Goal: Task Accomplishment & Management: Complete application form

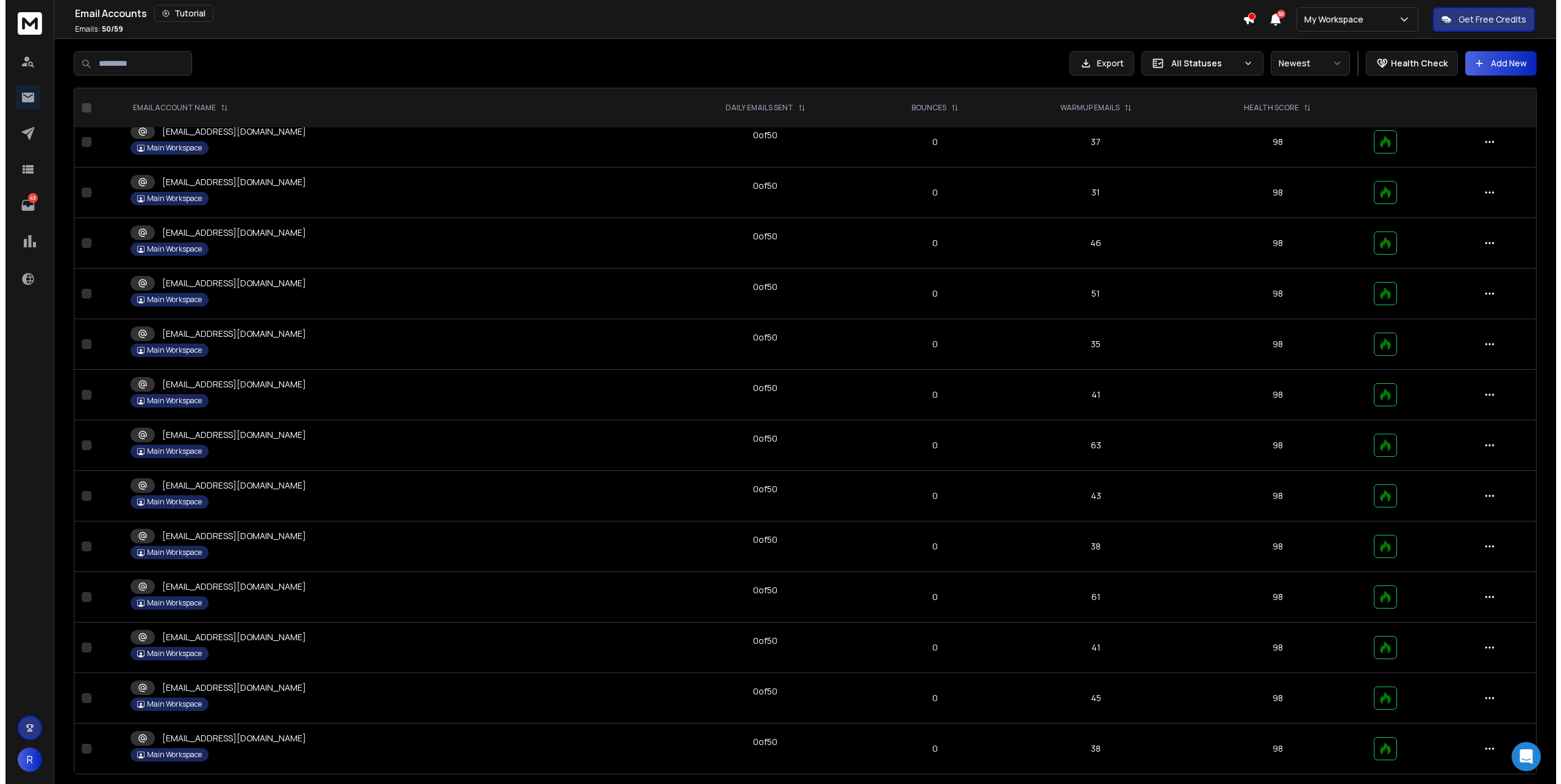
scroll to position [1912, 0]
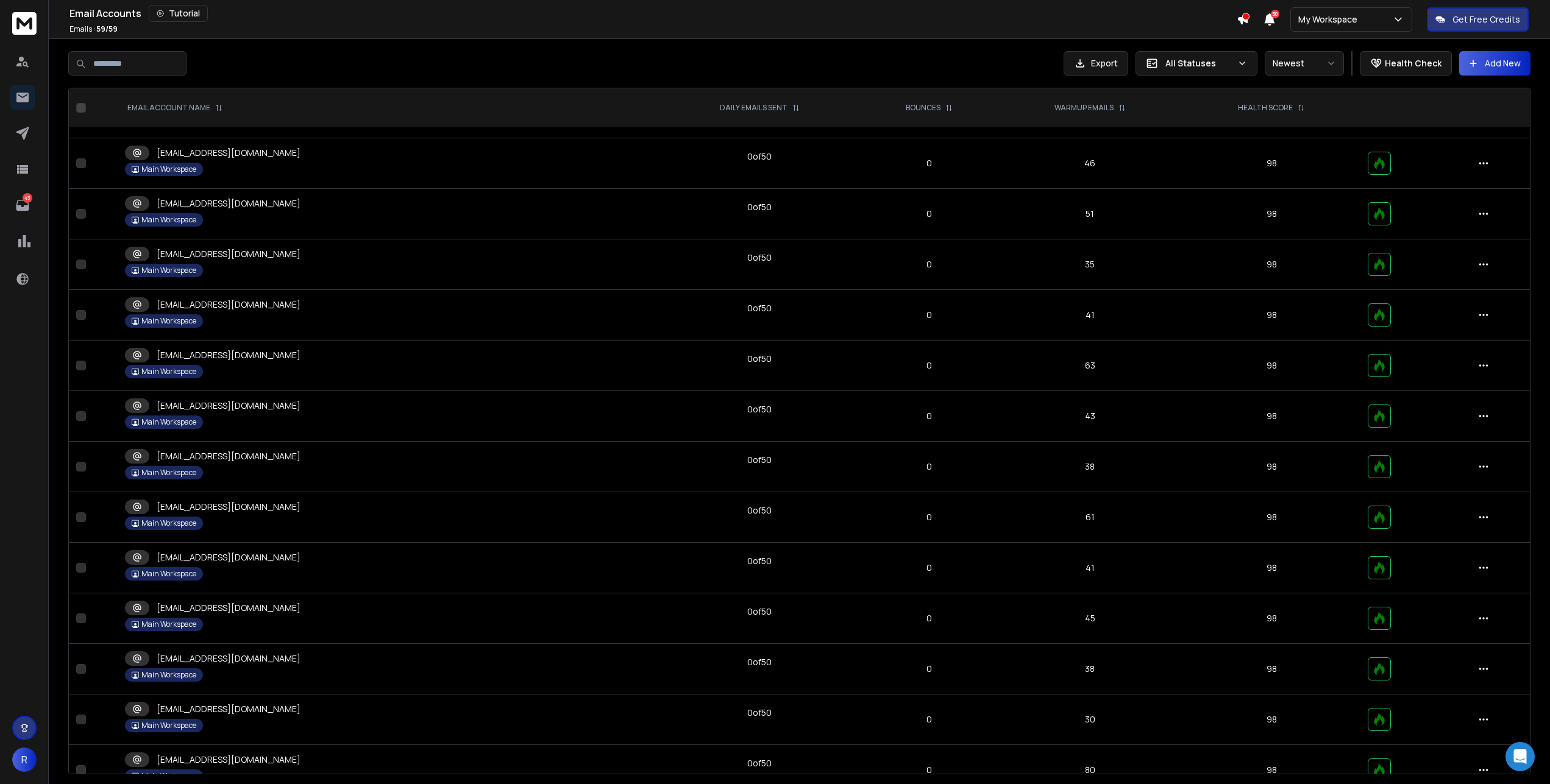
click at [252, 410] on p "[EMAIL_ADDRESS][DOMAIN_NAME]" at bounding box center [229, 406] width 144 height 12
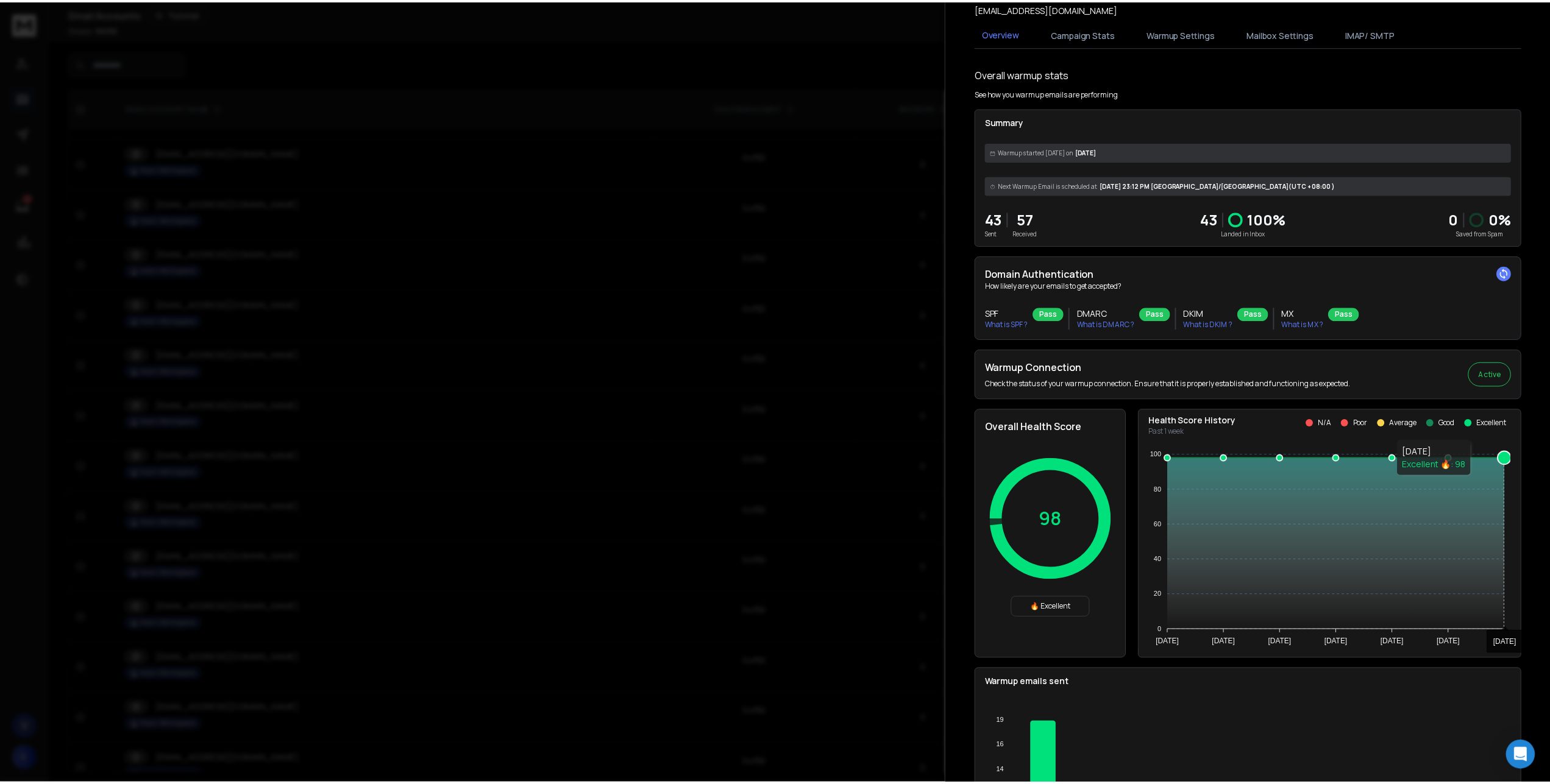
scroll to position [0, 0]
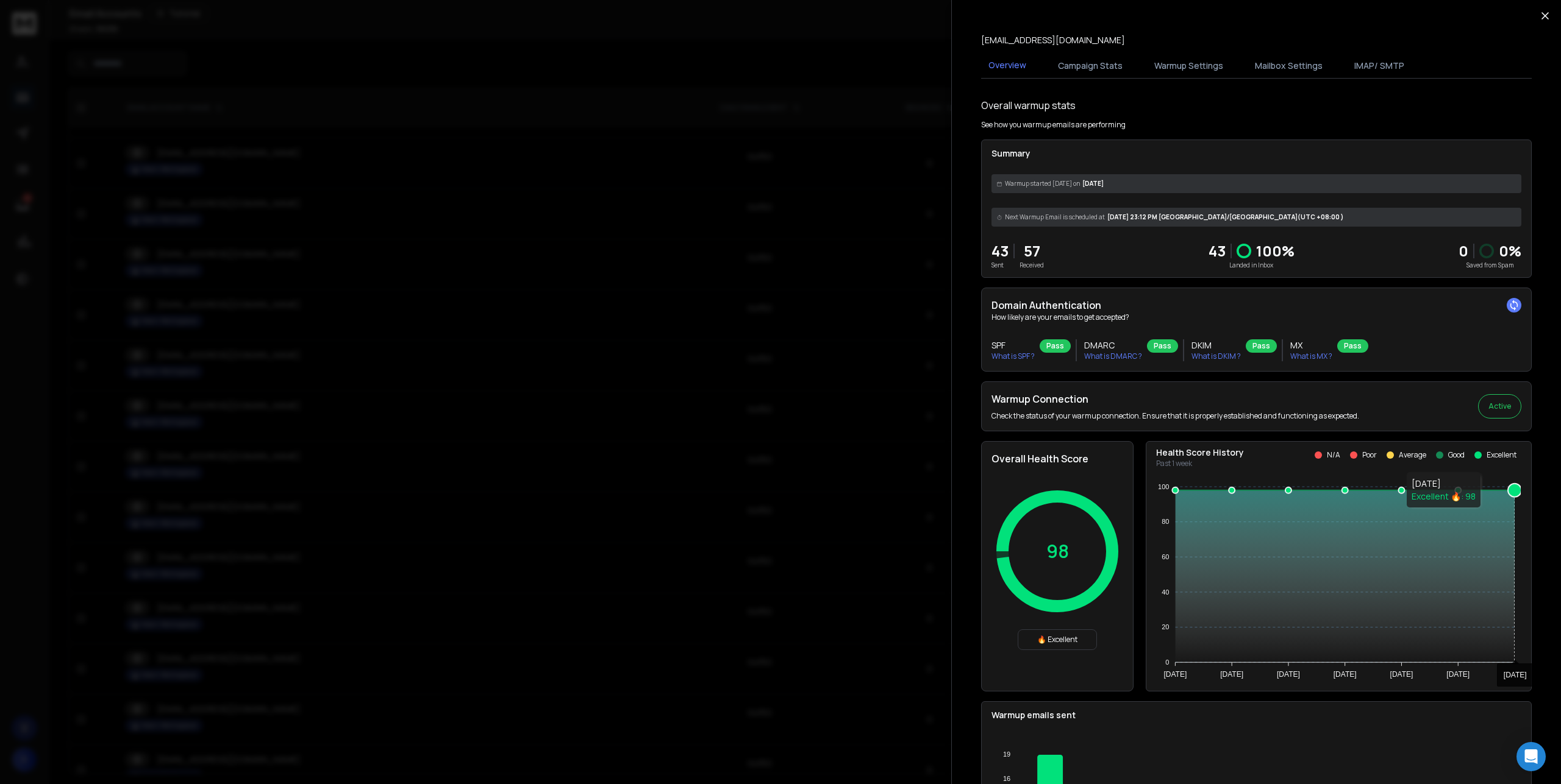
click at [1539, 18] on icon "button" at bounding box center [1545, 16] width 12 height 12
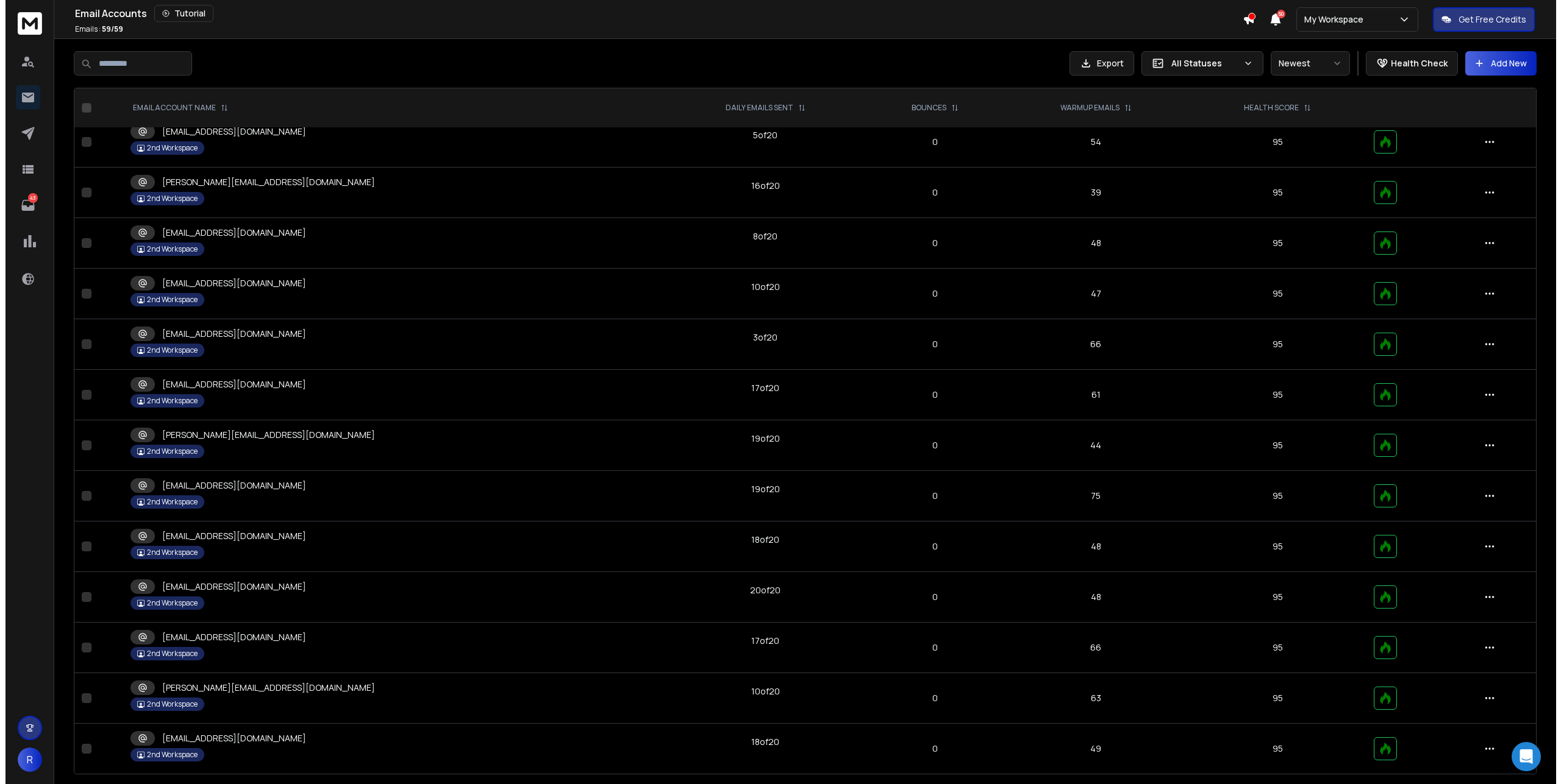
scroll to position [1912, 0]
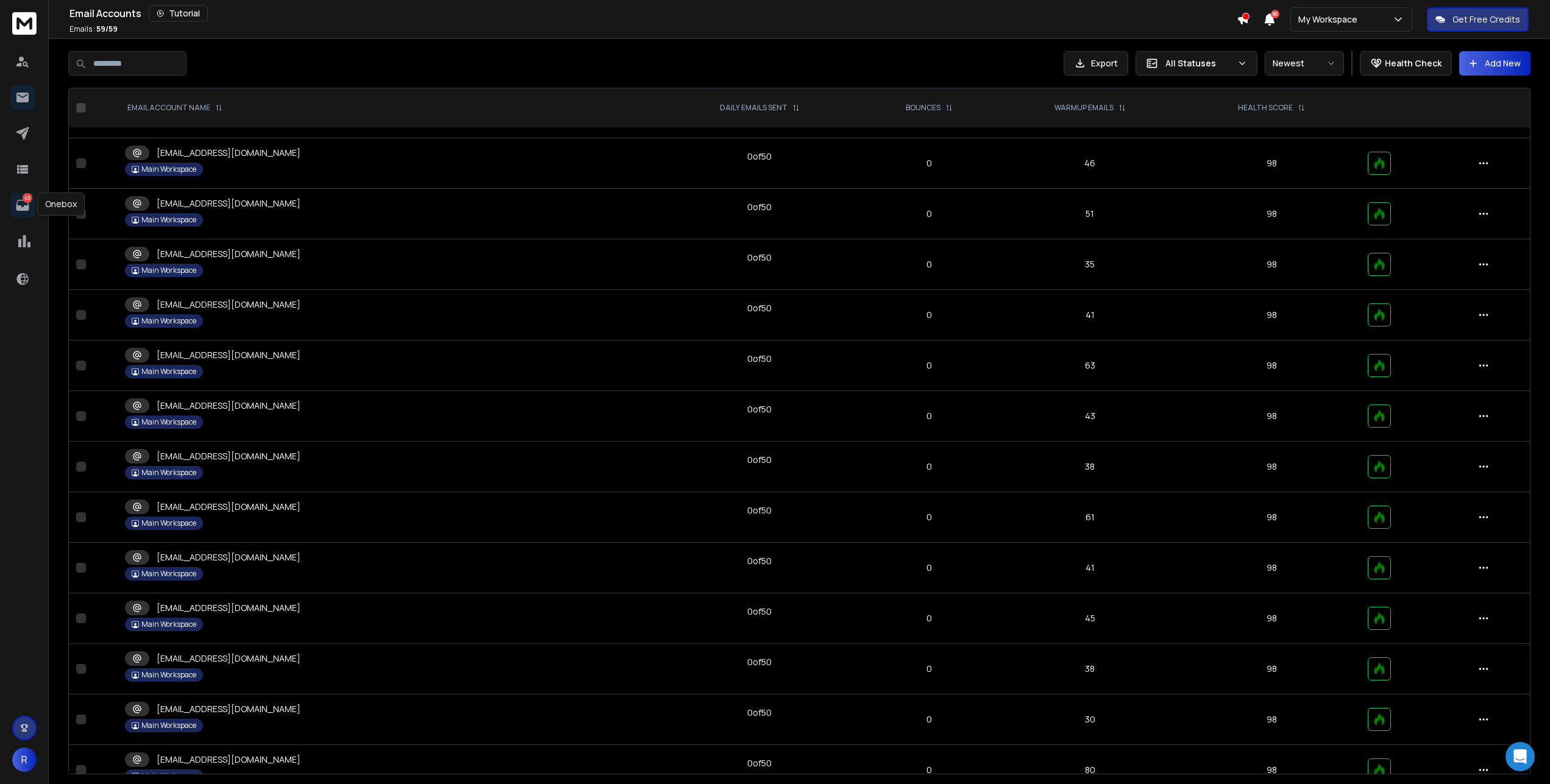
click at [20, 200] on icon at bounding box center [23, 205] width 15 height 15
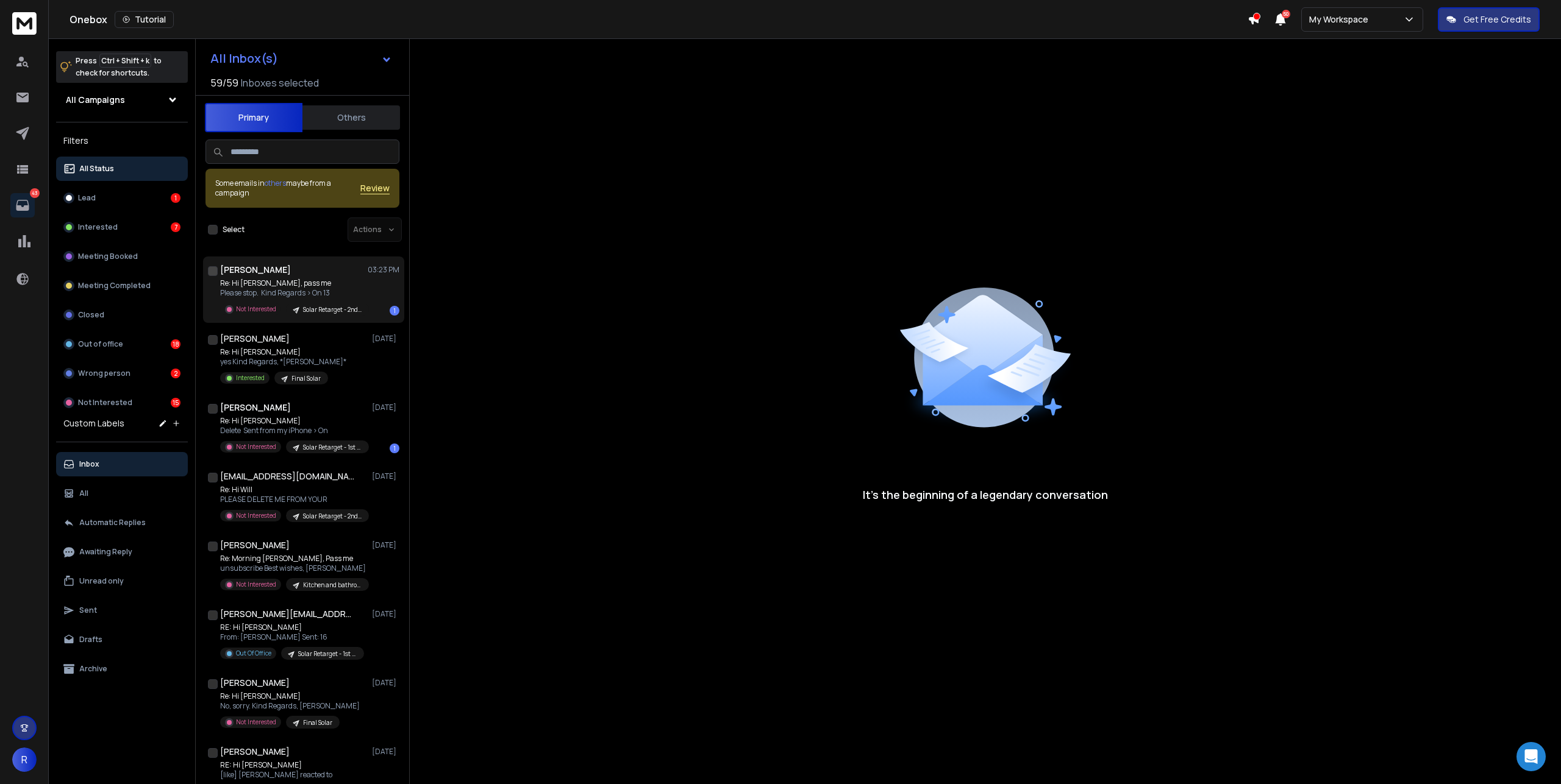
click at [293, 286] on p "Re: Hi [PERSON_NAME], pass me" at bounding box center [293, 283] width 146 height 10
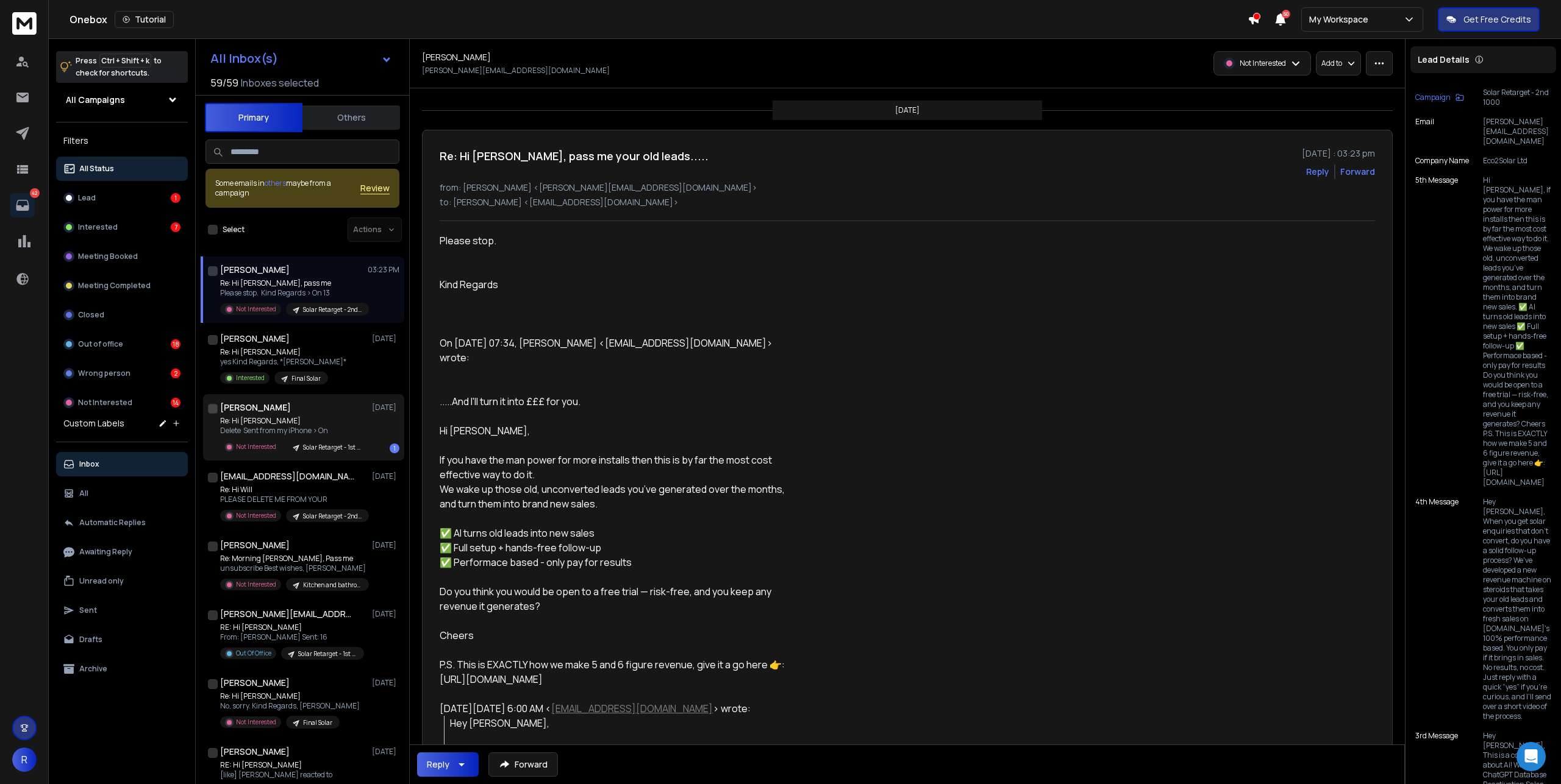
click at [300, 405] on div "[PERSON_NAME] [DATE]" at bounding box center [309, 408] width 179 height 12
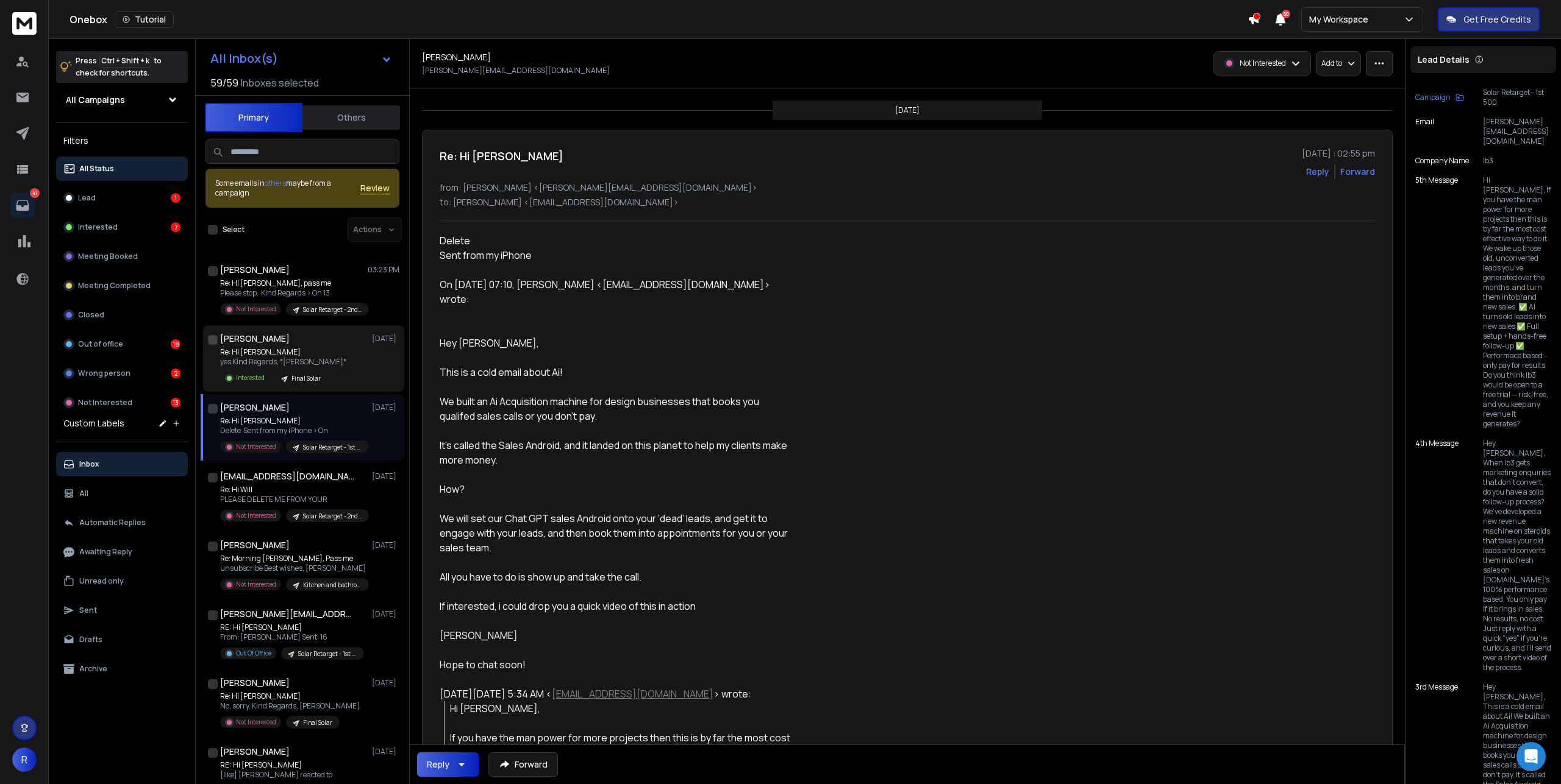
click at [299, 349] on p "Re: Hi [PERSON_NAME]" at bounding box center [283, 352] width 126 height 10
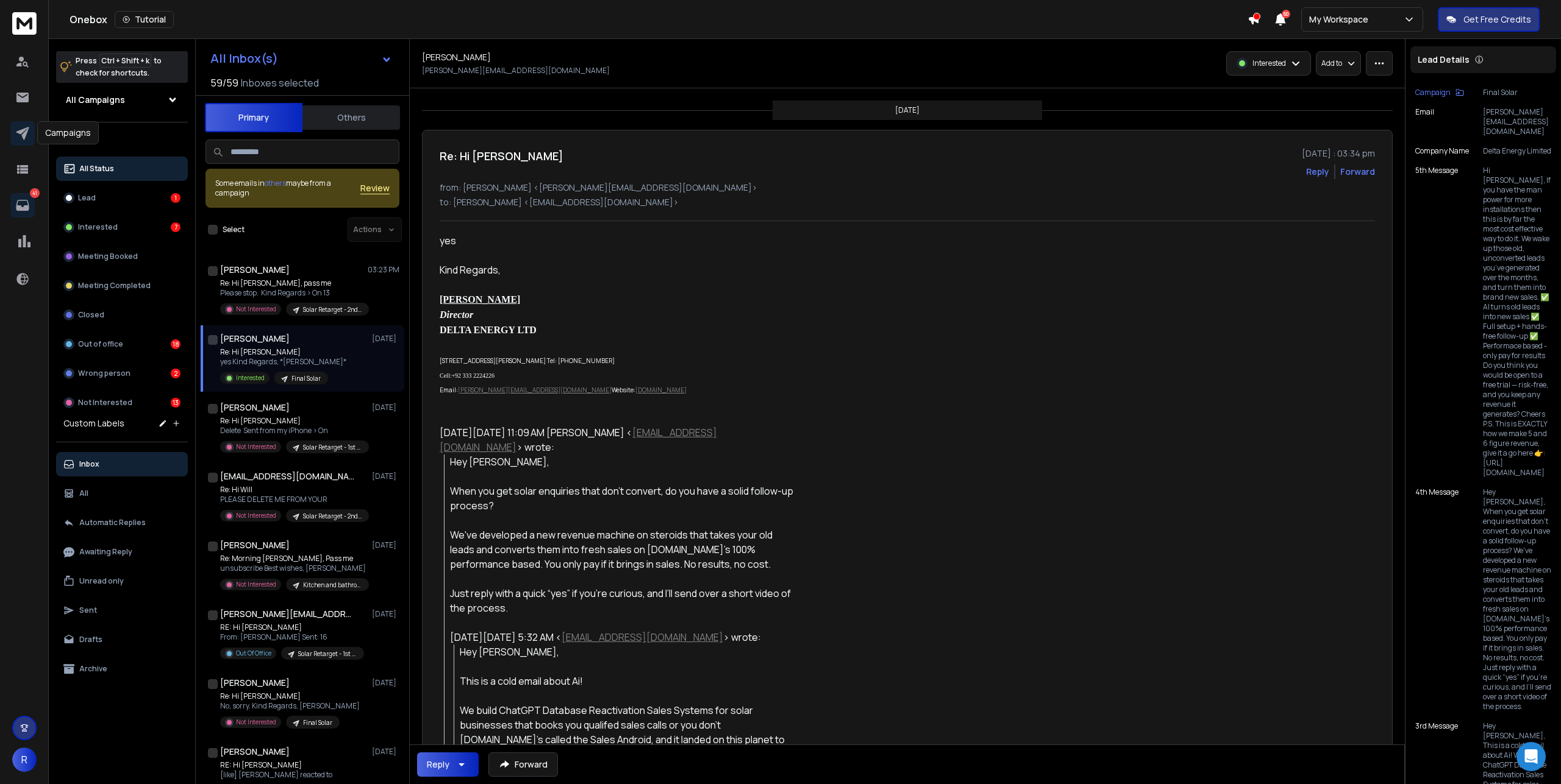
click at [13, 132] on link at bounding box center [23, 133] width 25 height 25
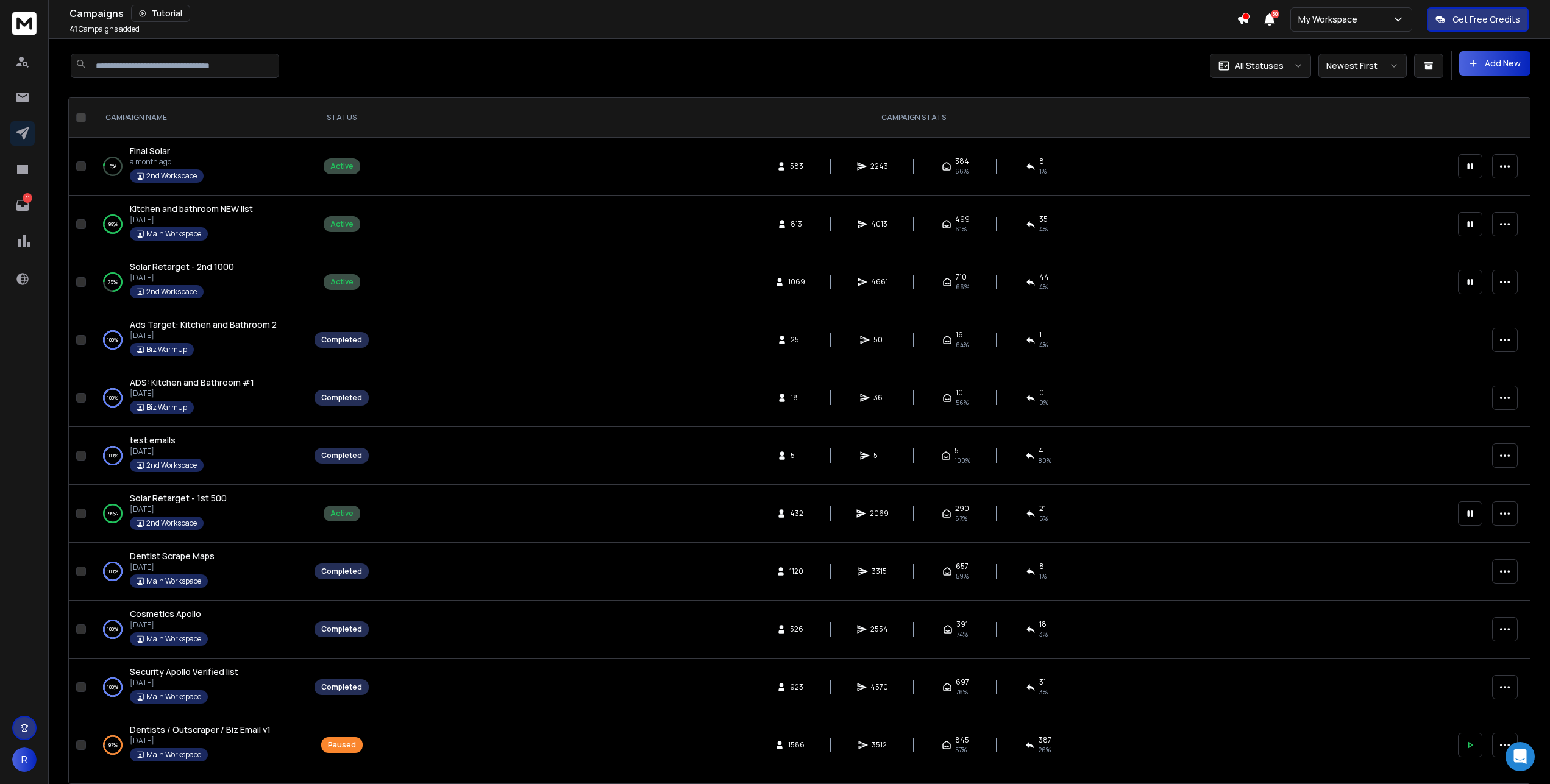
click at [148, 154] on span "Final Solar" at bounding box center [149, 151] width 40 height 12
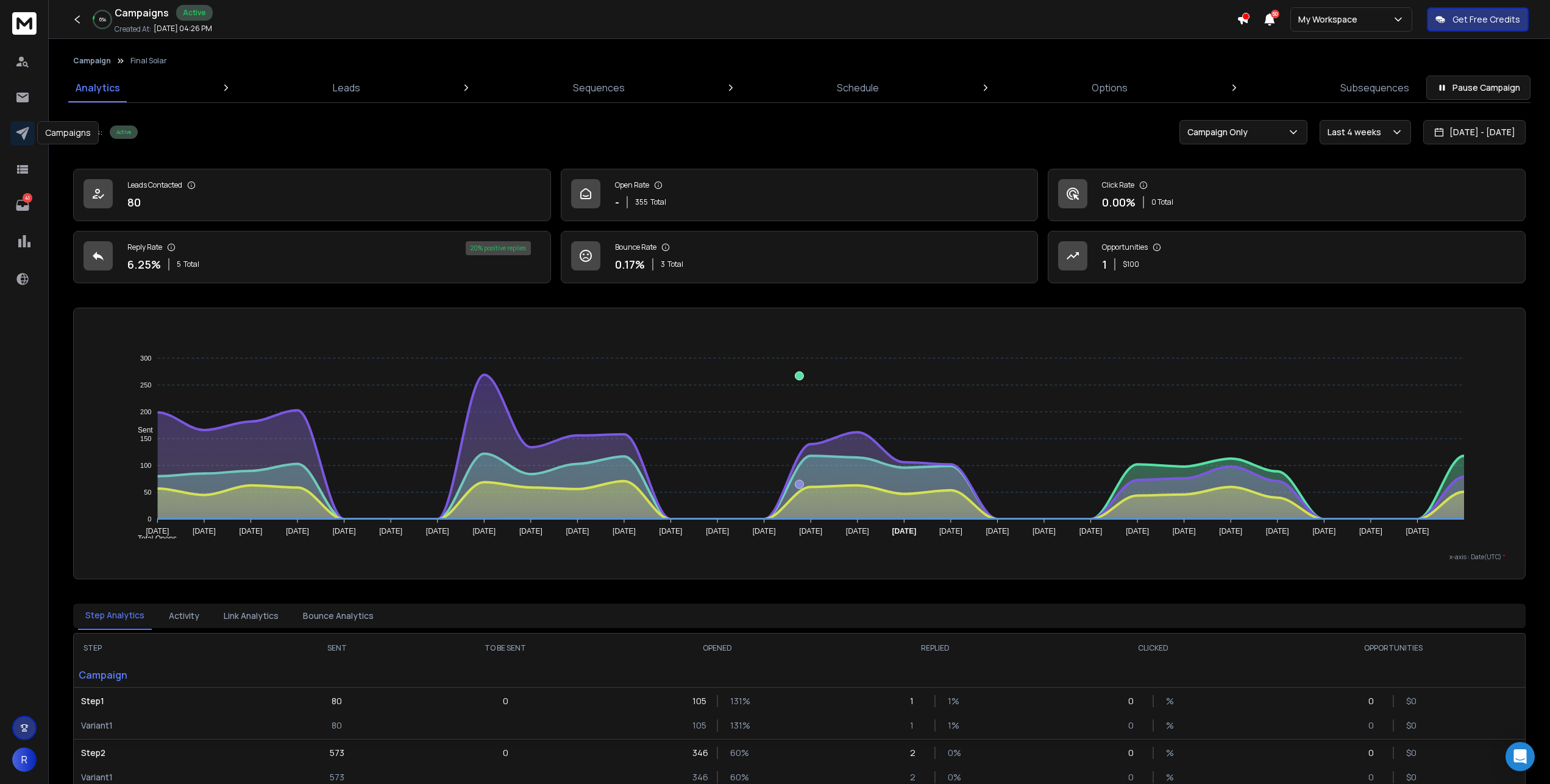
click at [22, 131] on icon at bounding box center [22, 133] width 13 height 13
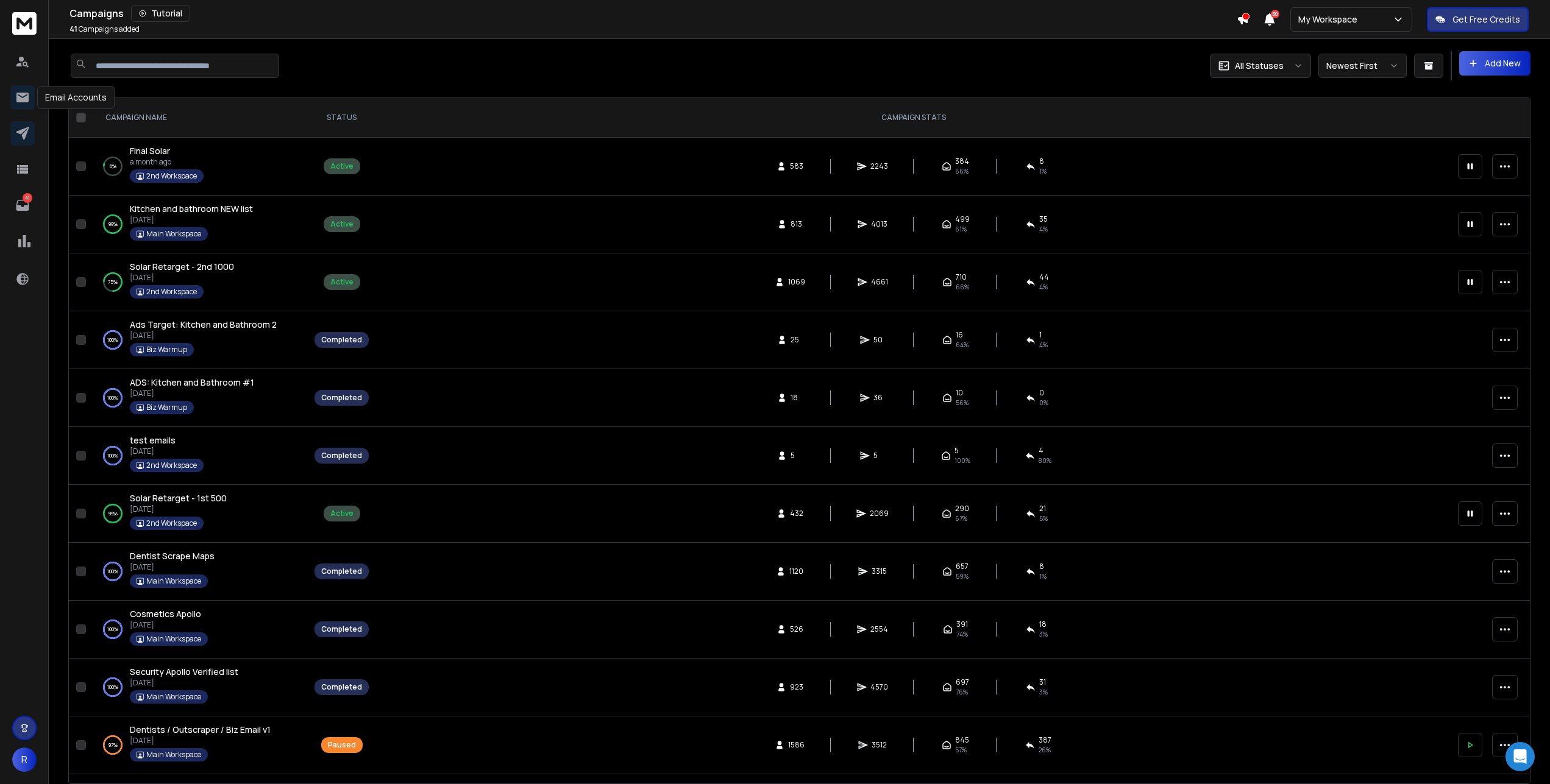
click at [15, 101] on icon at bounding box center [23, 98] width 15 height 15
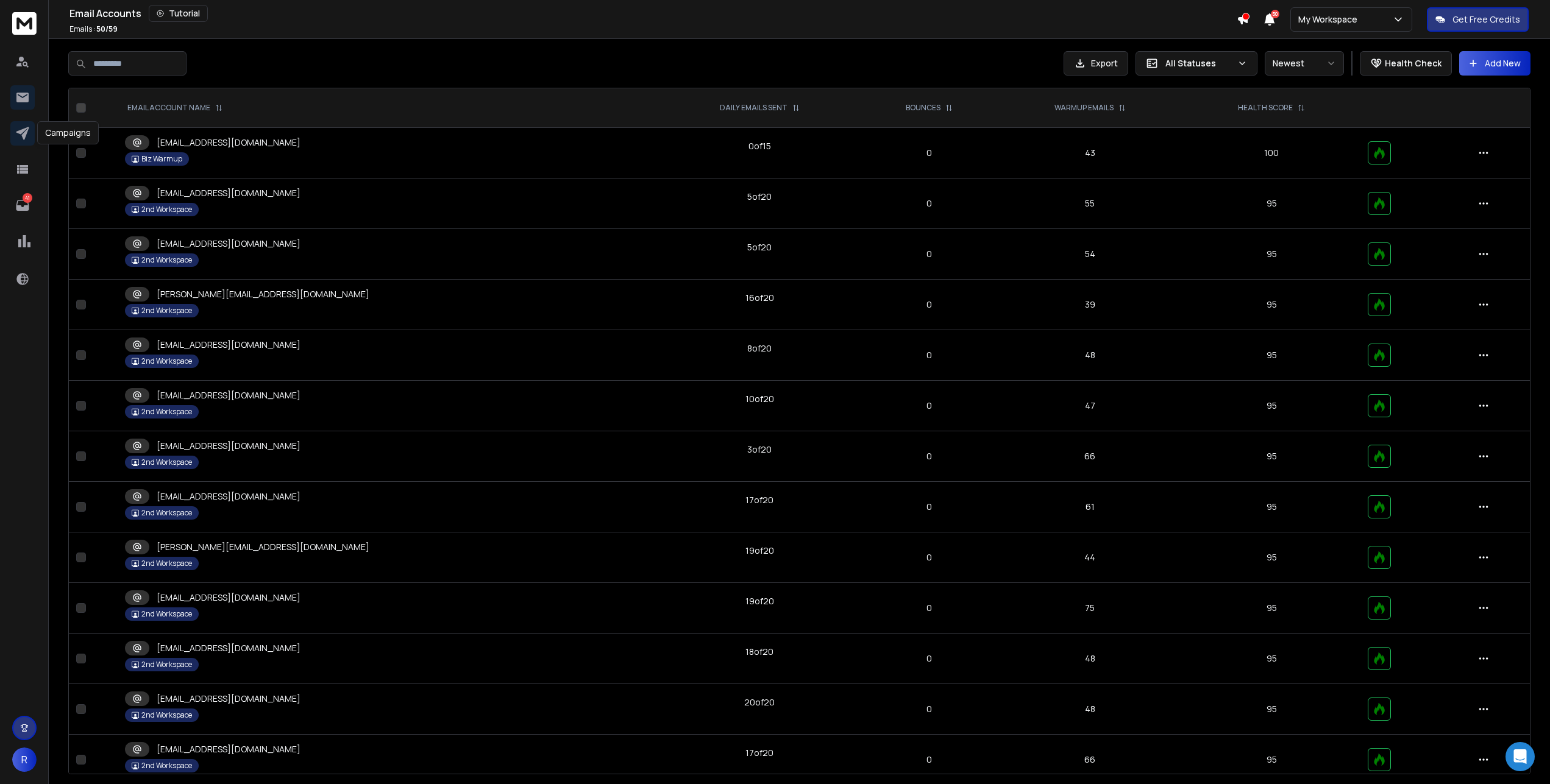
click at [22, 128] on icon at bounding box center [23, 133] width 15 height 15
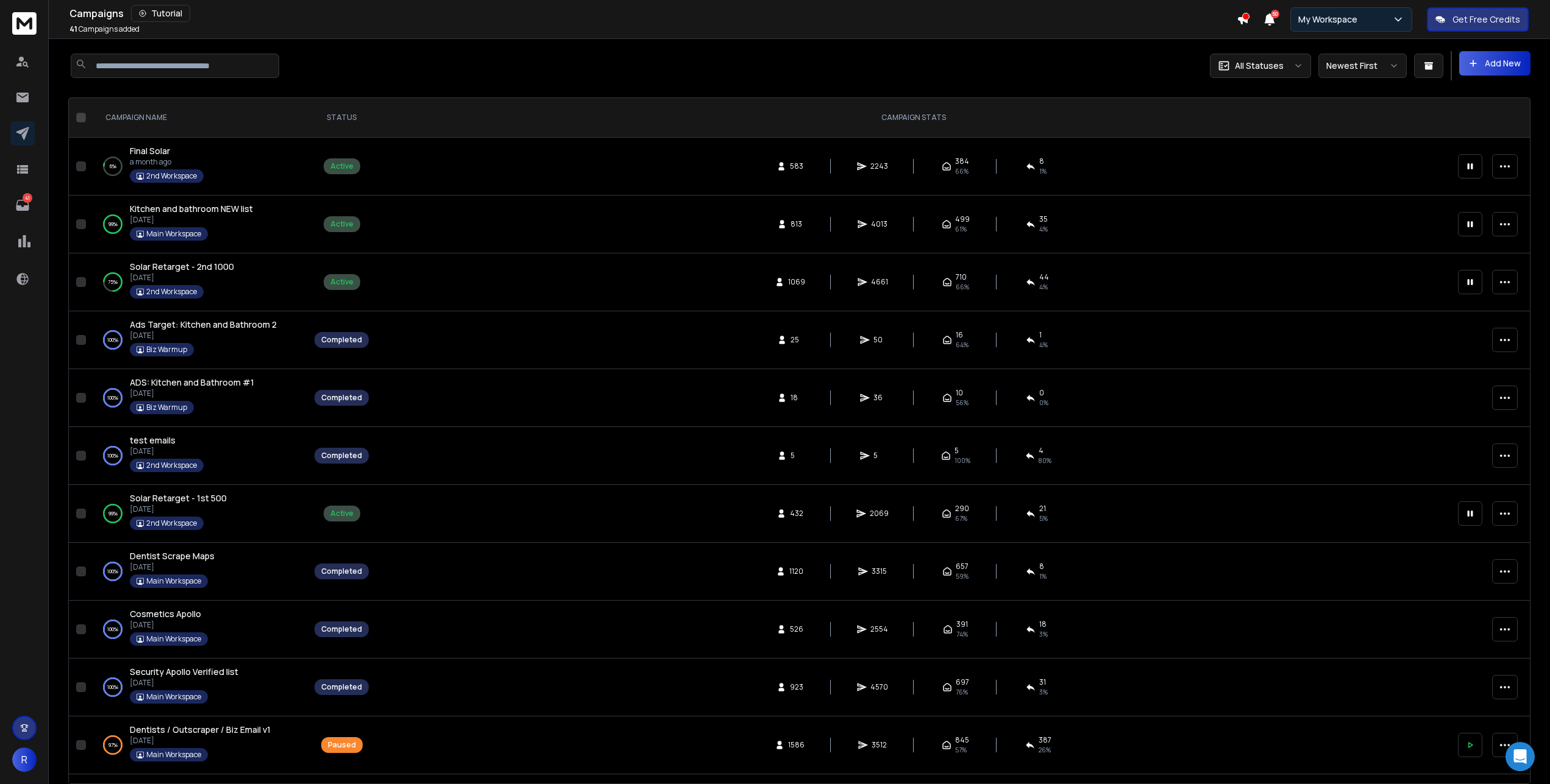
click at [1364, 26] on button "My Workspace" at bounding box center [1351, 20] width 122 height 25
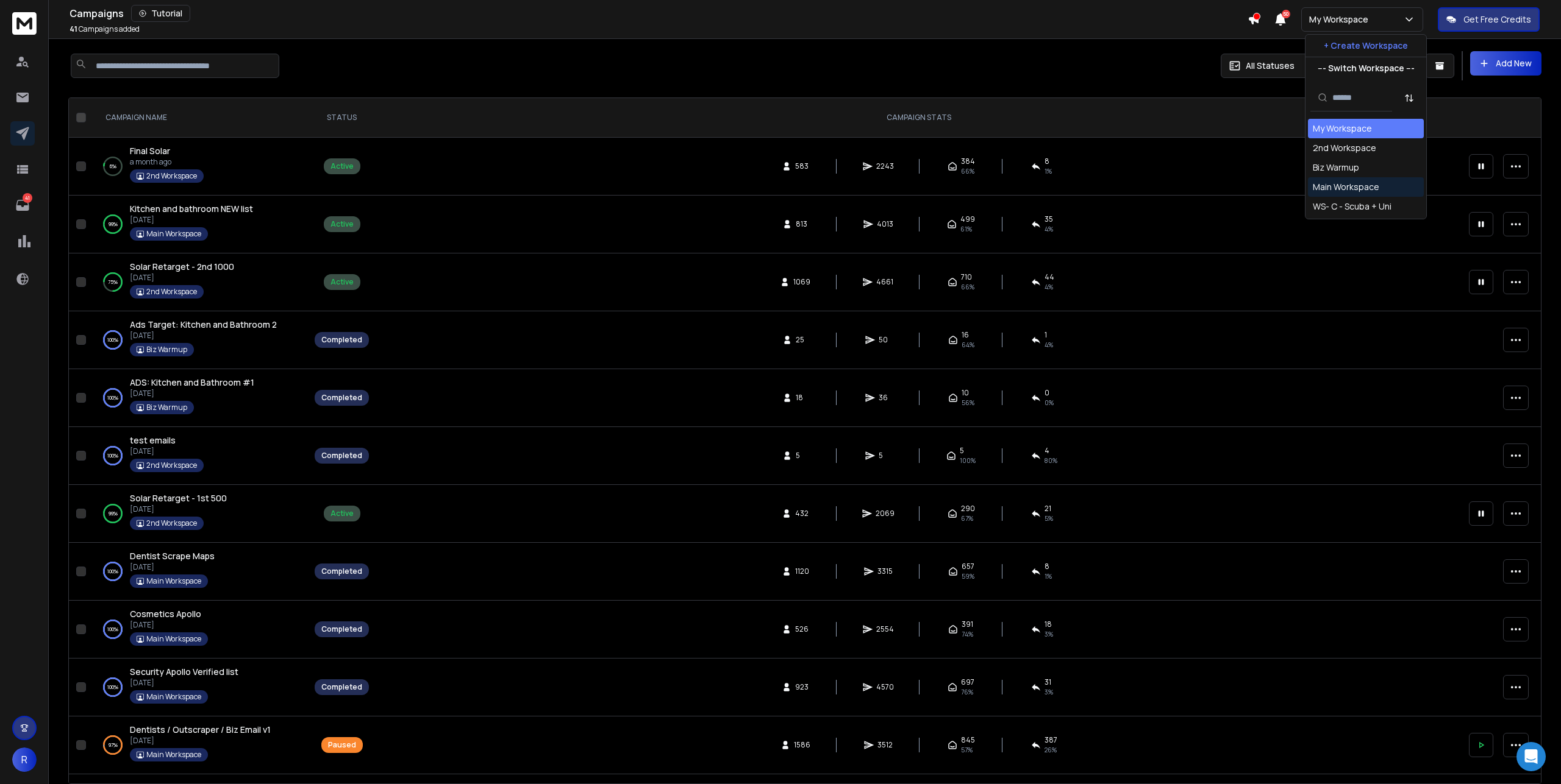
click at [1347, 188] on div "Main Workspace" at bounding box center [1346, 187] width 66 height 12
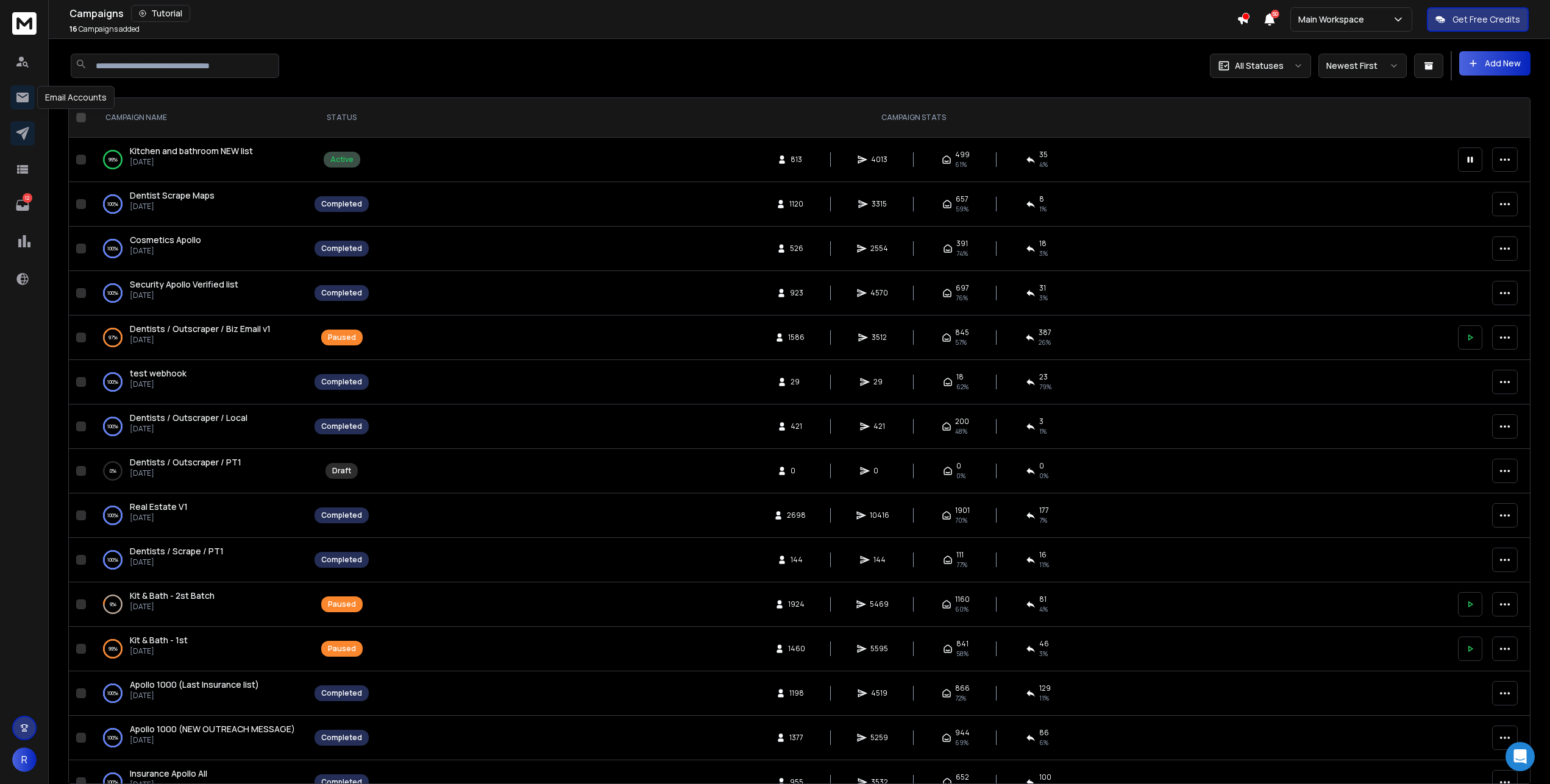
click at [22, 91] on link at bounding box center [23, 98] width 25 height 25
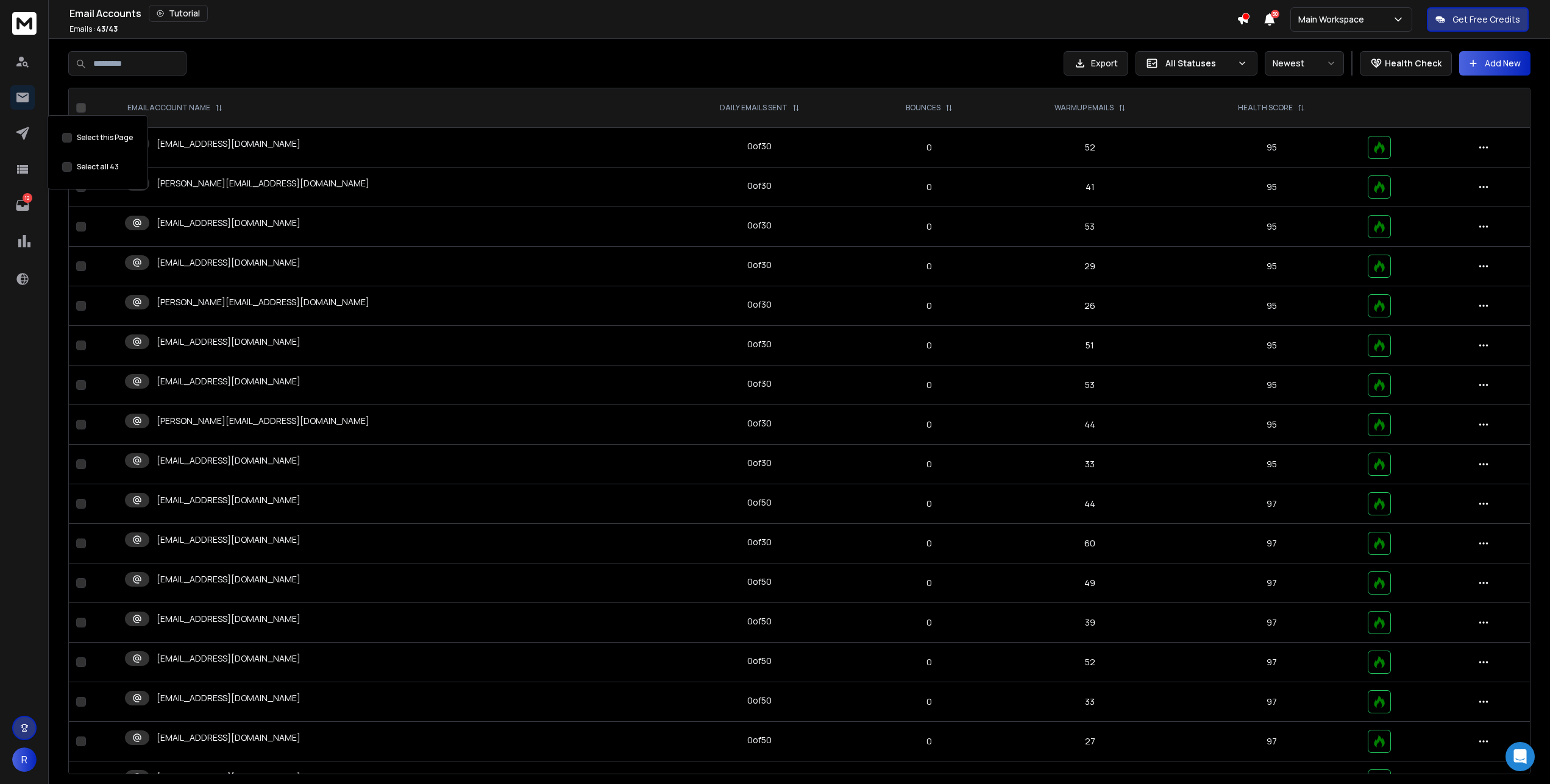
click at [78, 106] on button "Select this Page" at bounding box center [81, 108] width 10 height 10
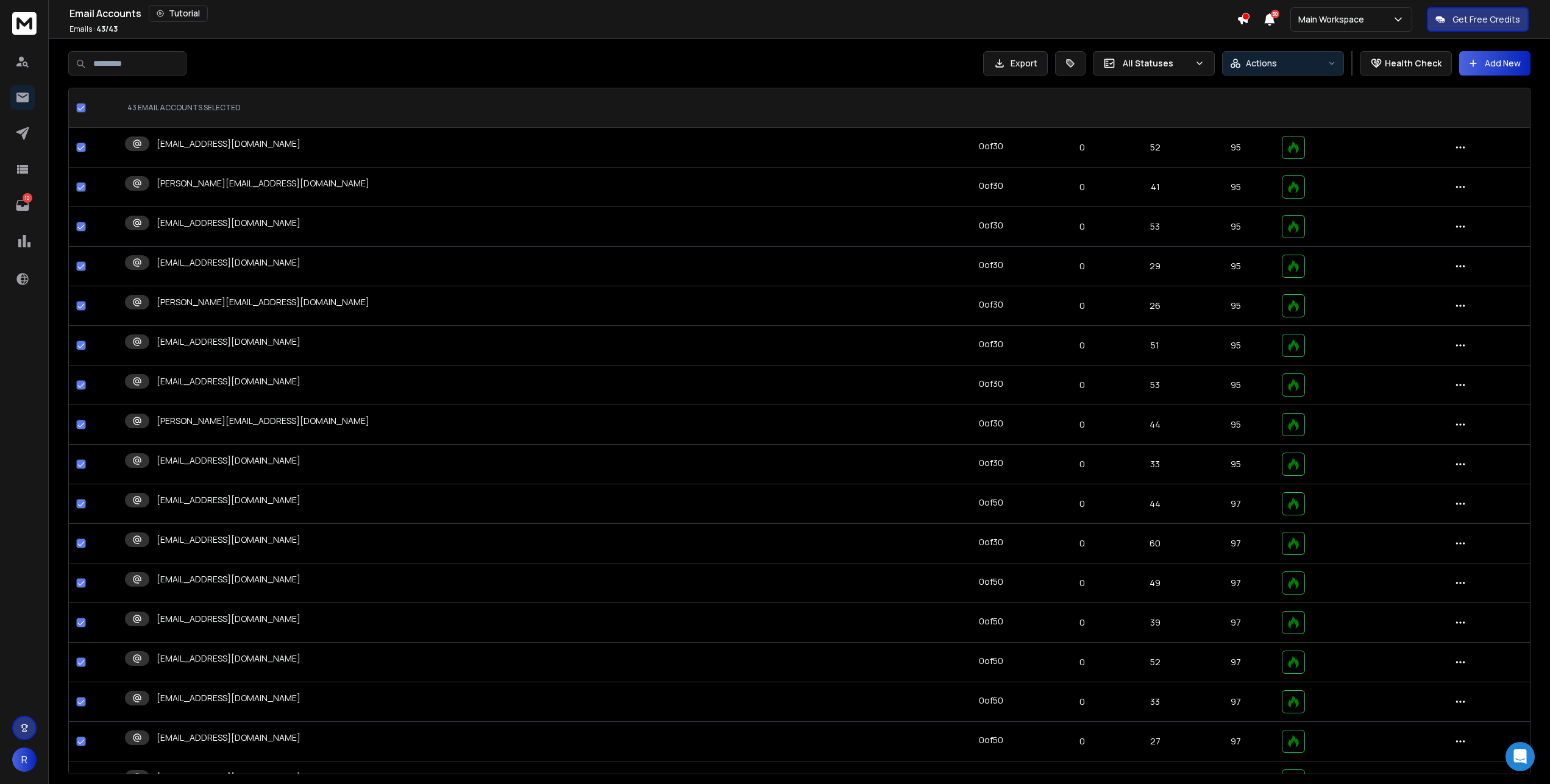
click at [1314, 63] on div "Actions" at bounding box center [1276, 63] width 93 height 12
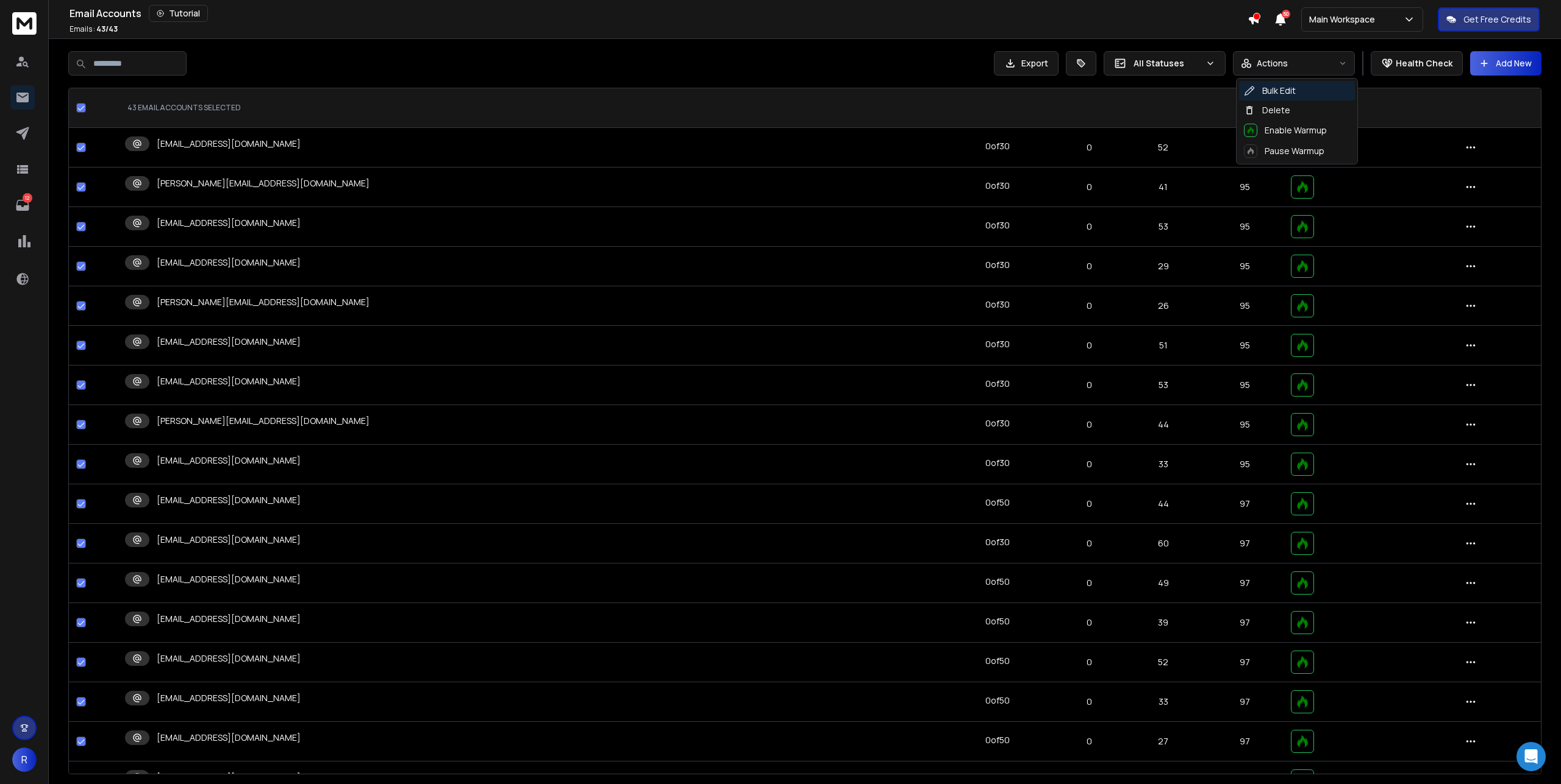
click at [1280, 90] on div "Bulk Edit" at bounding box center [1270, 91] width 52 height 12
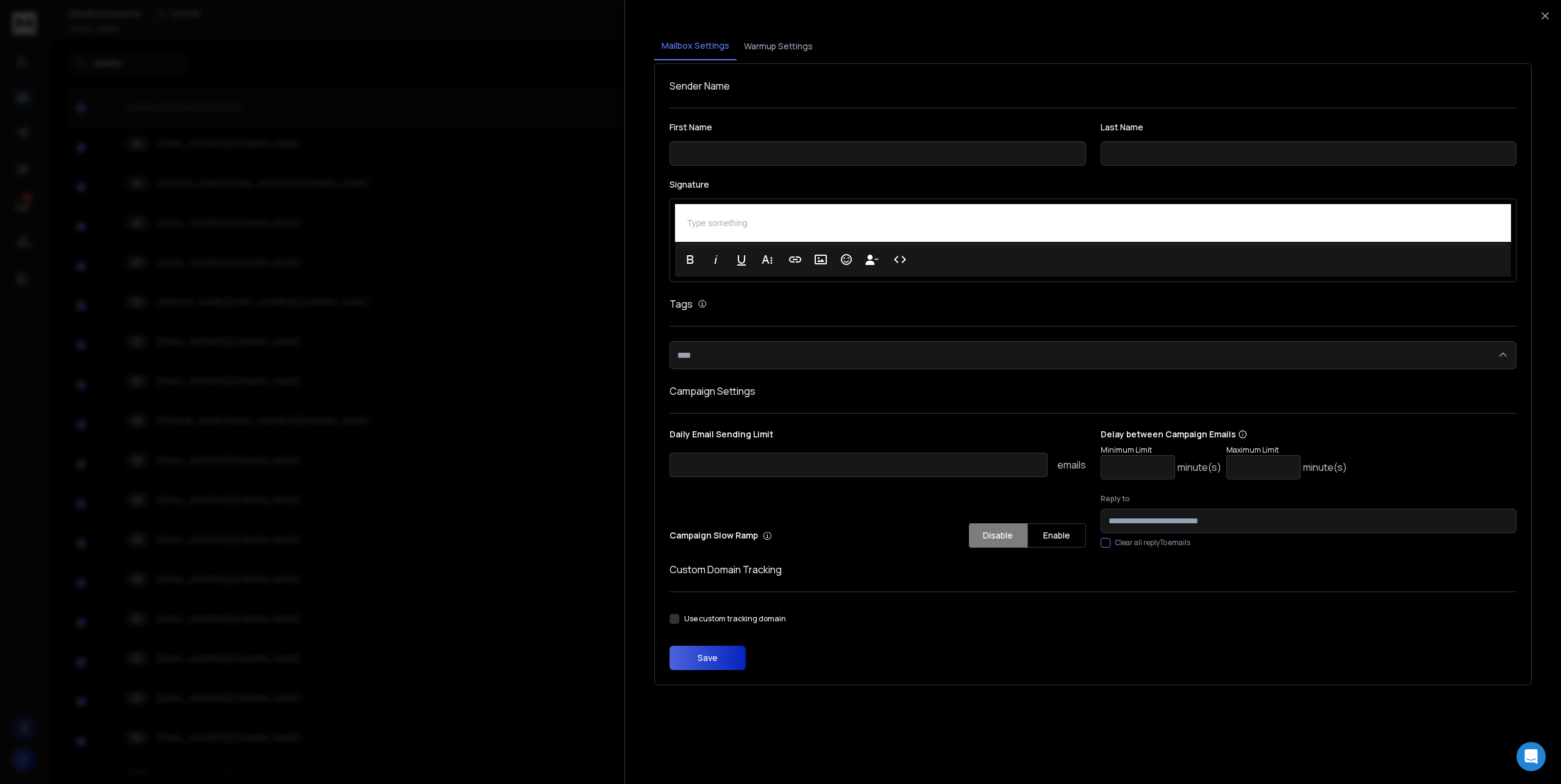
click at [1150, 467] on input "number" at bounding box center [1138, 467] width 74 height 25
type input "*"
click at [1245, 471] on input "number" at bounding box center [1263, 467] width 74 height 25
type input "*"
click at [1376, 475] on div "Delay between Campaign Emails Minimum Limit * minute(s) Maximum Limit * minute(…" at bounding box center [1309, 454] width 417 height 51
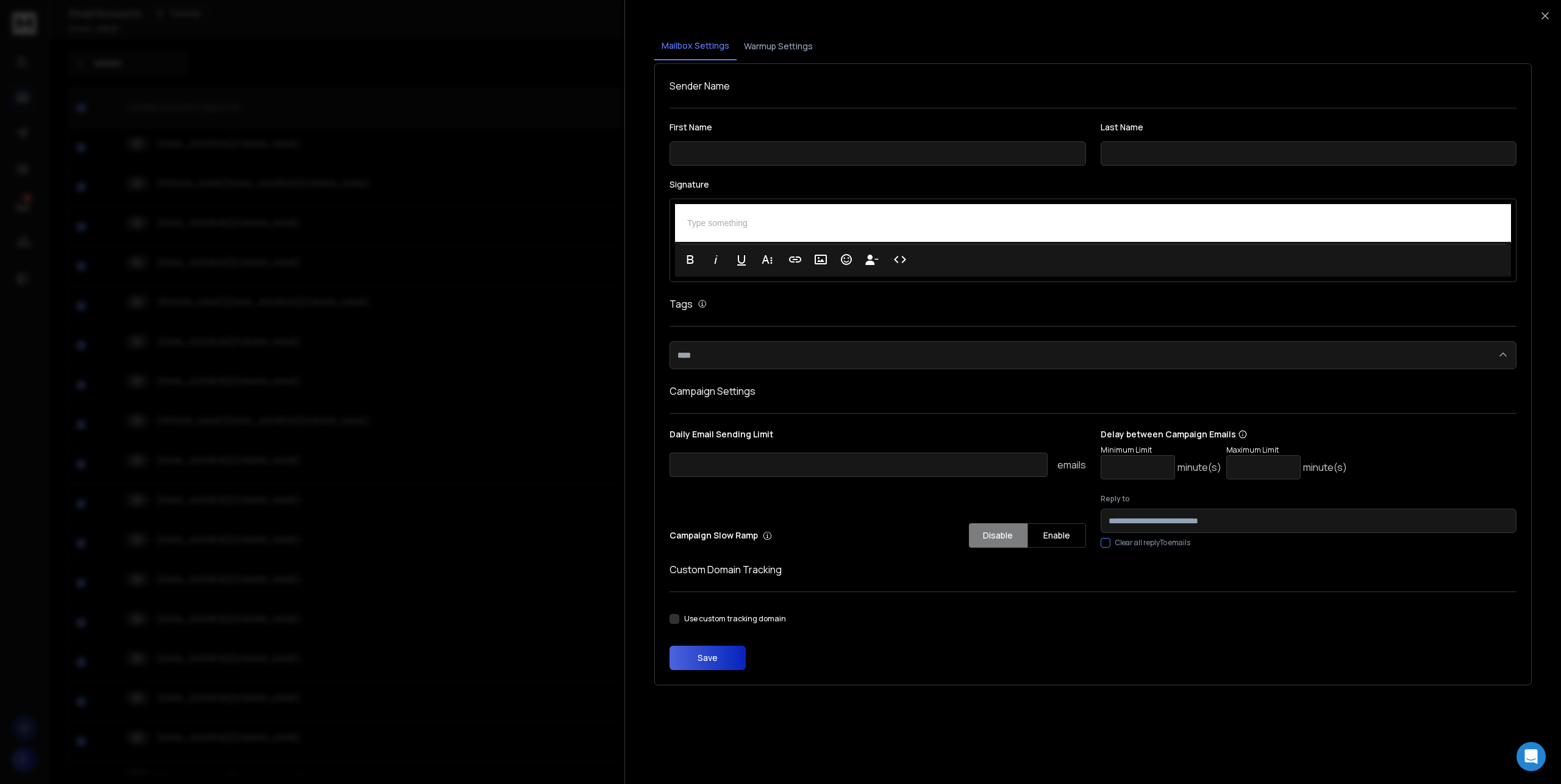
drag, startPoint x: 1525, startPoint y: 296, endPoint x: 1433, endPoint y: 124, distance: 195.1
click at [727, 473] on input "number" at bounding box center [858, 465] width 378 height 25
type input "**"
click at [718, 658] on button "Save" at bounding box center [708, 658] width 76 height 25
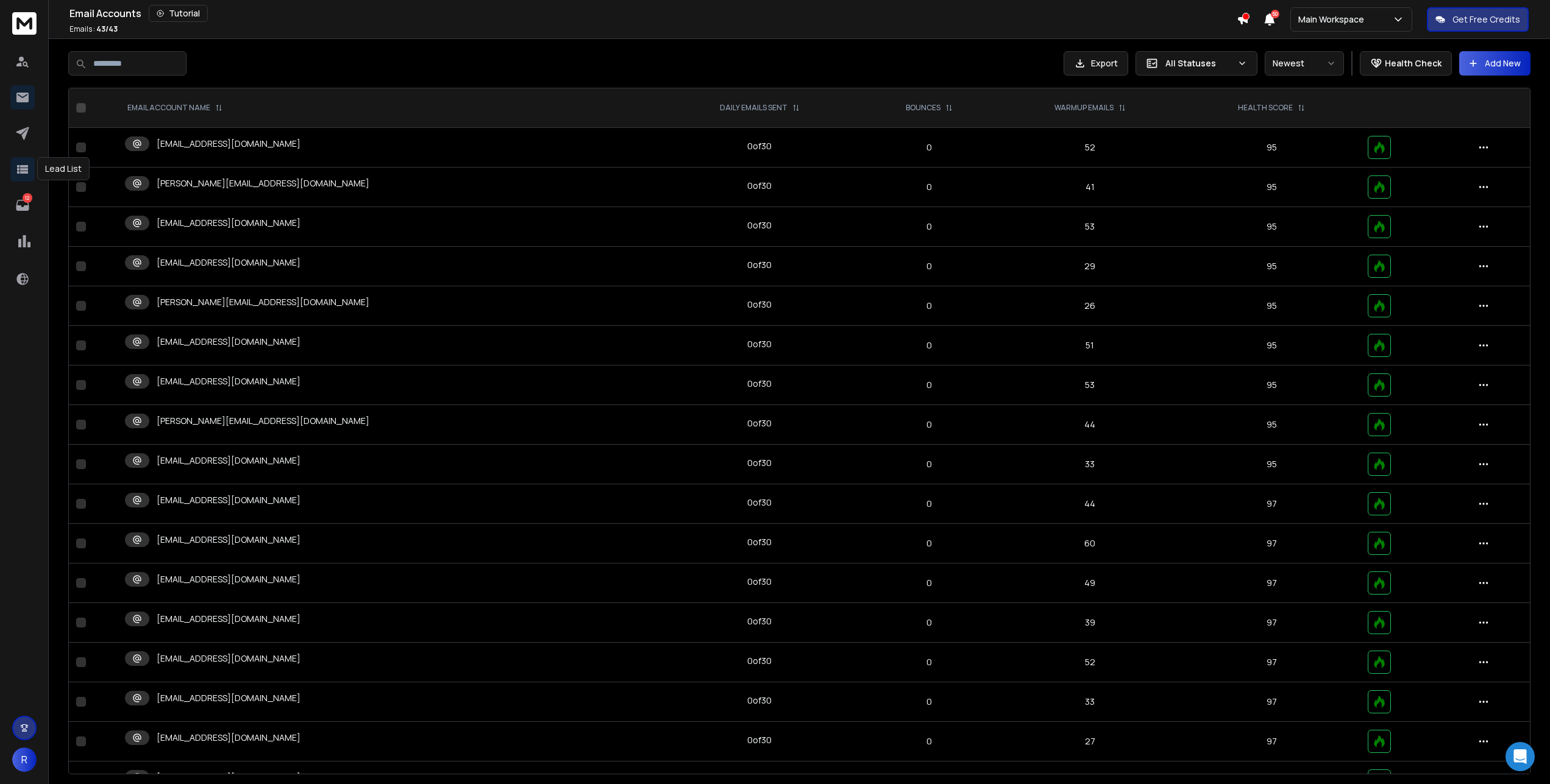
click at [23, 163] on icon at bounding box center [23, 170] width 15 height 15
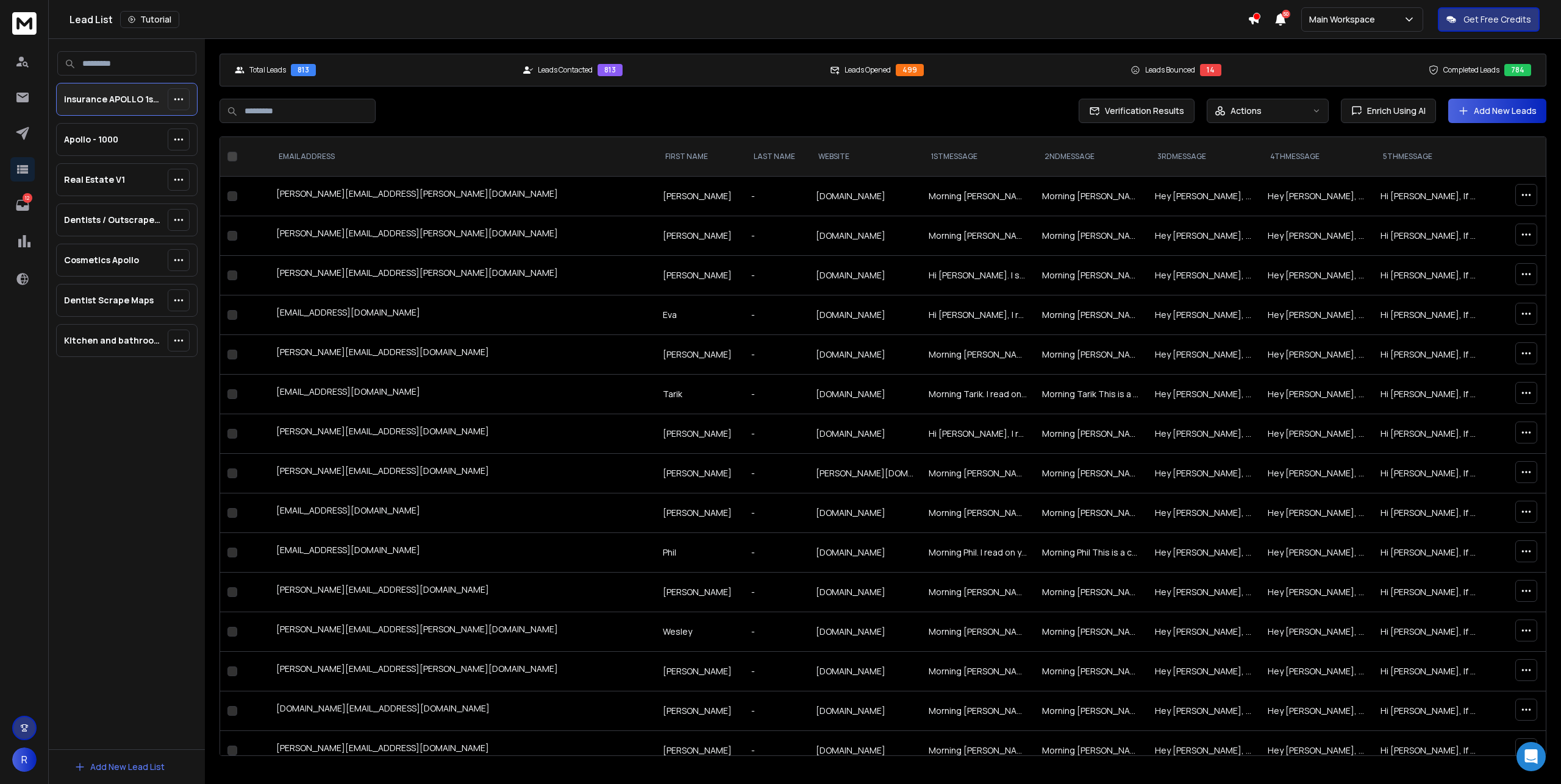
click at [1477, 113] on link "Add New Leads" at bounding box center [1497, 111] width 79 height 12
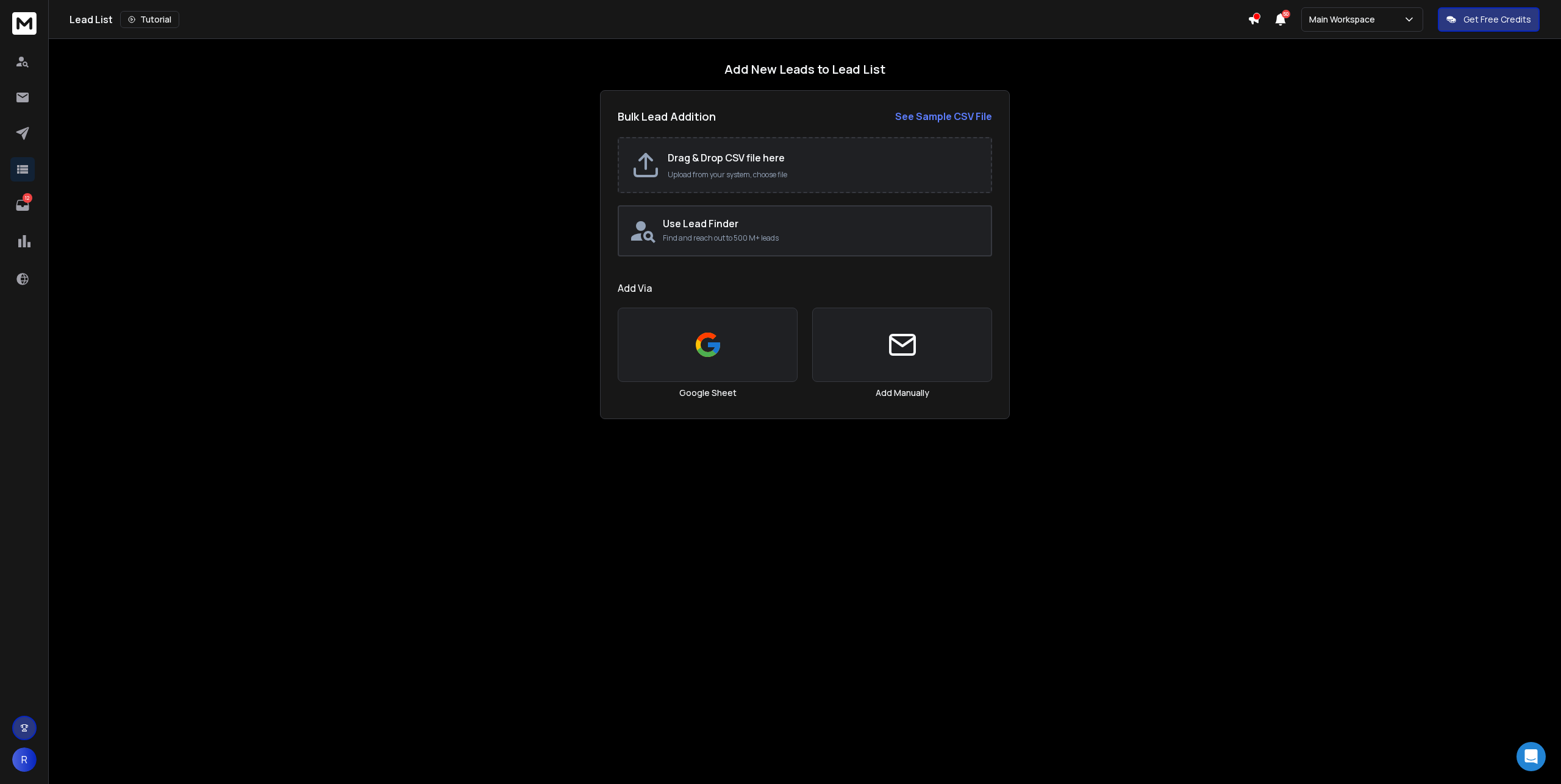
click at [748, 167] on div "Drag & Drop CSV file here Upload from your system, choose file" at bounding box center [823, 165] width 311 height 30
type input "**********"
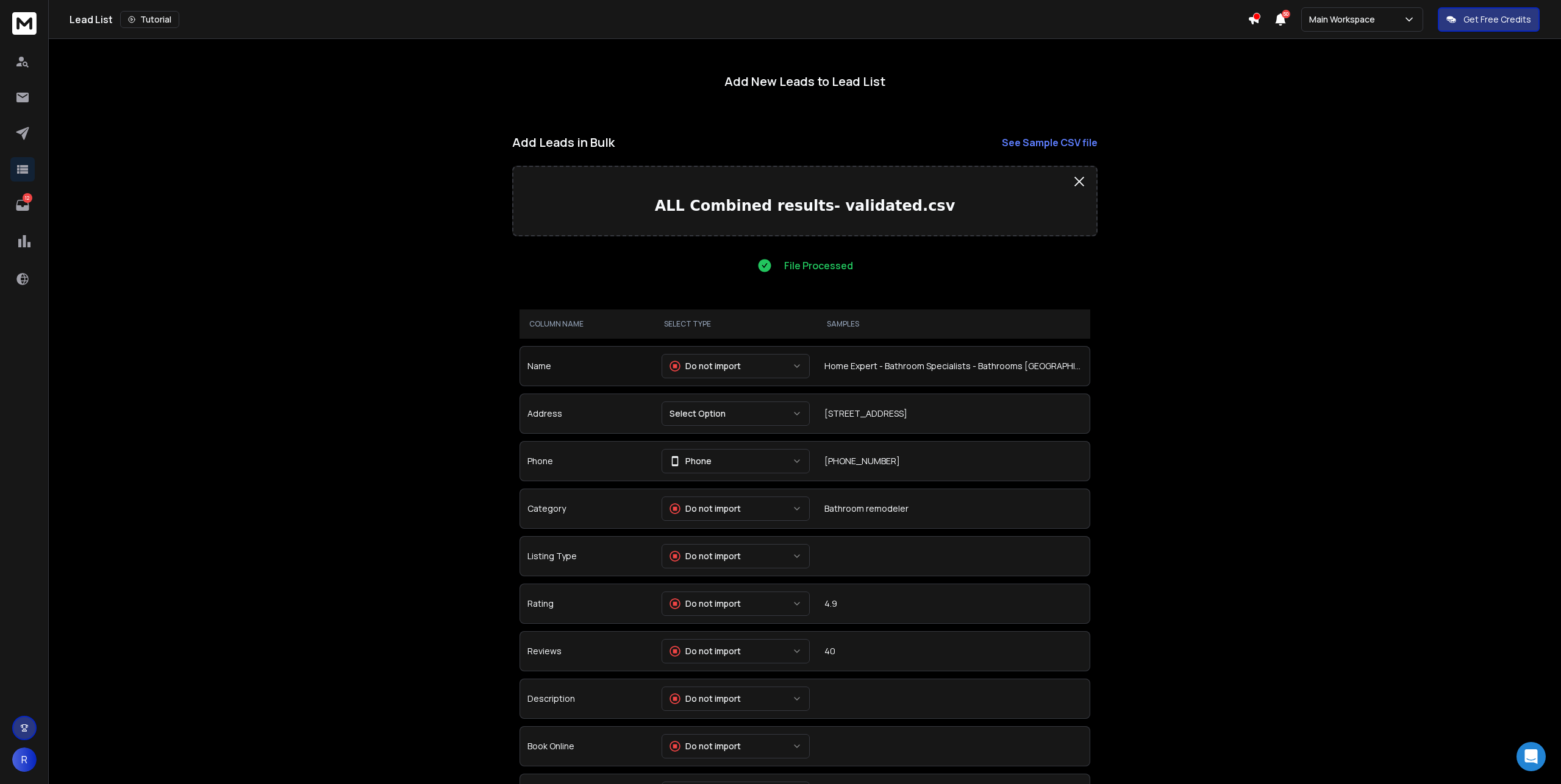
click at [758, 370] on button "Do not import" at bounding box center [735, 366] width 148 height 25
click at [781, 507] on button "Do not import" at bounding box center [730, 509] width 148 height 25
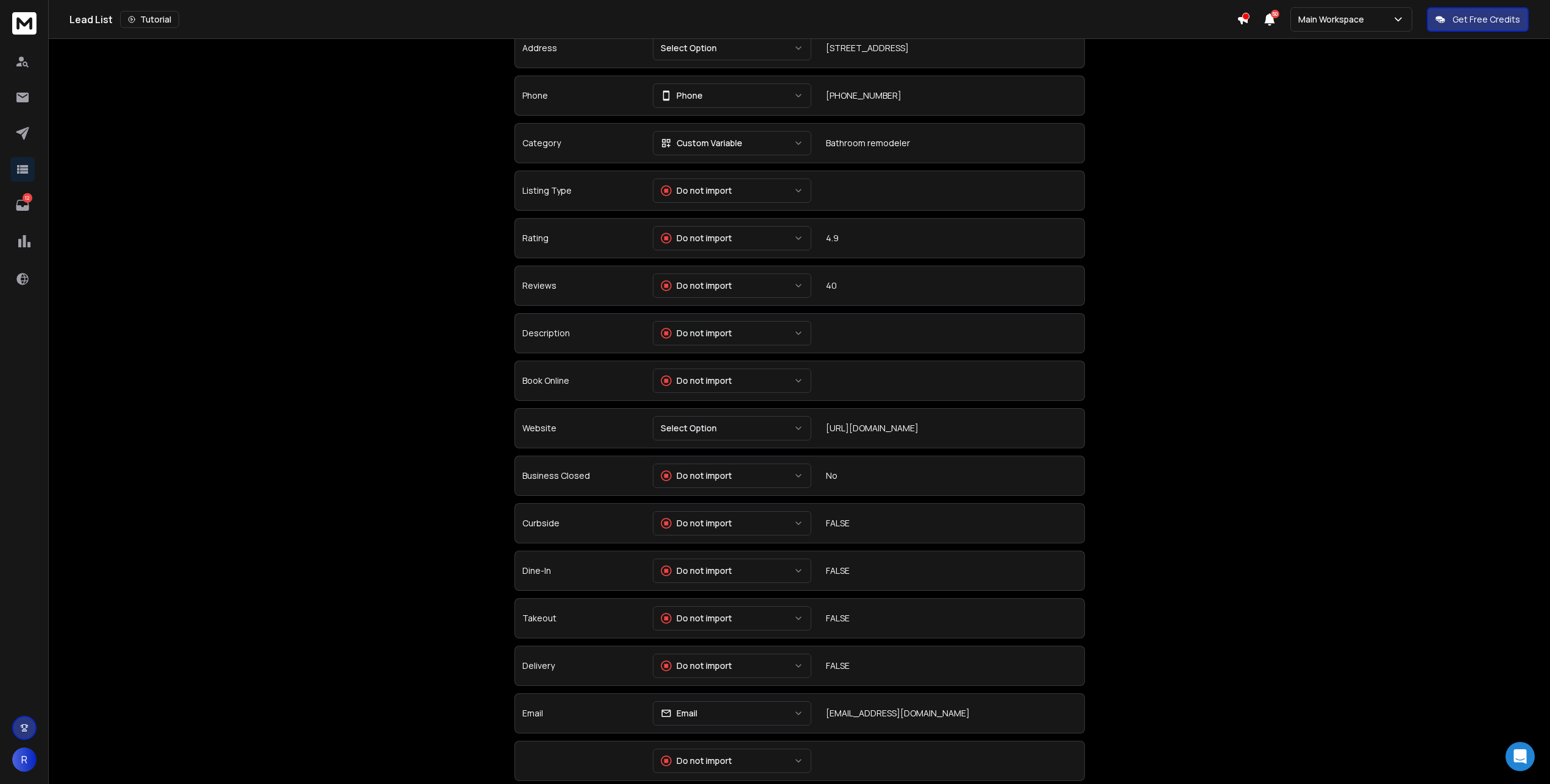
drag, startPoint x: 1151, startPoint y: 529, endPoint x: 1140, endPoint y: 590, distance: 62.0
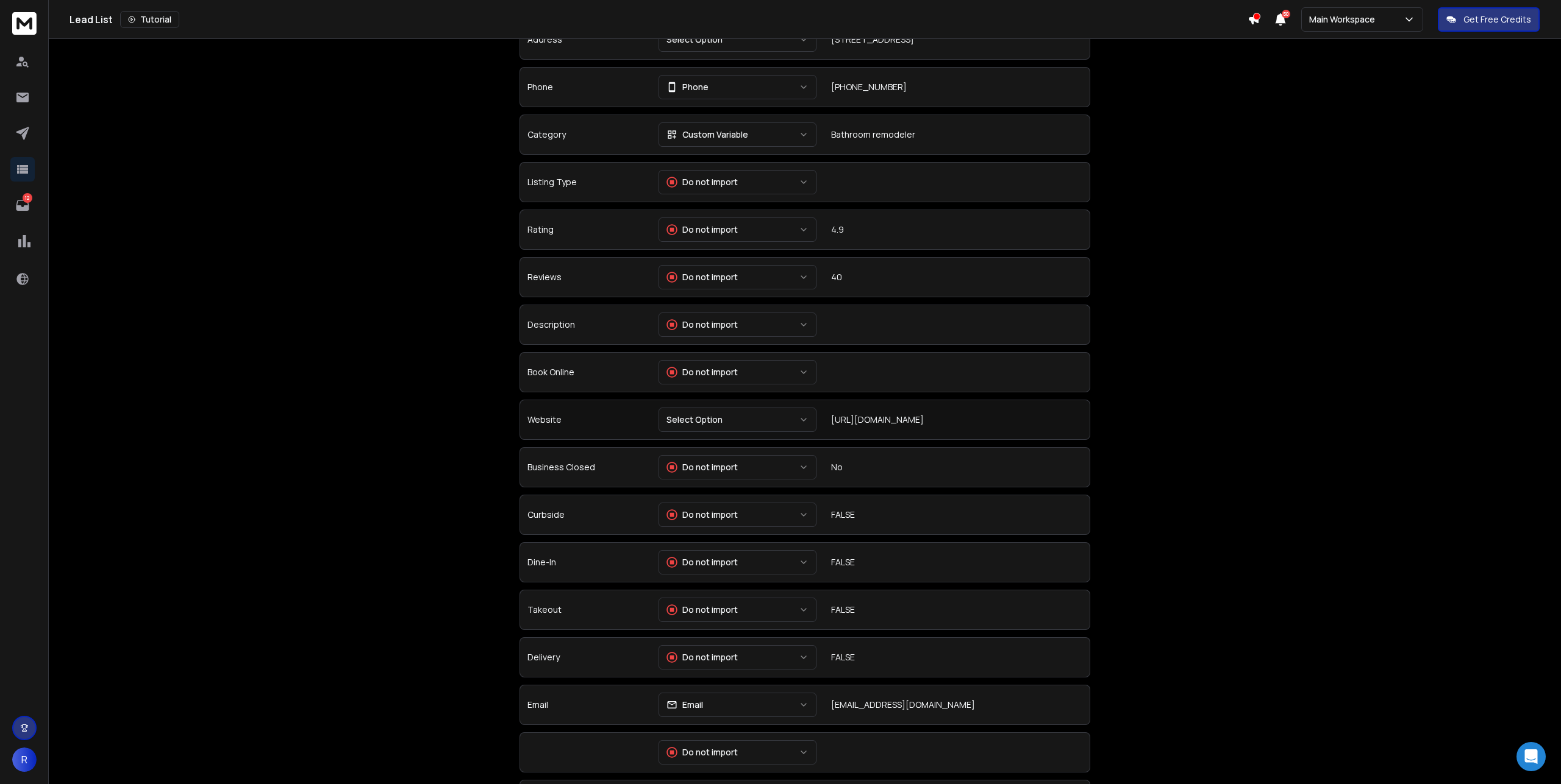
click at [786, 420] on button "Select Option" at bounding box center [738, 420] width 159 height 25
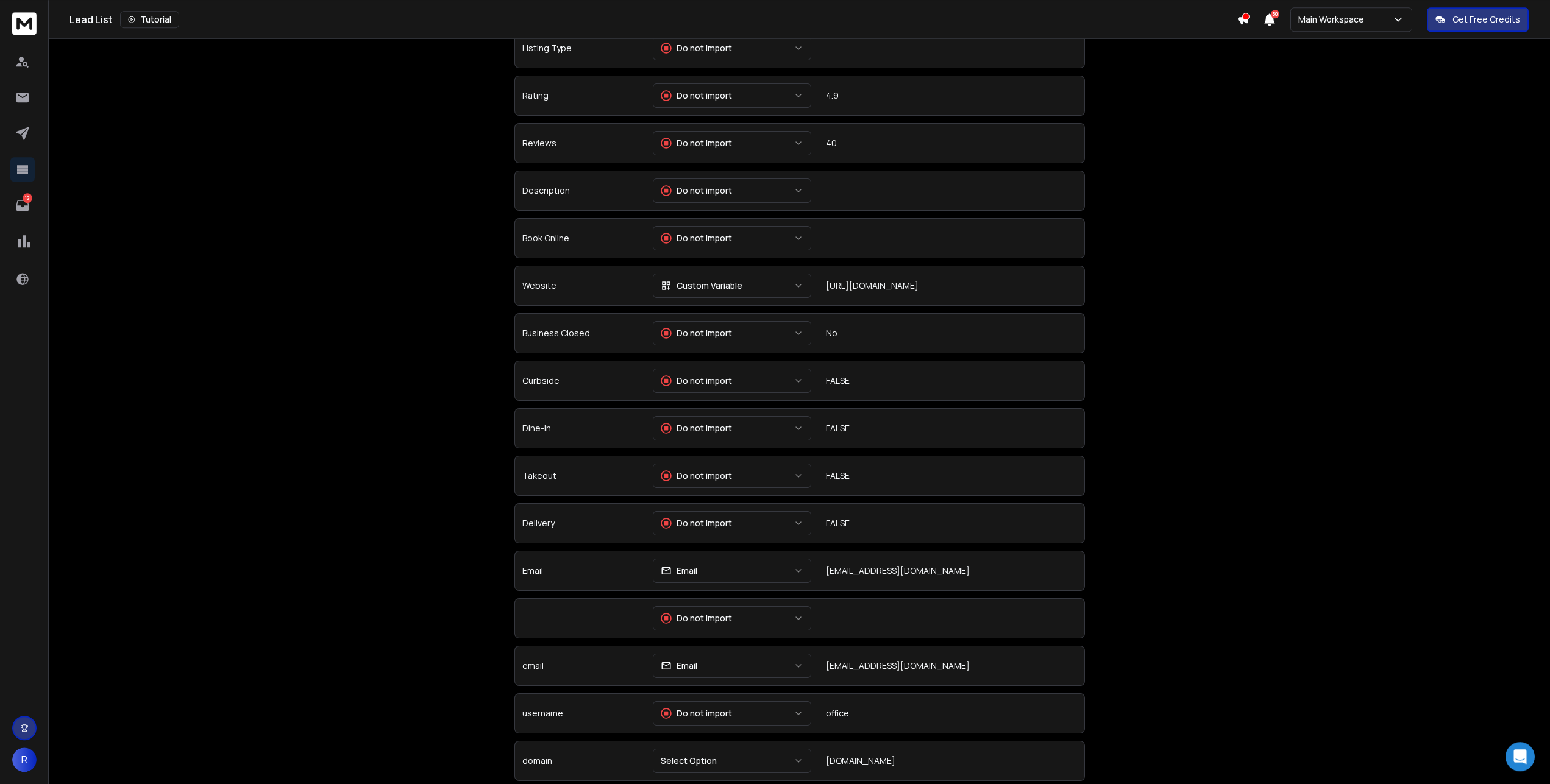
scroll to position [579, 0]
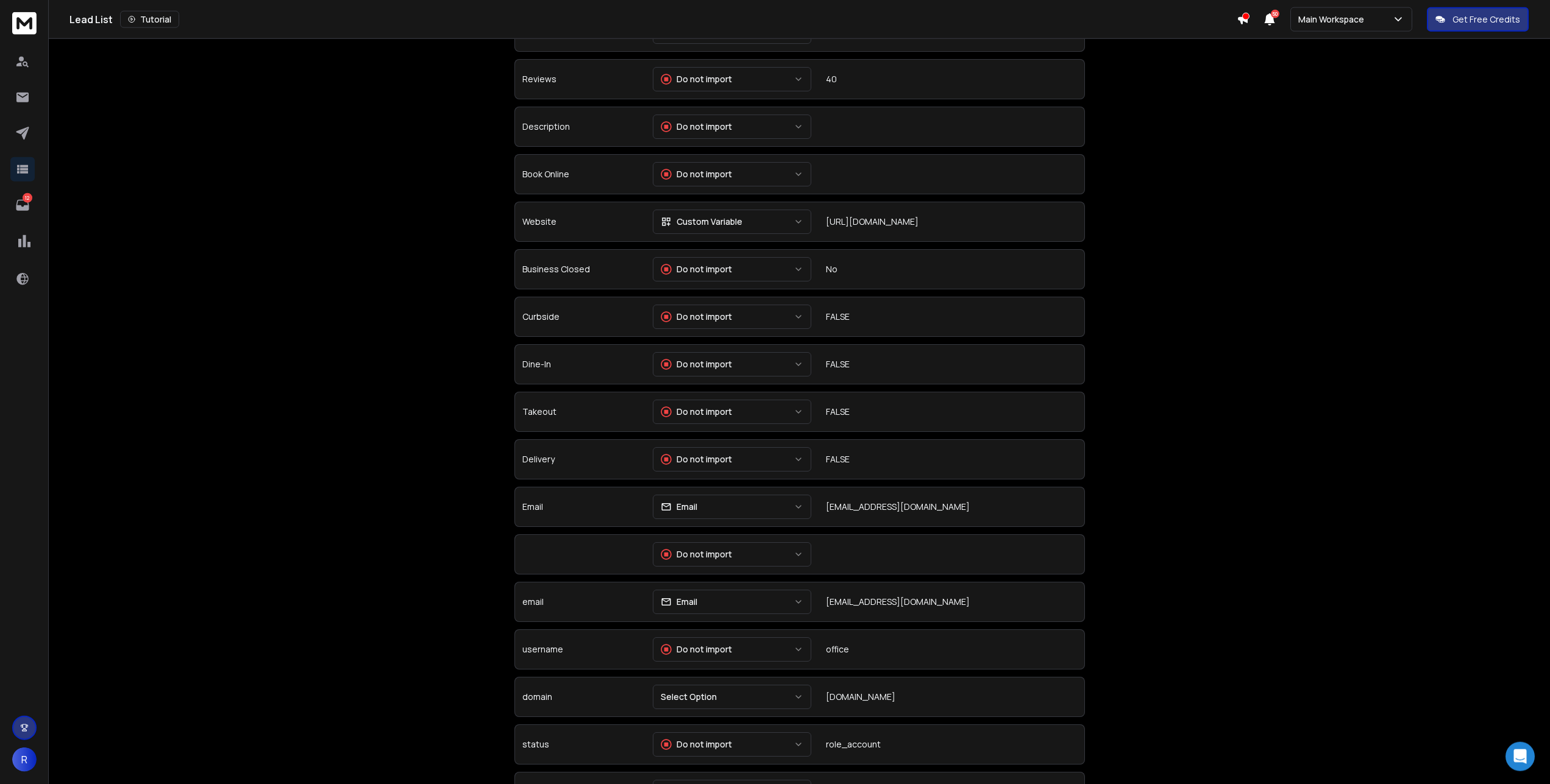
drag, startPoint x: 1118, startPoint y: 479, endPoint x: 1115, endPoint y: 537, distance: 58.1
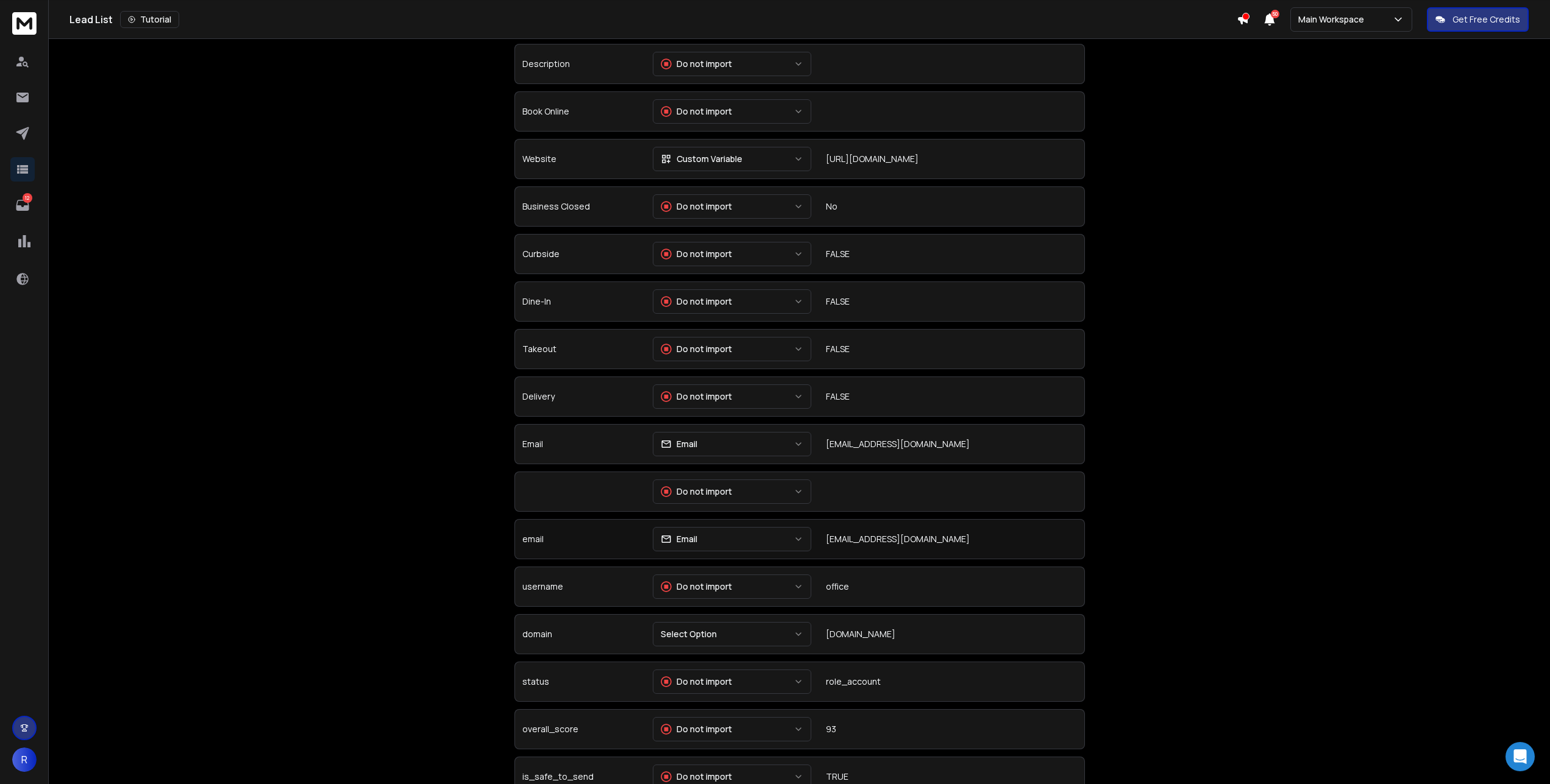
drag, startPoint x: 1062, startPoint y: 505, endPoint x: 1052, endPoint y: 536, distance: 32.6
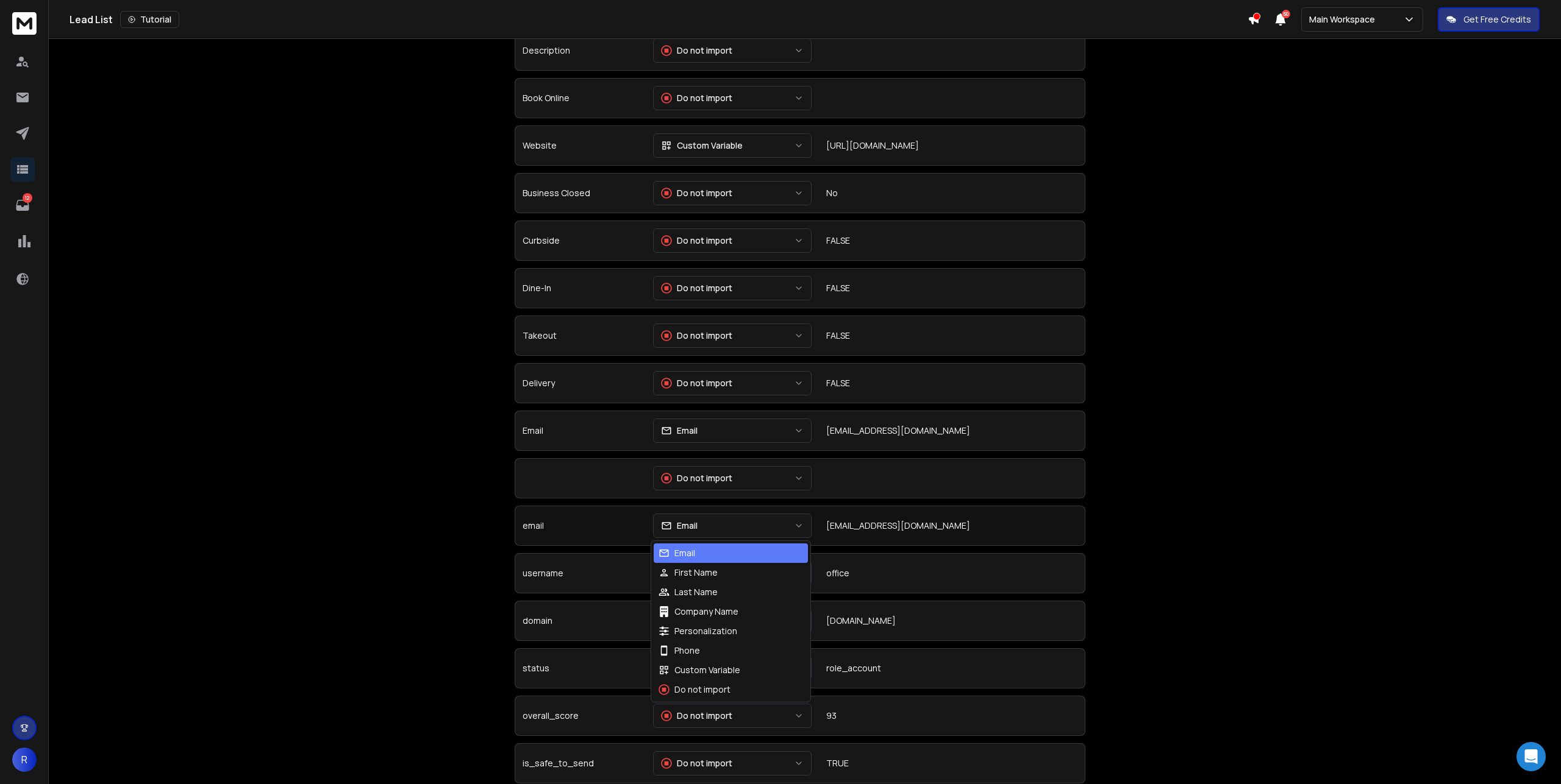
click at [741, 526] on button "Email" at bounding box center [732, 526] width 159 height 25
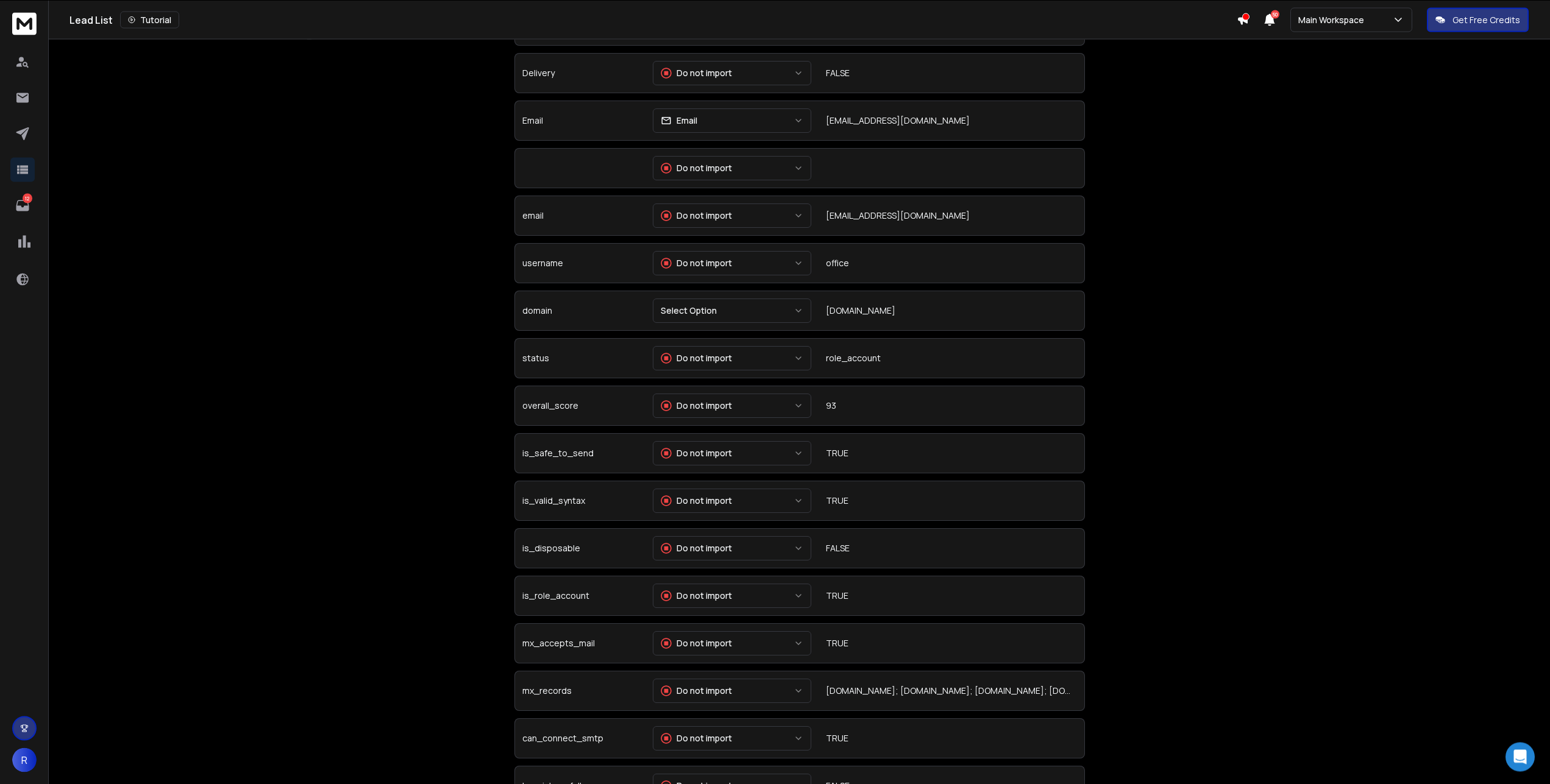
drag, startPoint x: 1150, startPoint y: 547, endPoint x: 1145, endPoint y: 606, distance: 59.2
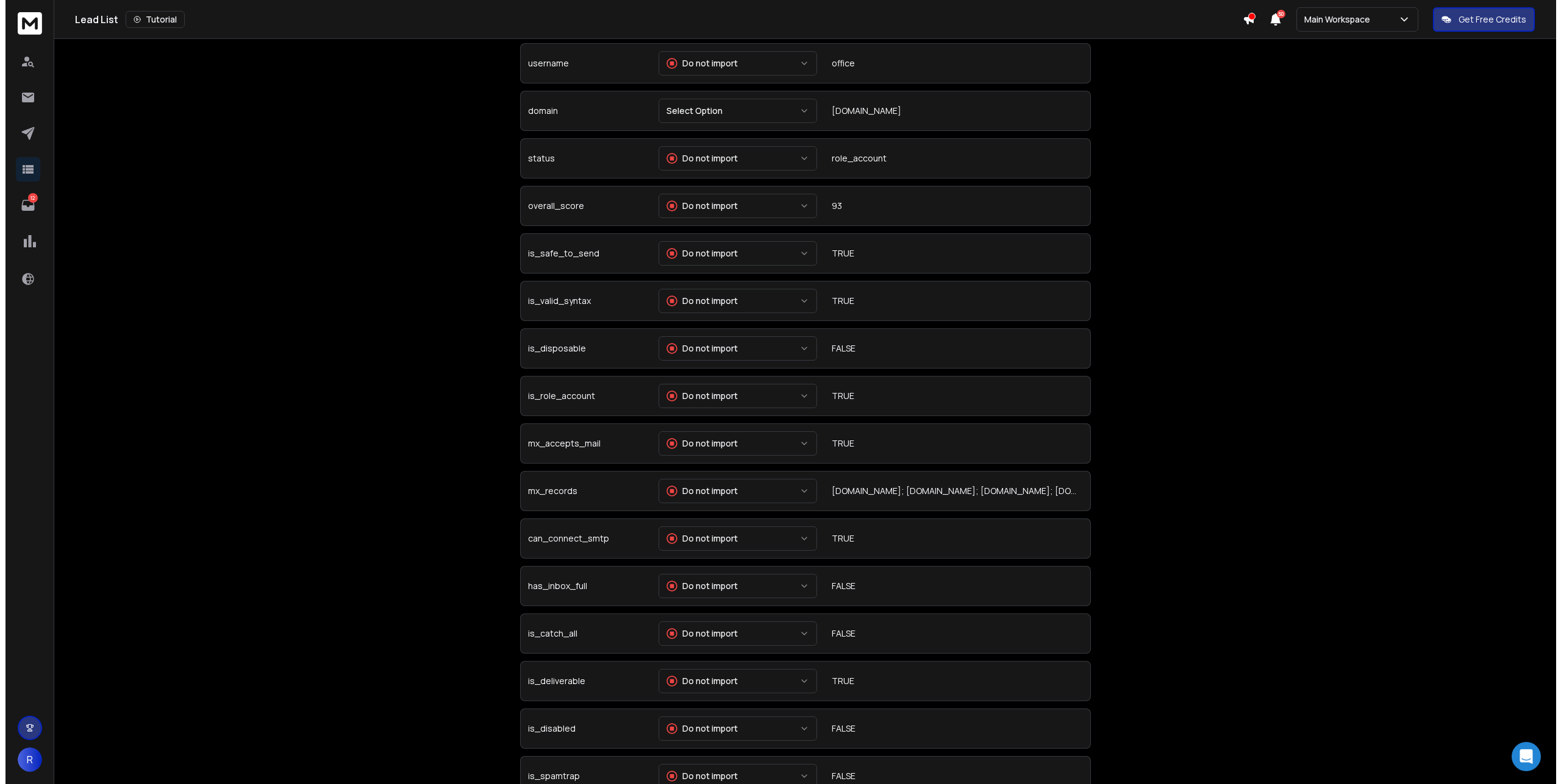
scroll to position [1441, 0]
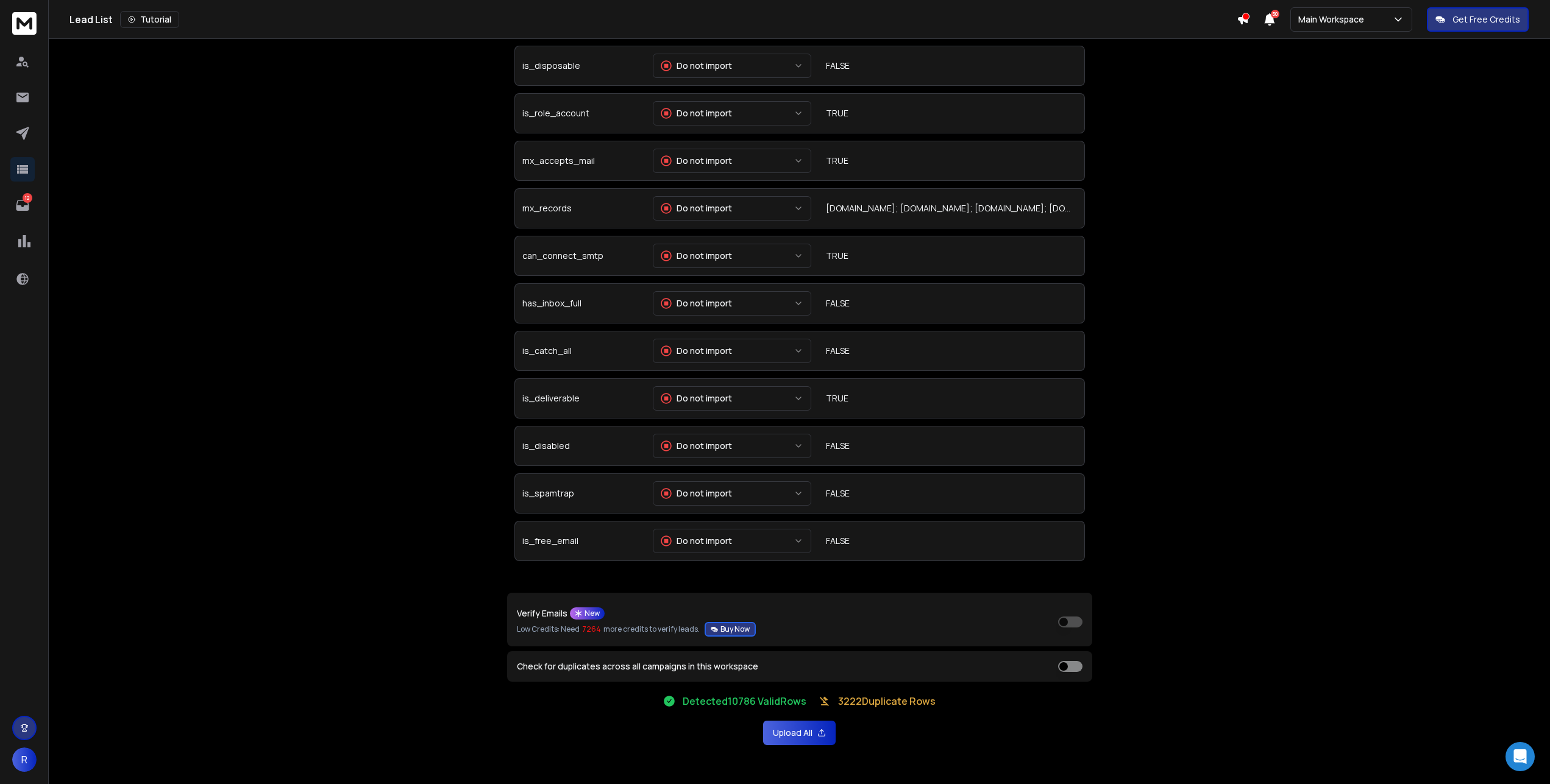
drag, startPoint x: 1066, startPoint y: 437, endPoint x: 1065, endPoint y: 610, distance: 173.0
drag, startPoint x: 525, startPoint y: 630, endPoint x: 579, endPoint y: 632, distance: 54.0
click at [579, 632] on p "Low Credits: Need 7264 more credits to verify leads. Buy Now" at bounding box center [636, 630] width 239 height 15
drag, startPoint x: 482, startPoint y: 613, endPoint x: 490, endPoint y: 615, distance: 8.2
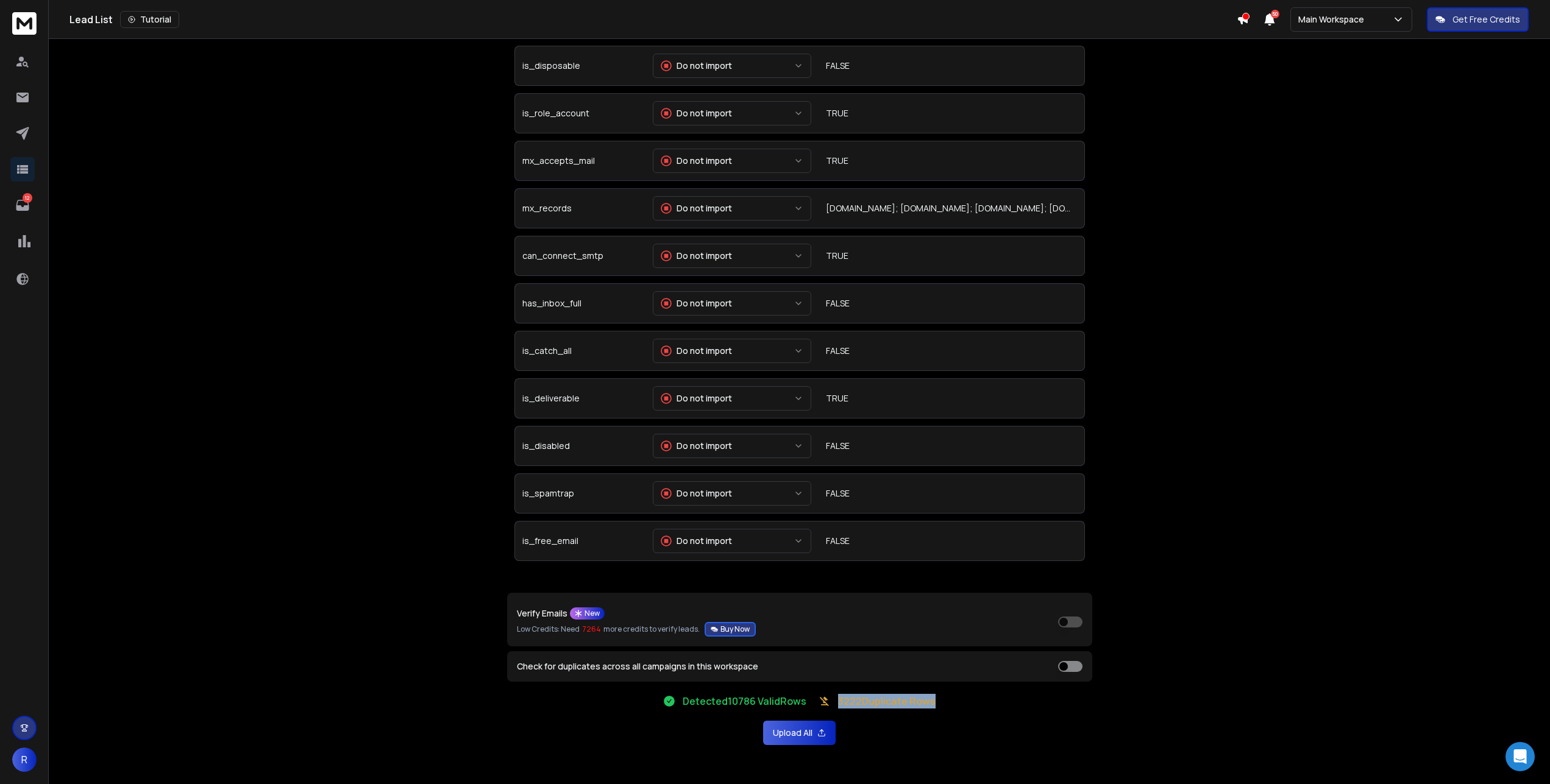
drag, startPoint x: 838, startPoint y: 700, endPoint x: 952, endPoint y: 707, distance: 114.2
drag, startPoint x: 968, startPoint y: 705, endPoint x: 913, endPoint y: 707, distance: 55.0
click at [820, 731] on icon at bounding box center [822, 733] width 9 height 9
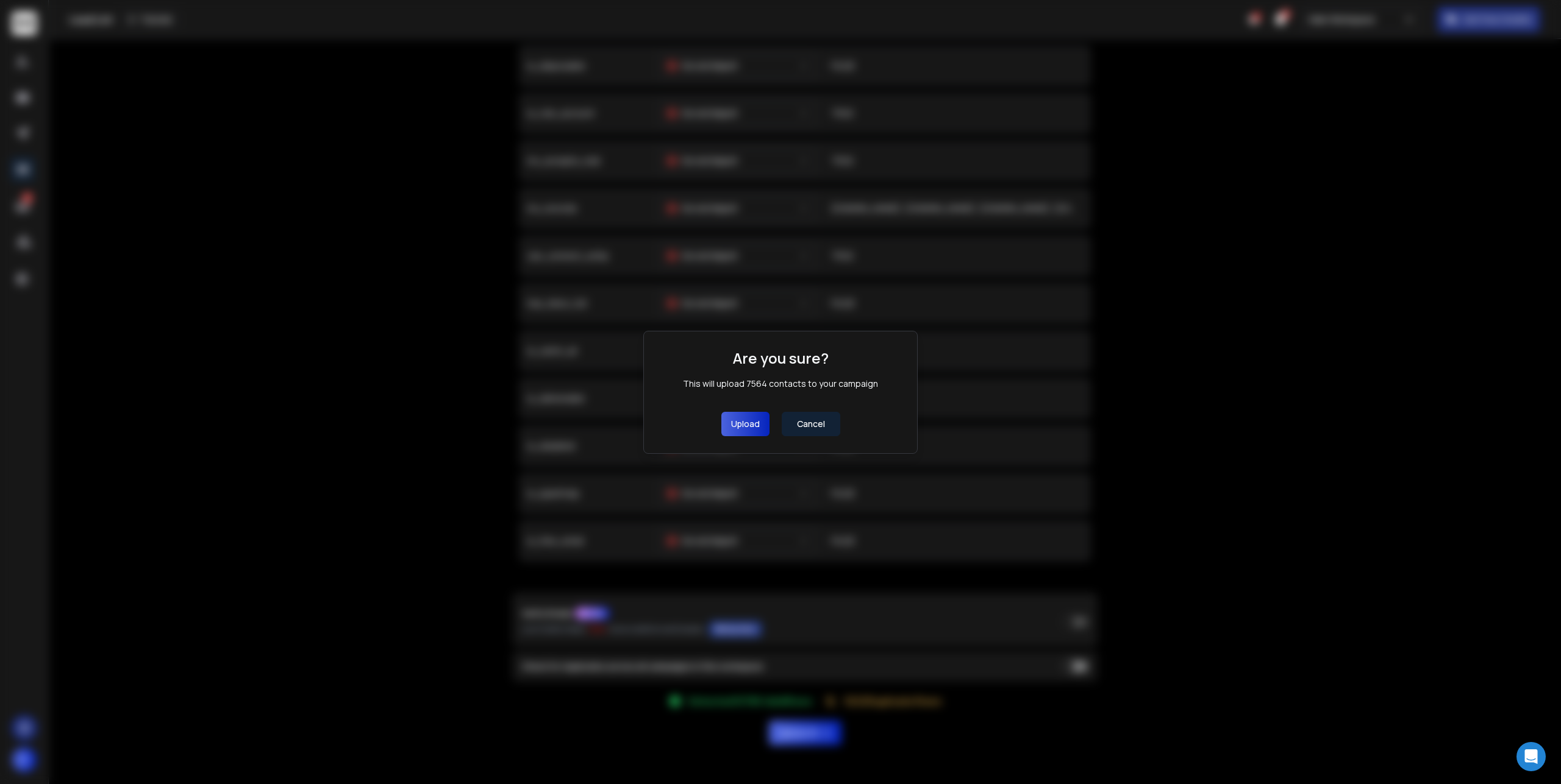
click at [749, 425] on button "Upload" at bounding box center [745, 424] width 48 height 25
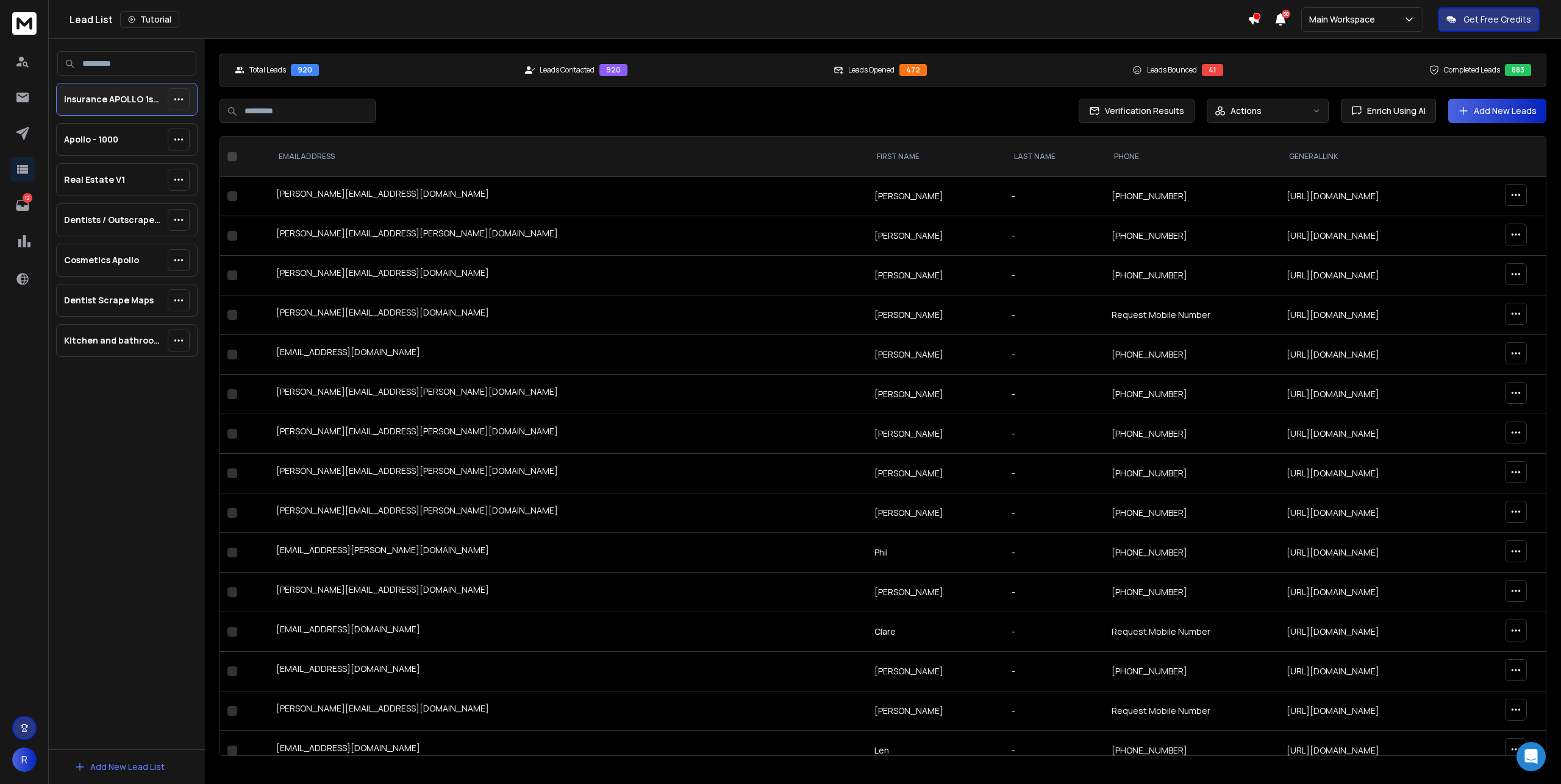
click at [116, 765] on button "Add New Lead List" at bounding box center [119, 767] width 110 height 25
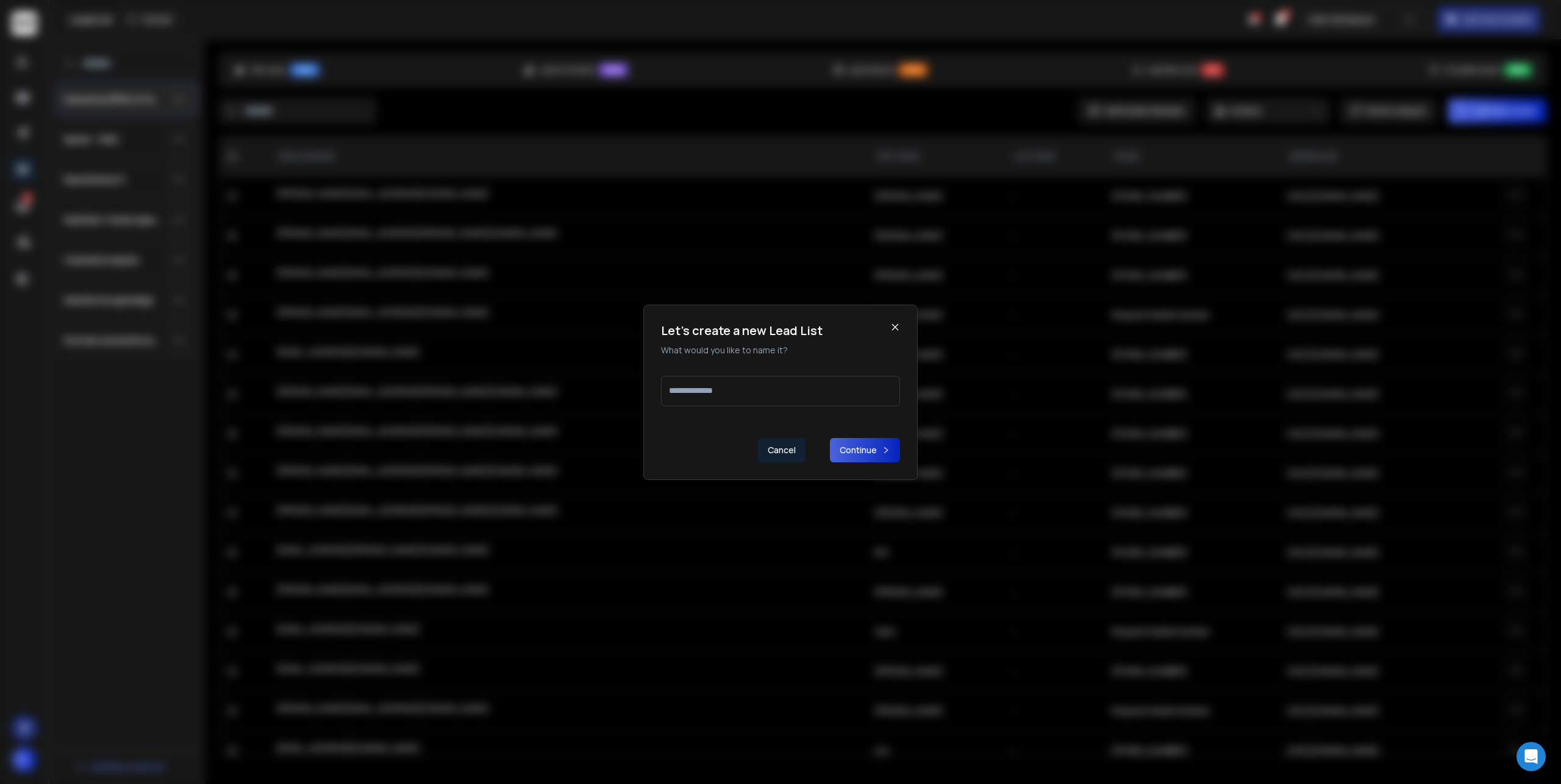
click at [778, 452] on button "Cancel" at bounding box center [781, 451] width 47 height 25
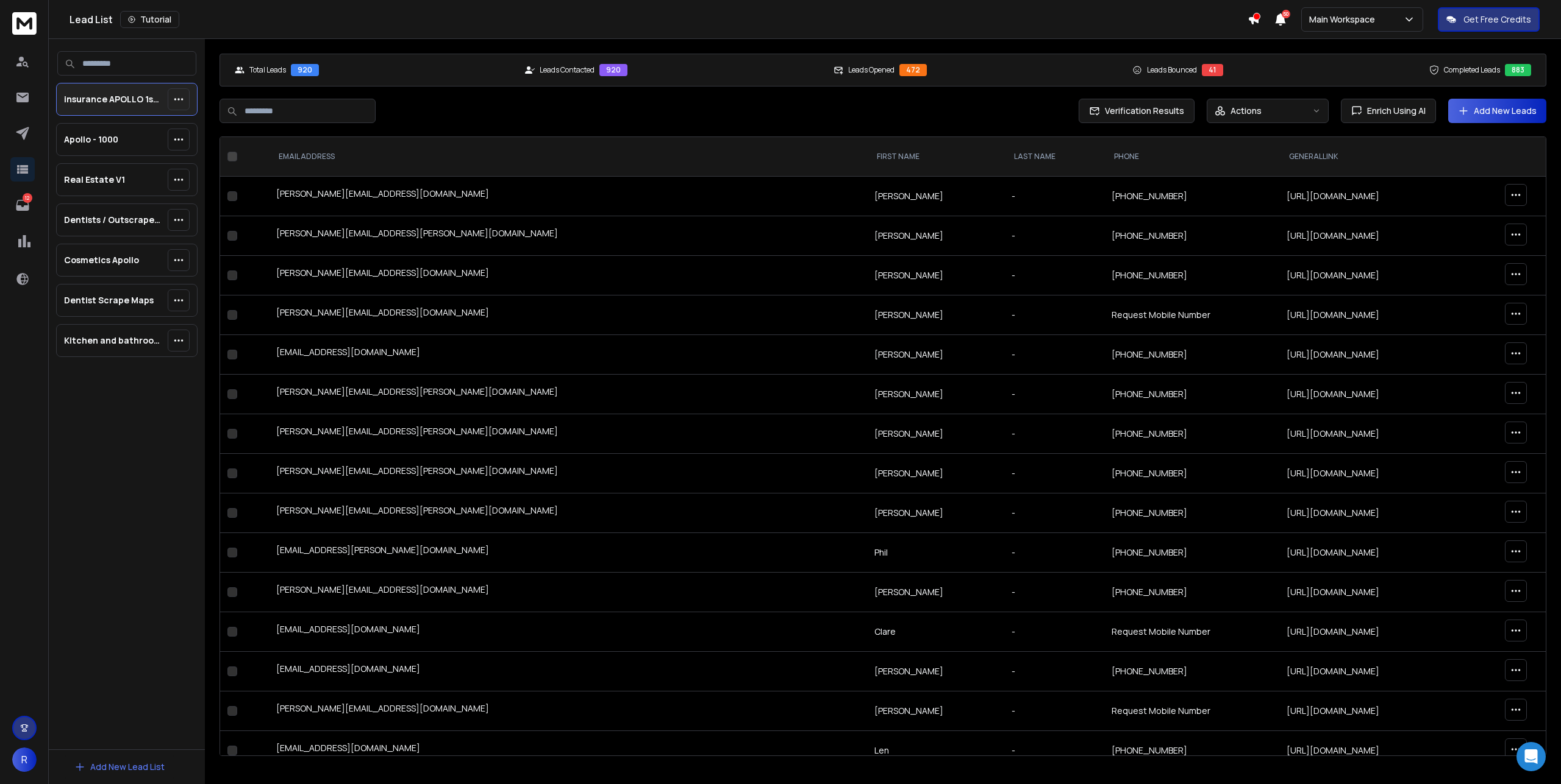
click at [116, 761] on button "Add New Lead List" at bounding box center [119, 767] width 110 height 25
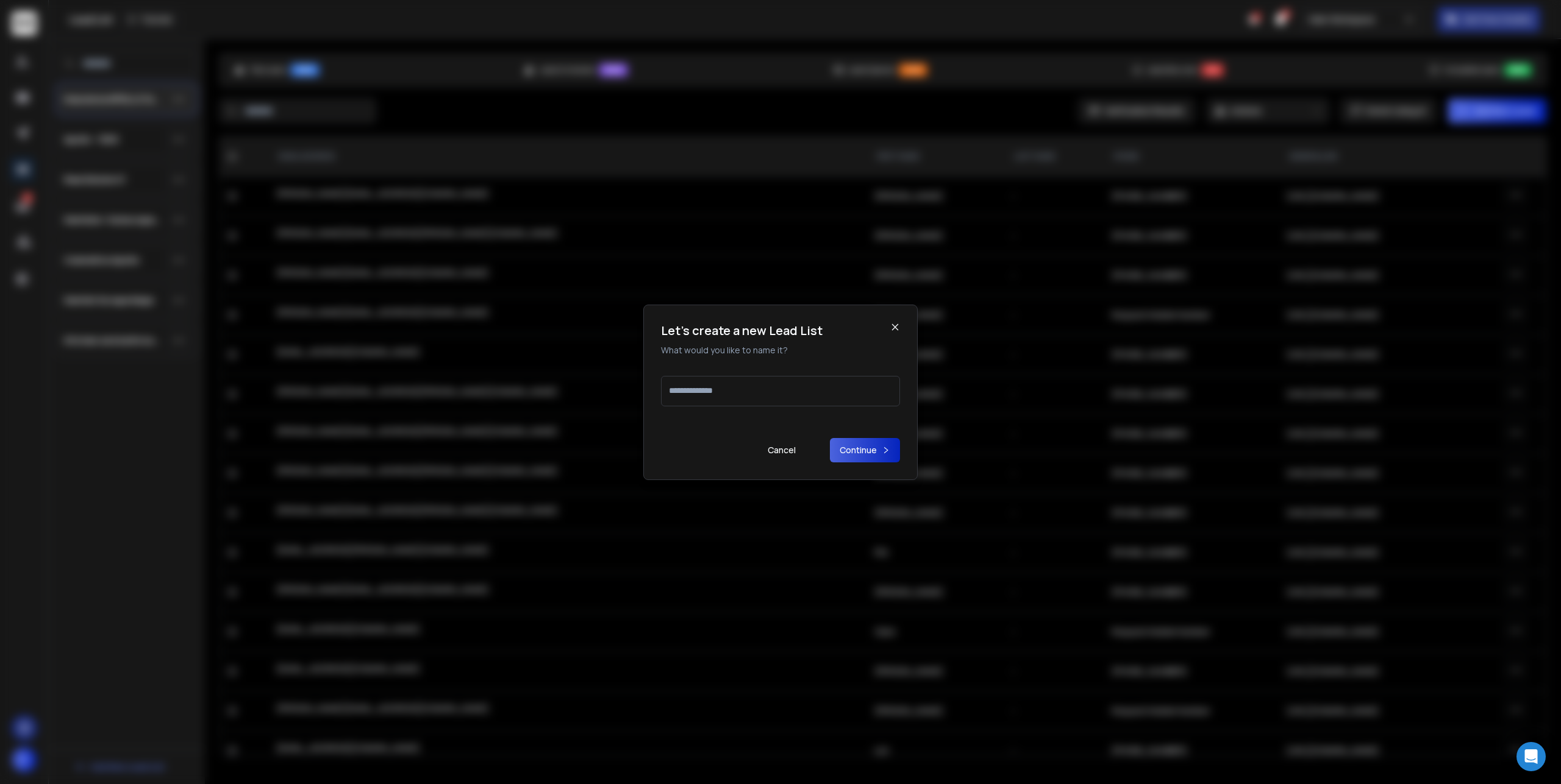
click at [73, 553] on div "Let's create a new Lead List What would you like to name it? Cancel Continue" at bounding box center [780, 392] width 1561 height 784
click at [783, 460] on button "Cancel" at bounding box center [781, 451] width 47 height 25
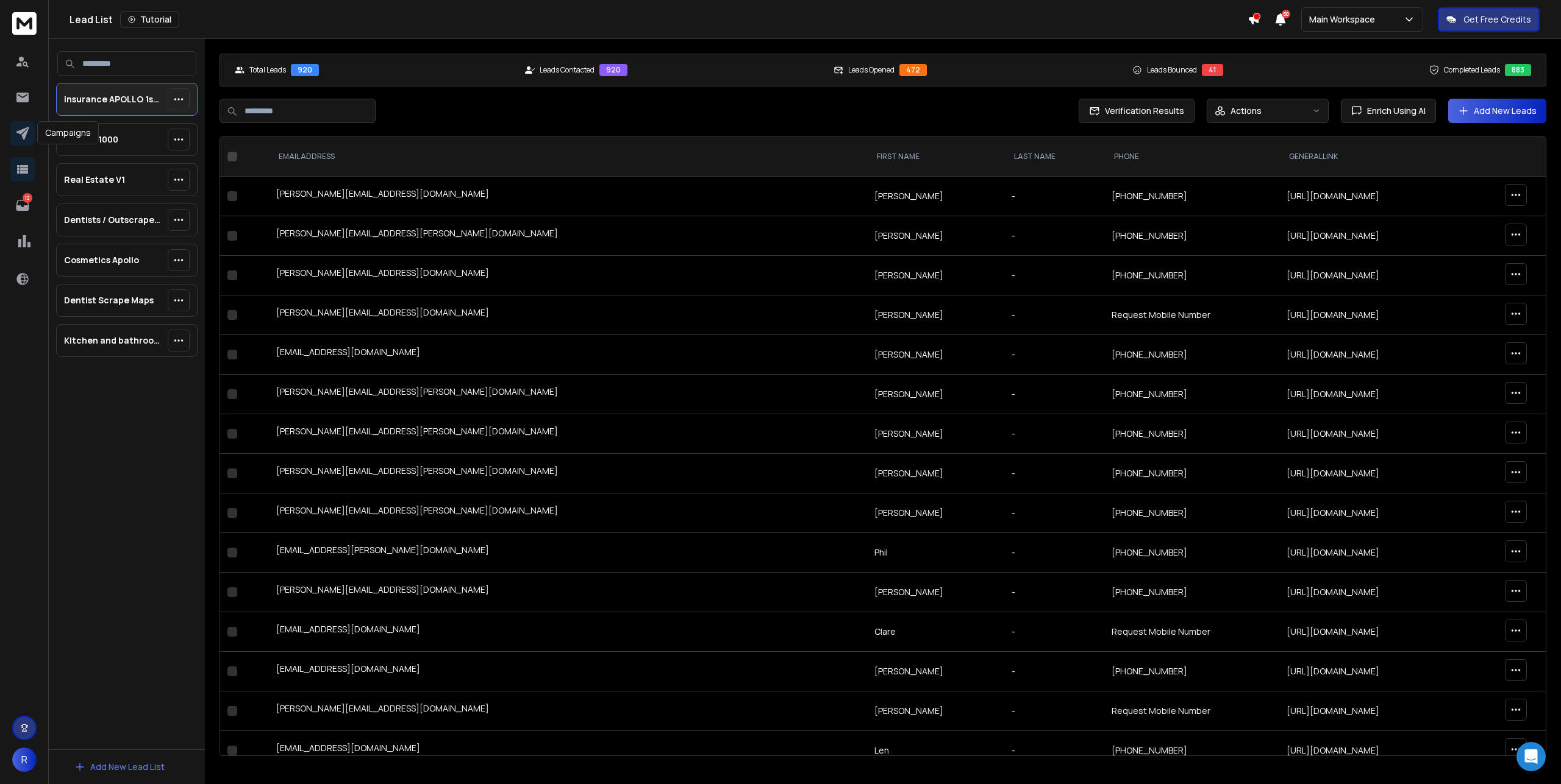
click at [20, 129] on icon at bounding box center [23, 133] width 15 height 15
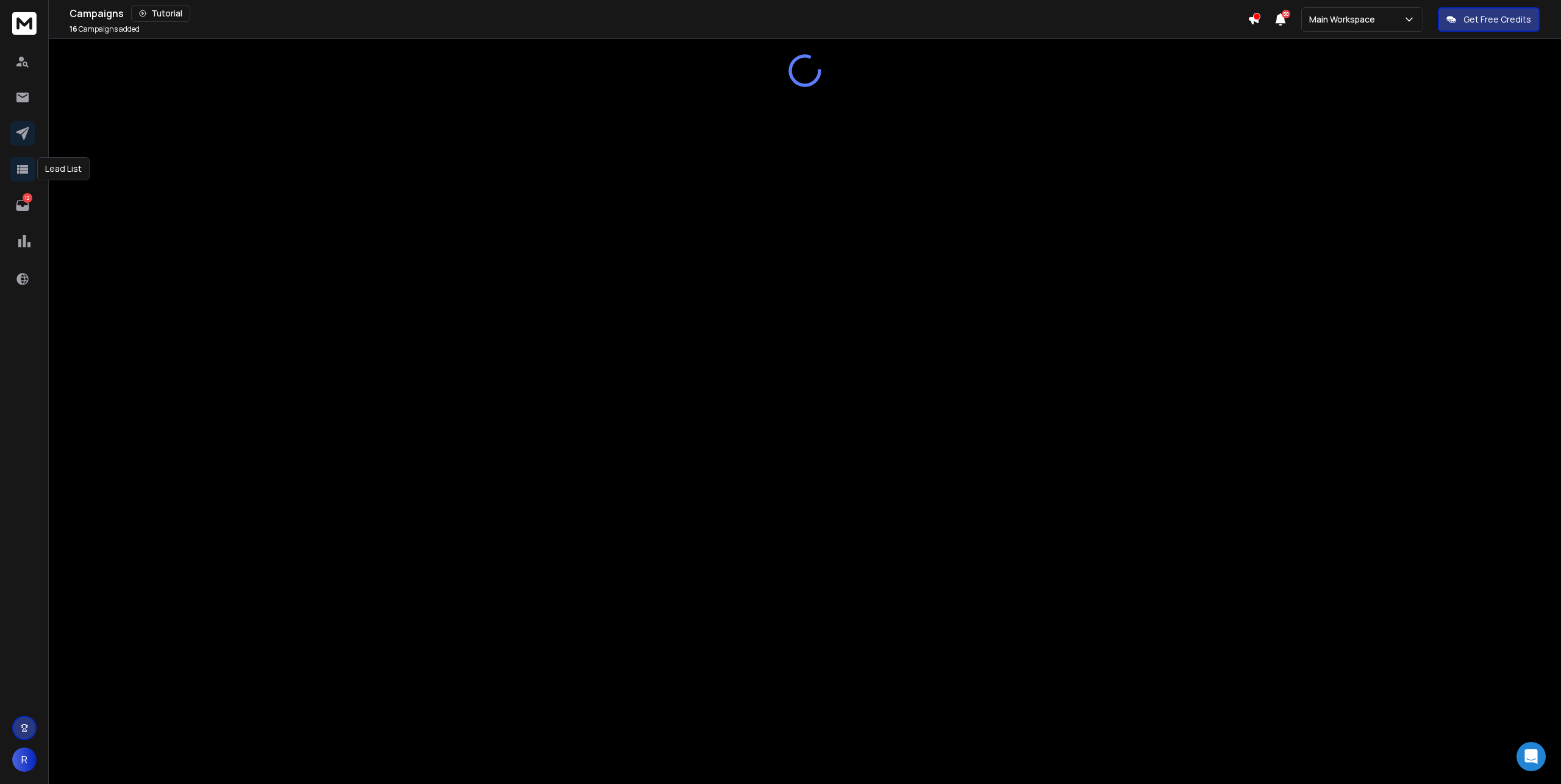
click at [21, 171] on icon at bounding box center [23, 170] width 11 height 9
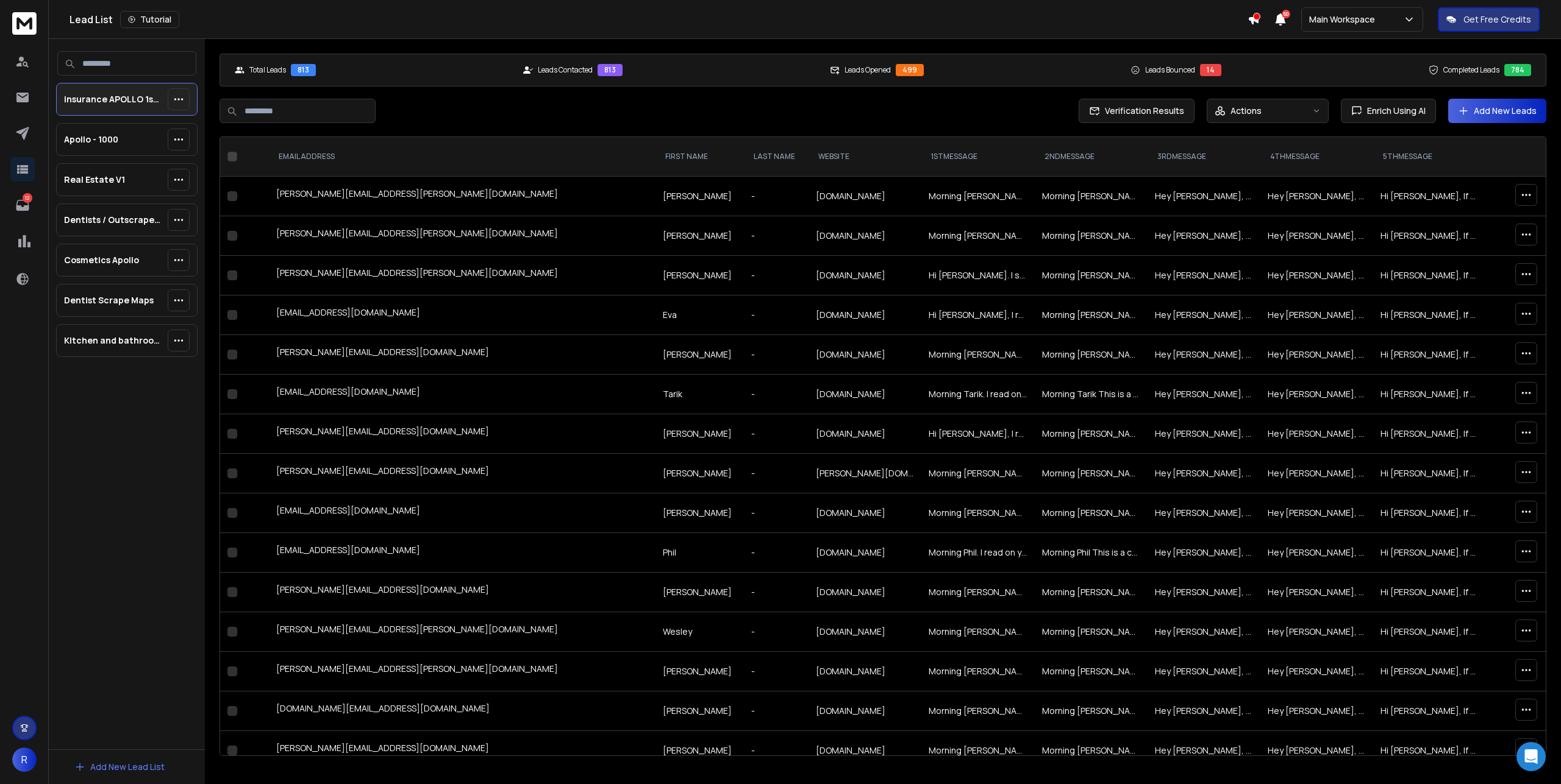
click at [134, 768] on button "Add New Lead List" at bounding box center [119, 767] width 110 height 25
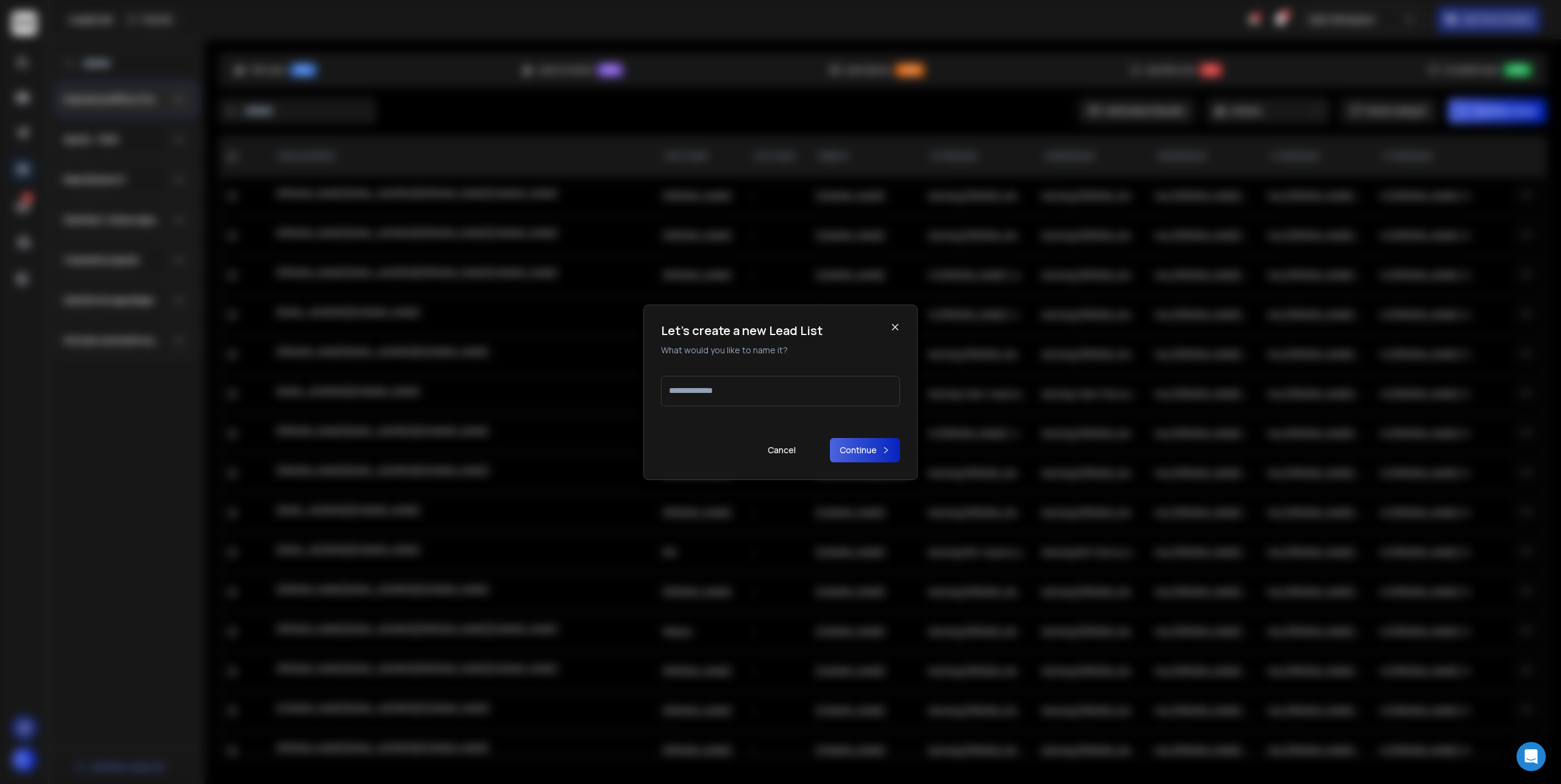
click at [717, 391] on input at bounding box center [780, 391] width 239 height 31
type input "**********"
click at [853, 448] on button "Continue" at bounding box center [865, 451] width 70 height 25
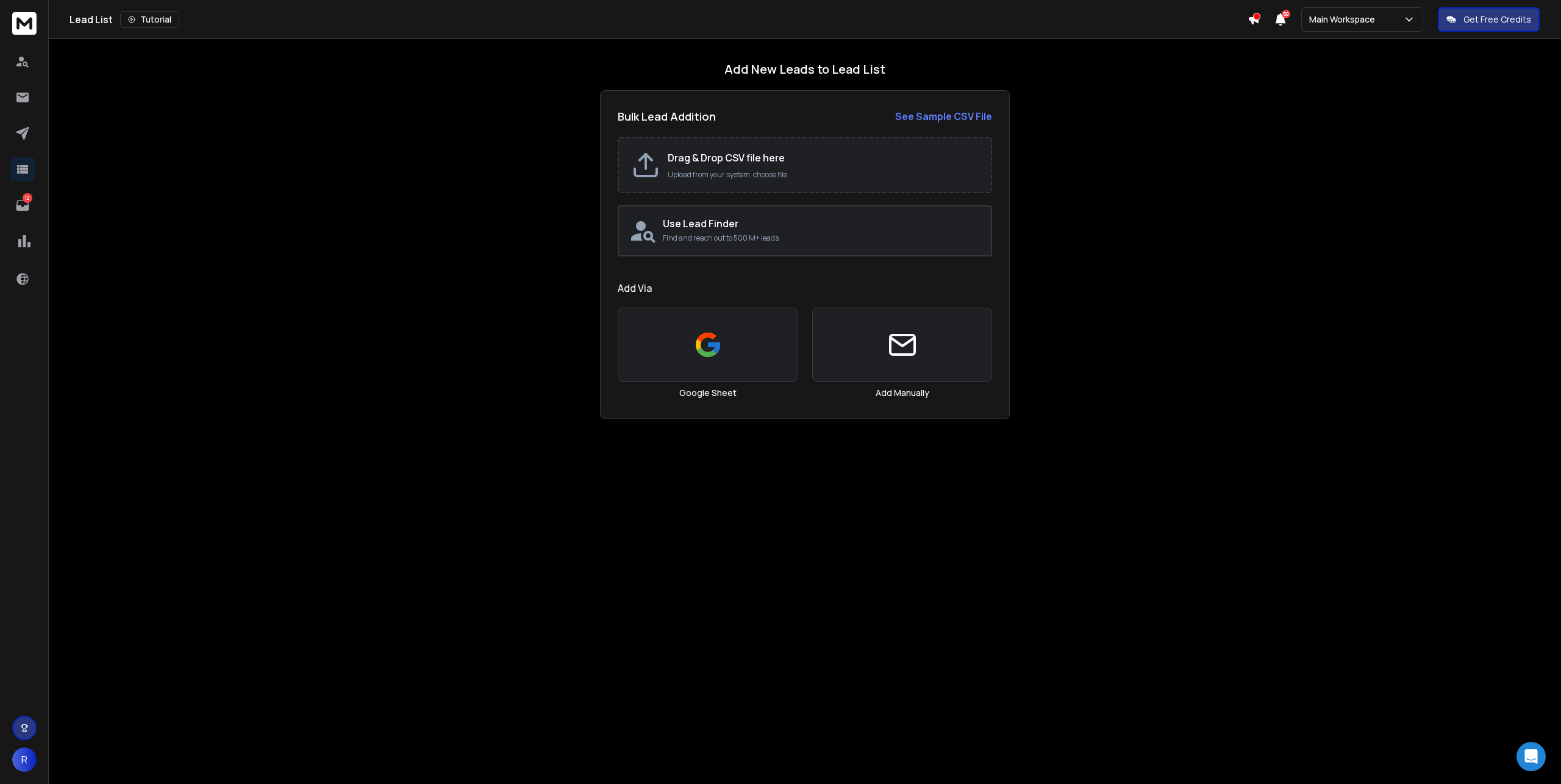
click at [775, 165] on h2 "Drag & Drop CSV file here" at bounding box center [823, 158] width 311 height 15
type input "**********"
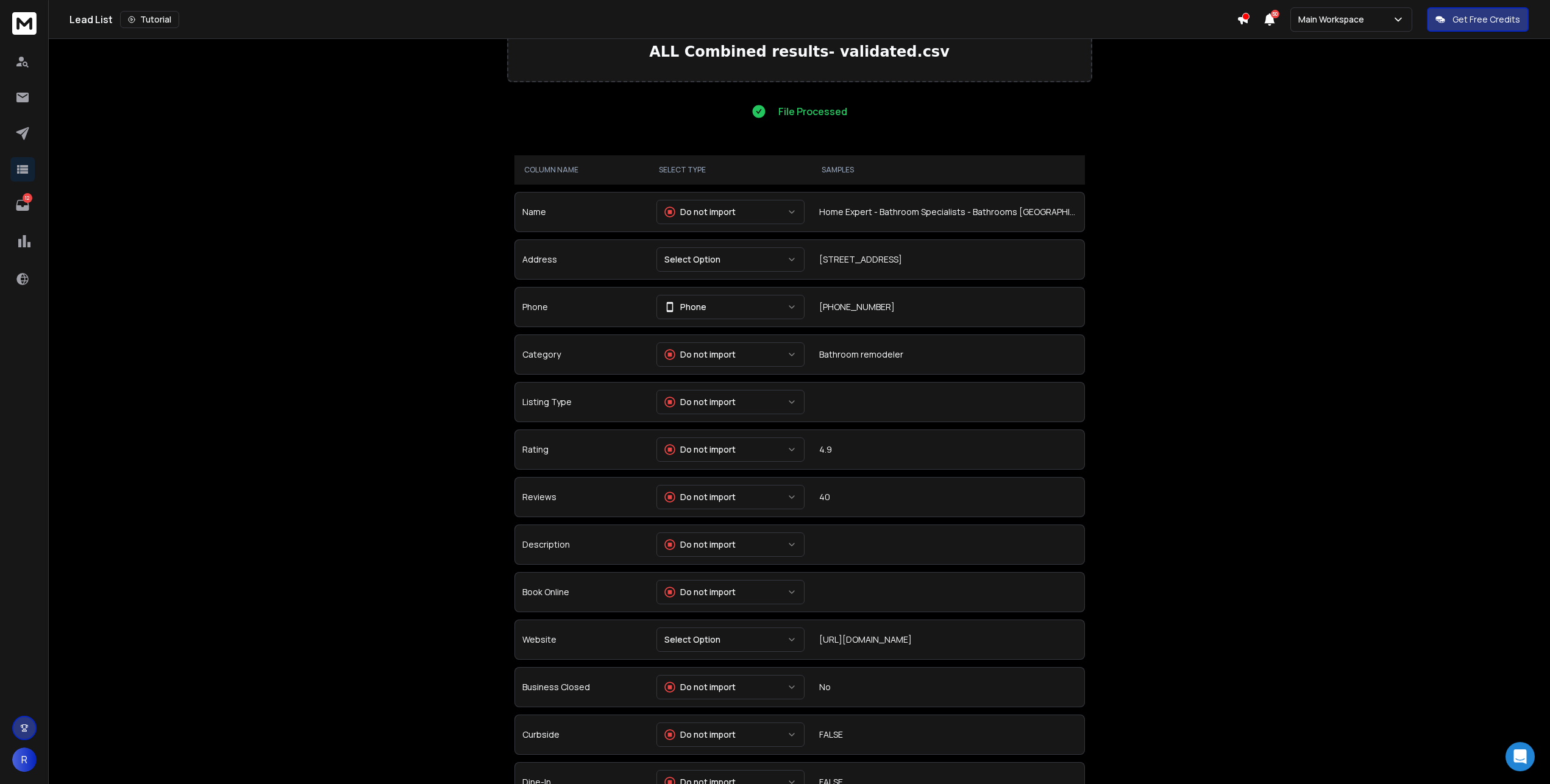
scroll to position [158, 0]
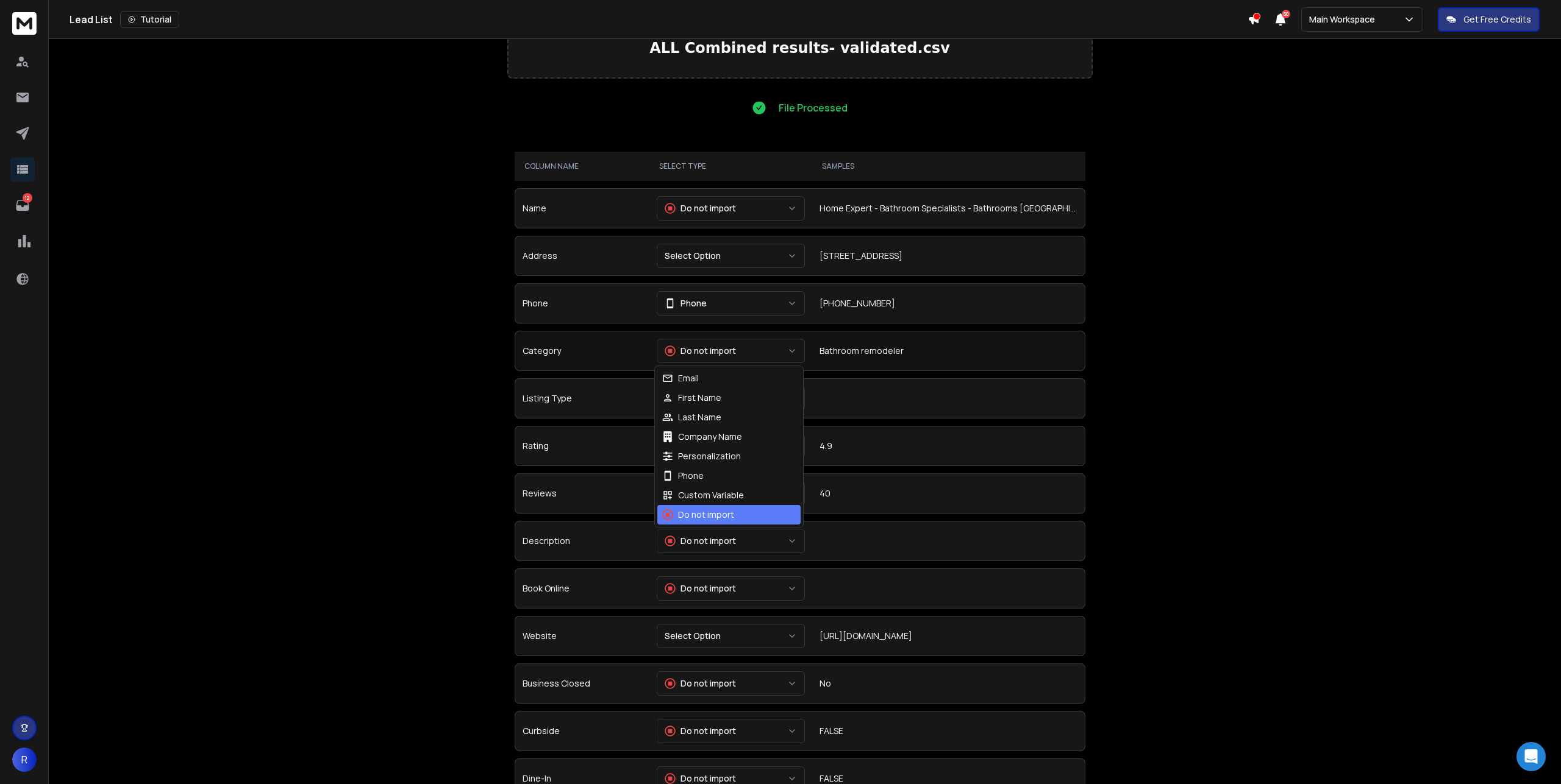
click at [778, 350] on button "Do not import" at bounding box center [730, 351] width 148 height 25
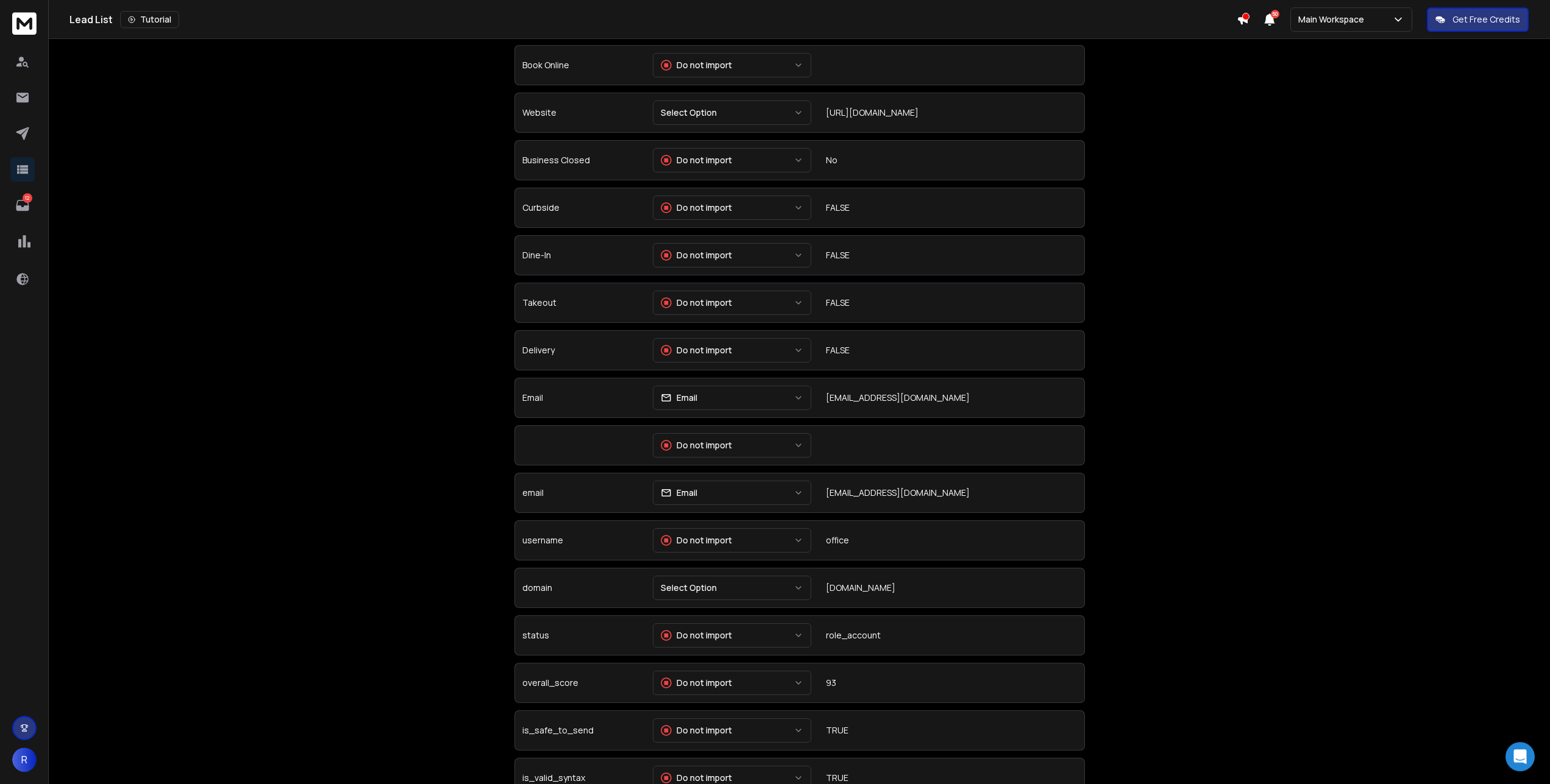
scroll to position [686, 0]
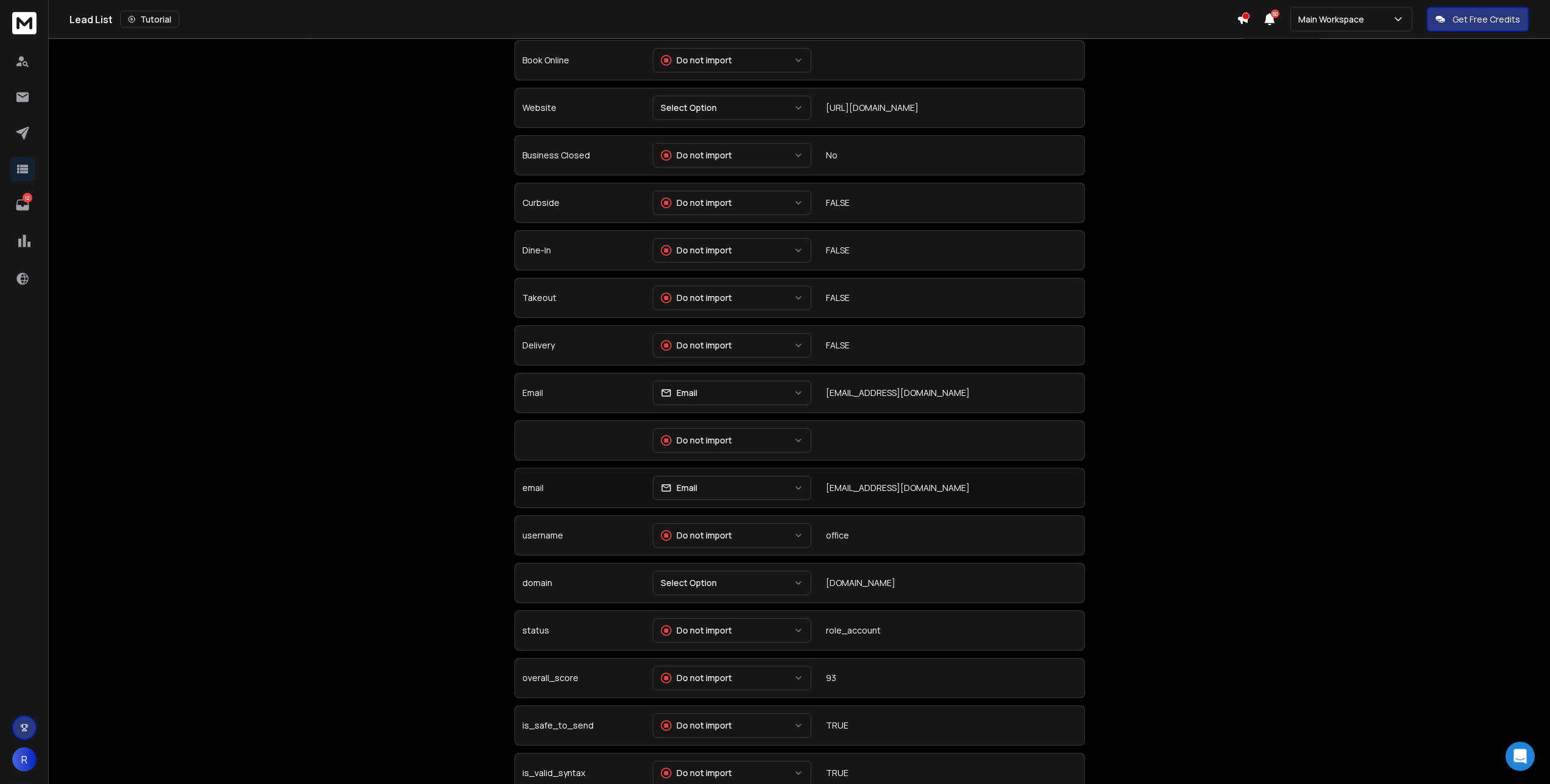
click at [731, 484] on button "Email" at bounding box center [732, 488] width 159 height 25
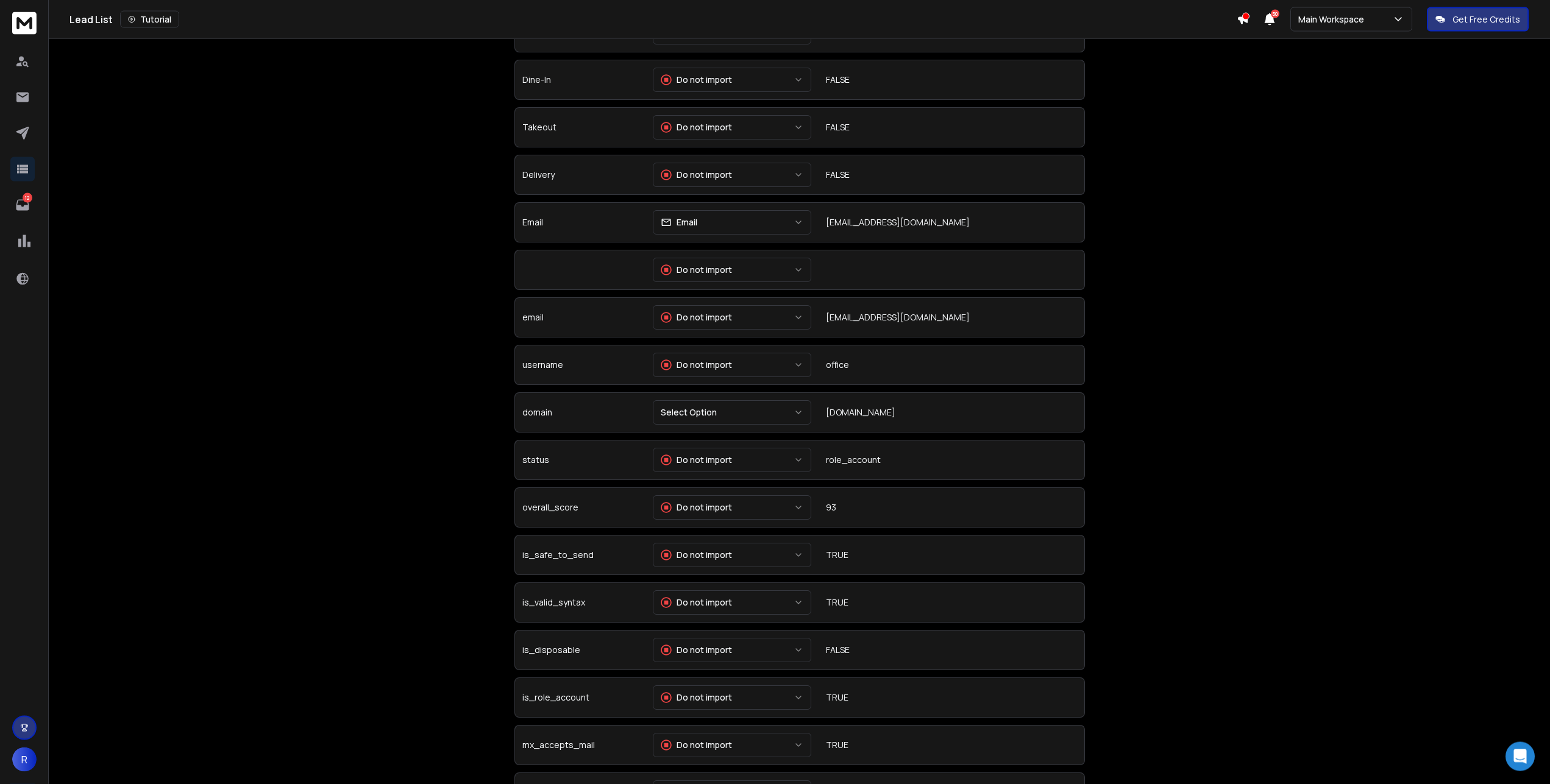
drag, startPoint x: 1155, startPoint y: 396, endPoint x: 1158, endPoint y: 438, distance: 42.1
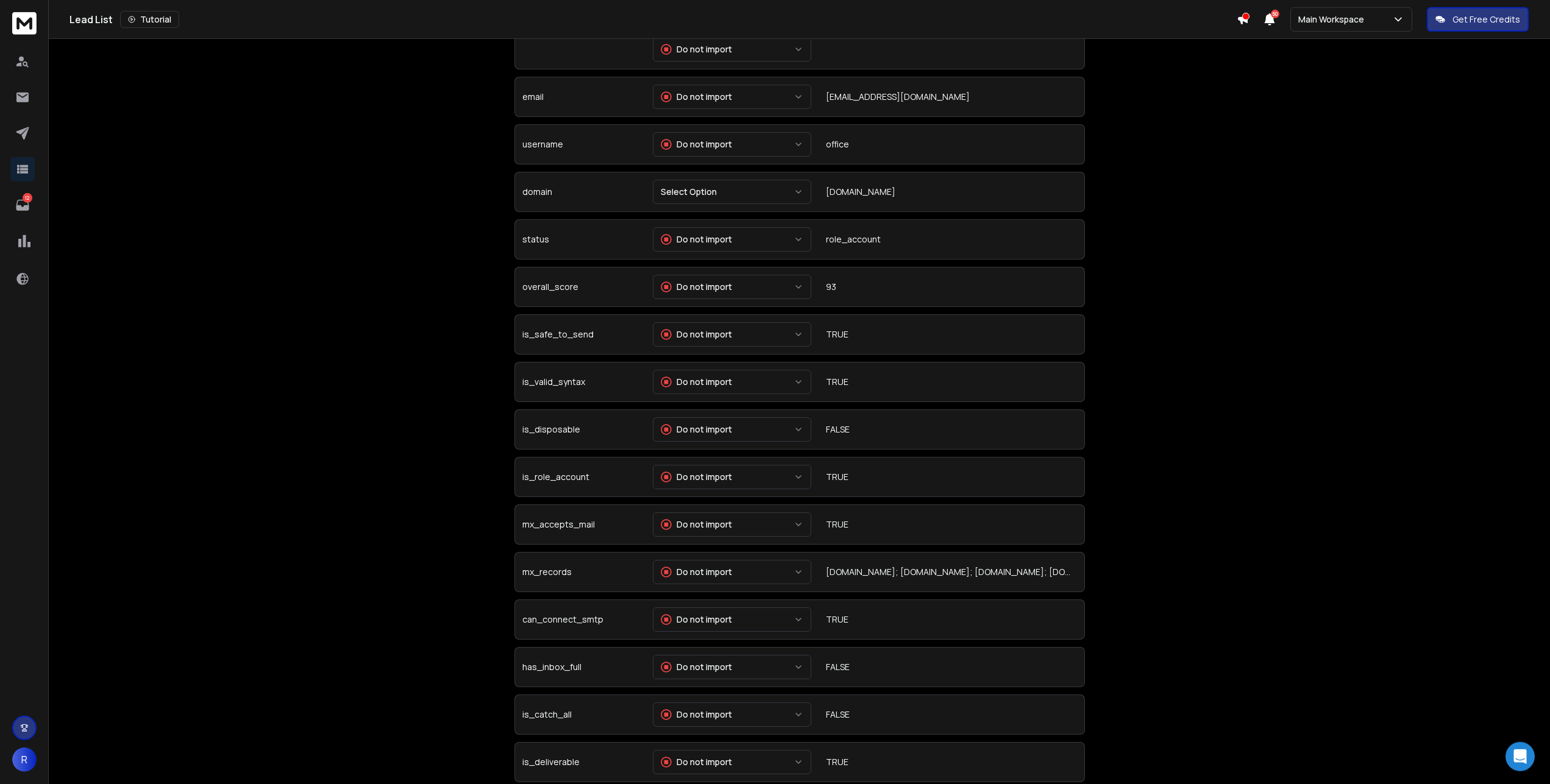
drag, startPoint x: 1167, startPoint y: 357, endPoint x: 1173, endPoint y: 406, distance: 49.4
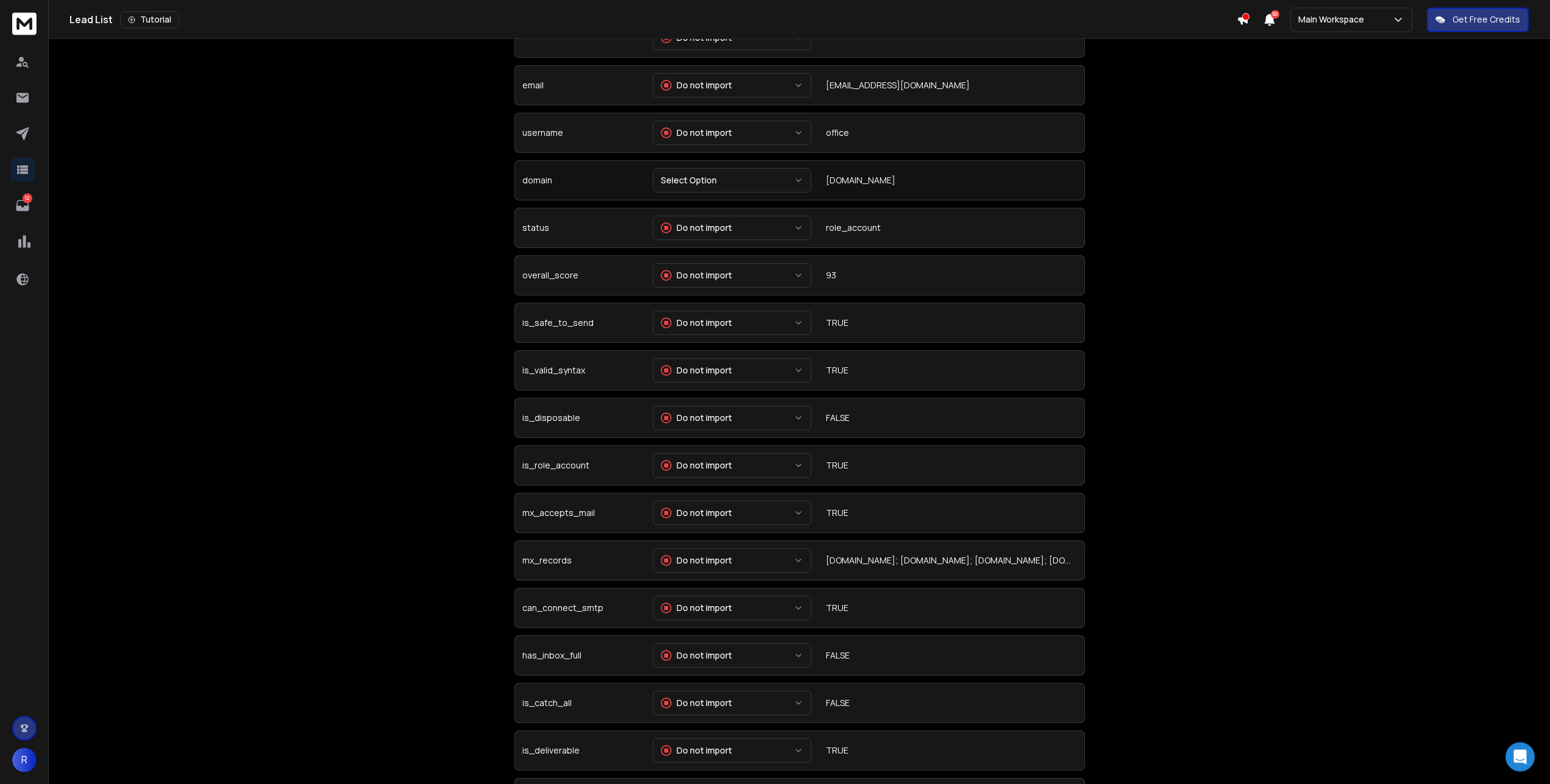
click at [782, 182] on button "Select Option" at bounding box center [732, 181] width 159 height 25
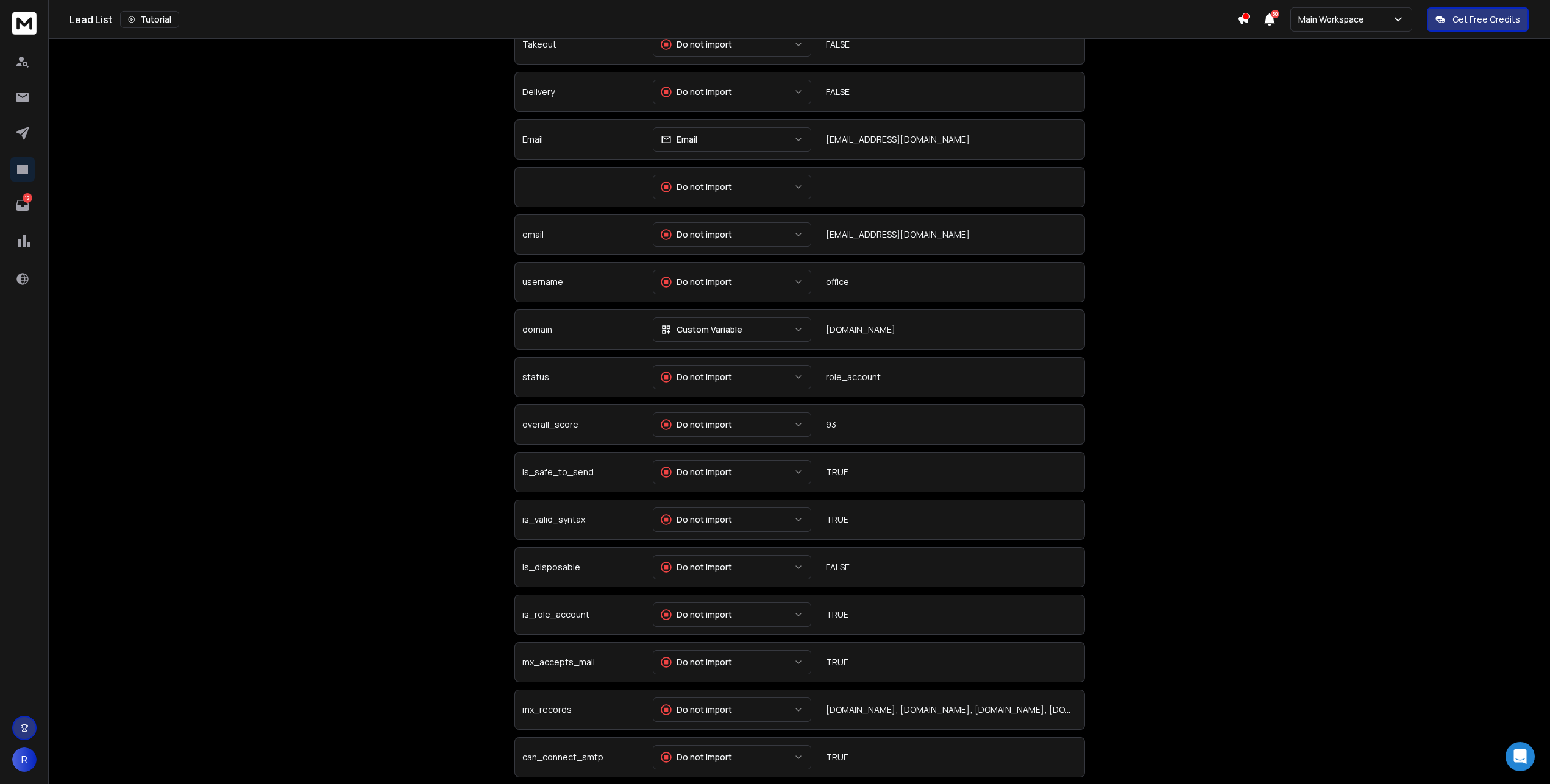
scroll to position [844, 0]
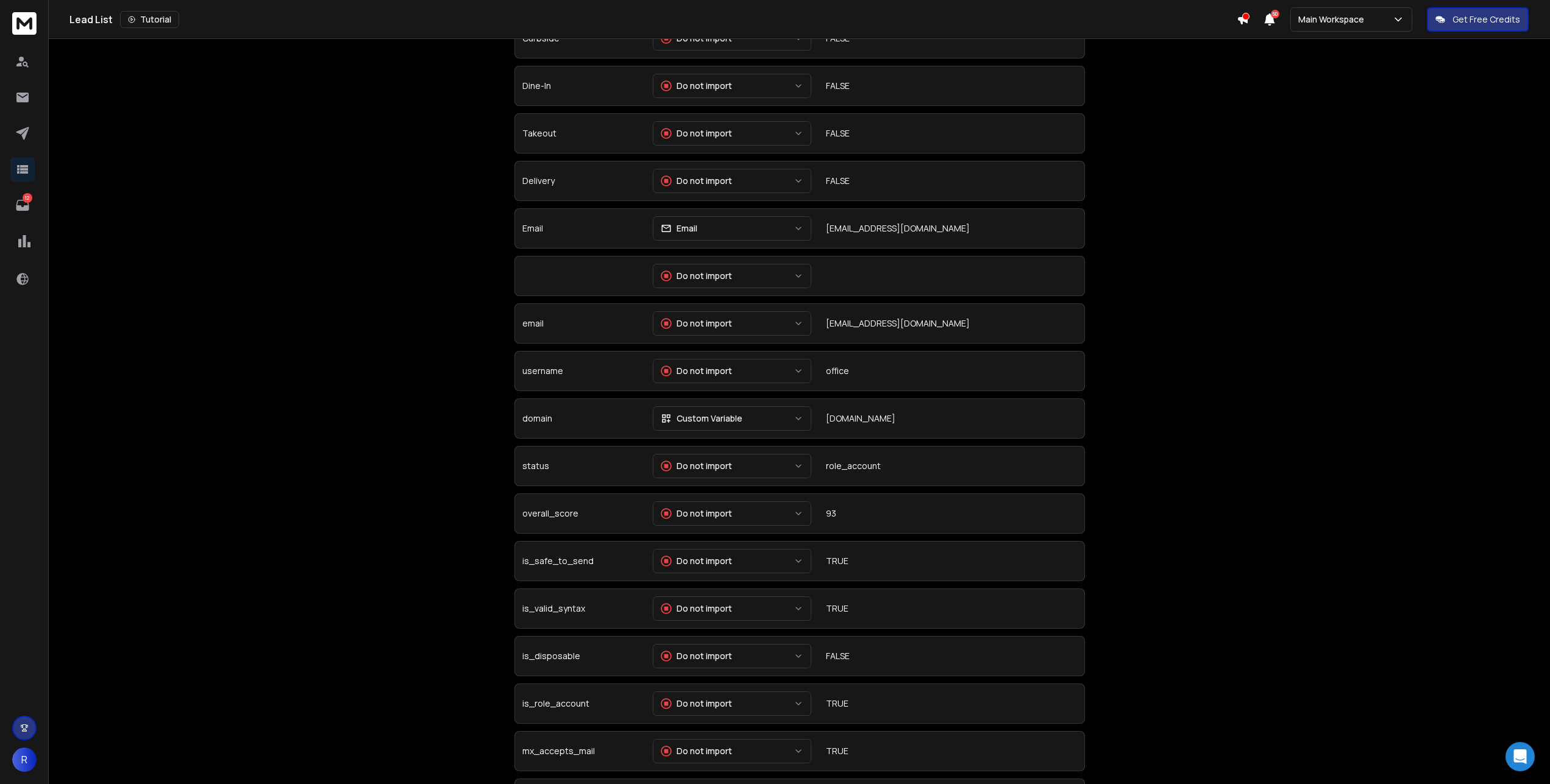
drag, startPoint x: 1289, startPoint y: 374, endPoint x: 1258, endPoint y: 315, distance: 66.6
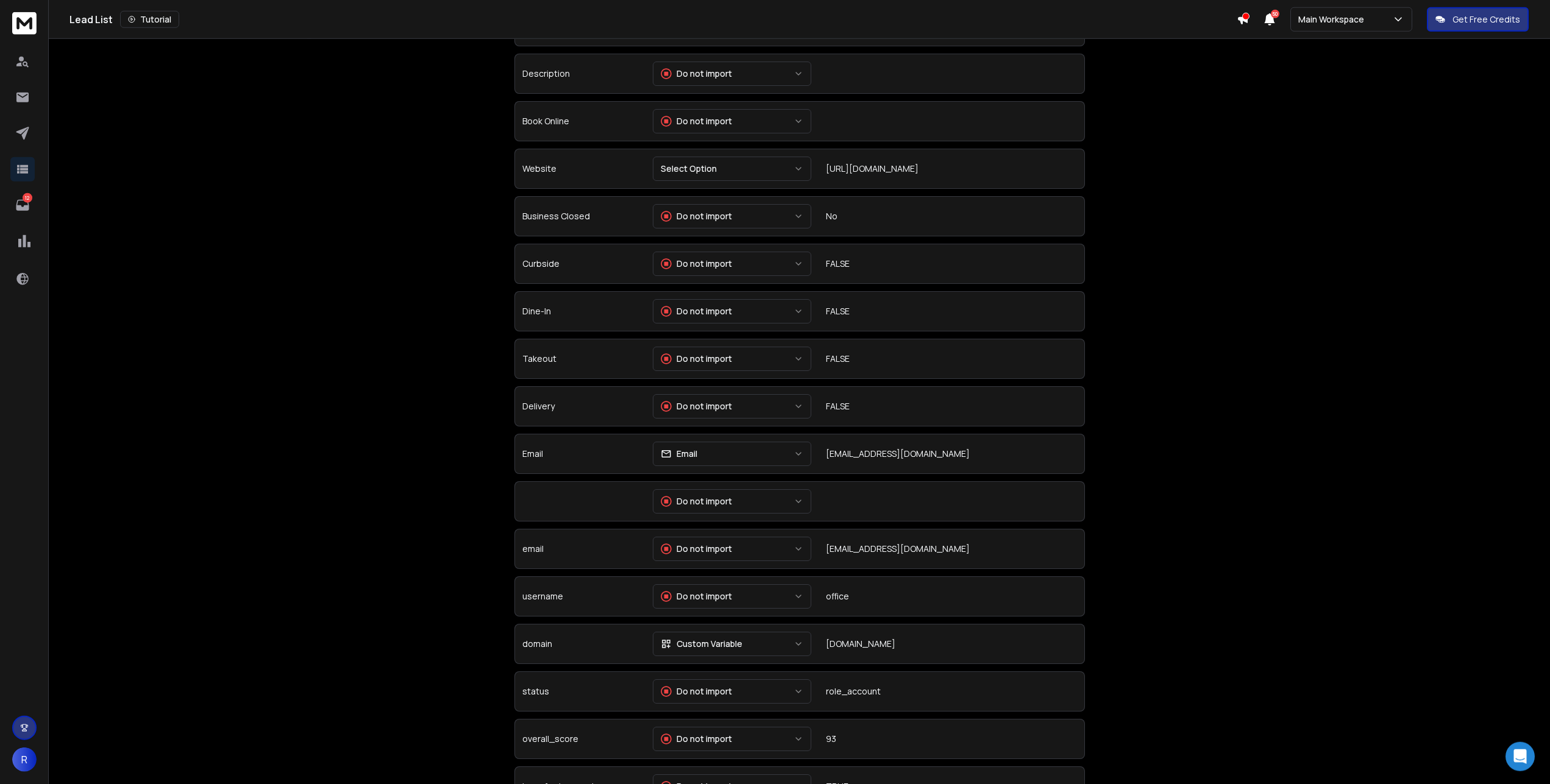
drag, startPoint x: 1249, startPoint y: 173, endPoint x: 1242, endPoint y: 108, distance: 65.4
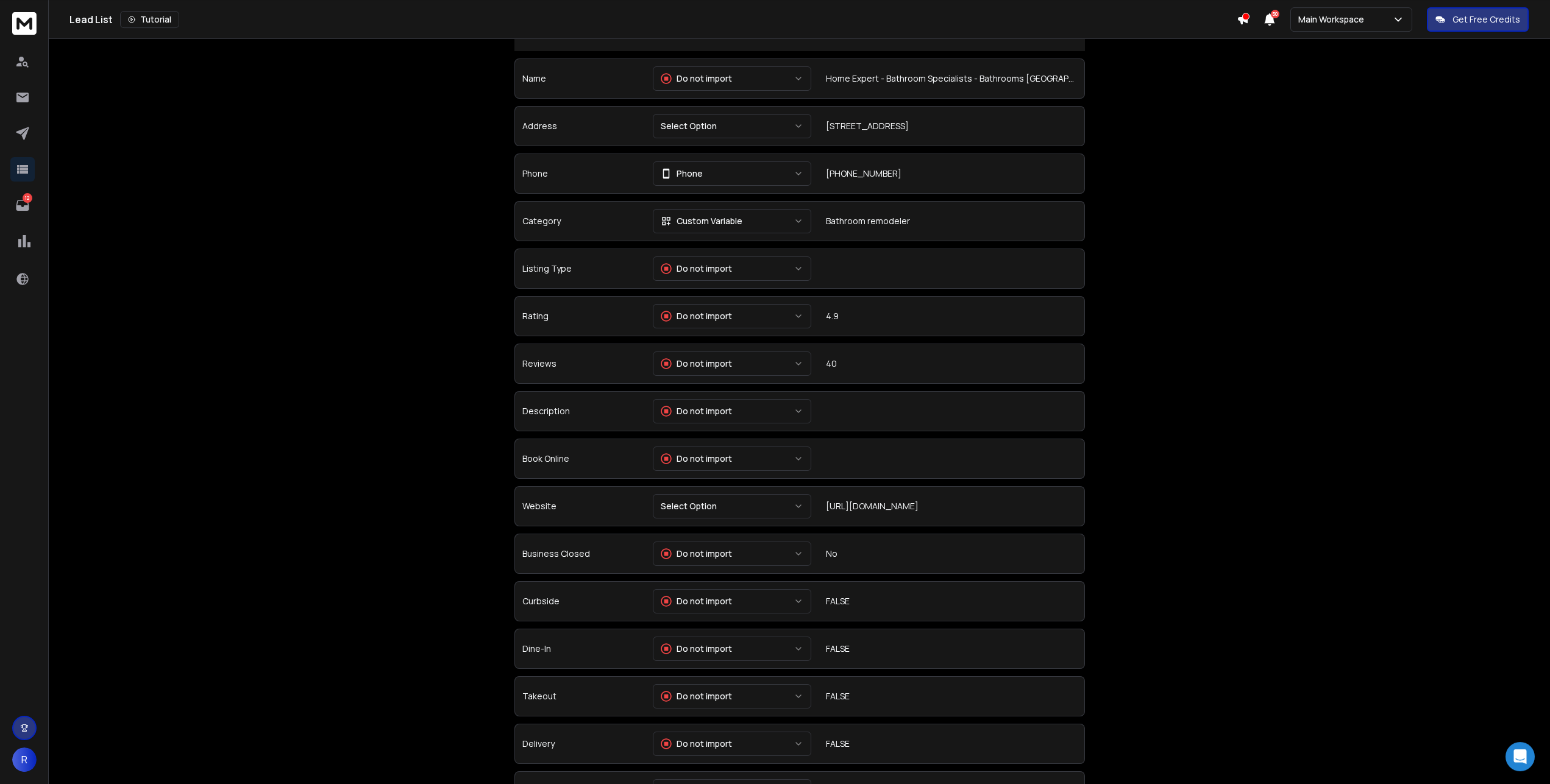
drag, startPoint x: 1172, startPoint y: 281, endPoint x: 1166, endPoint y: 202, distance: 79.2
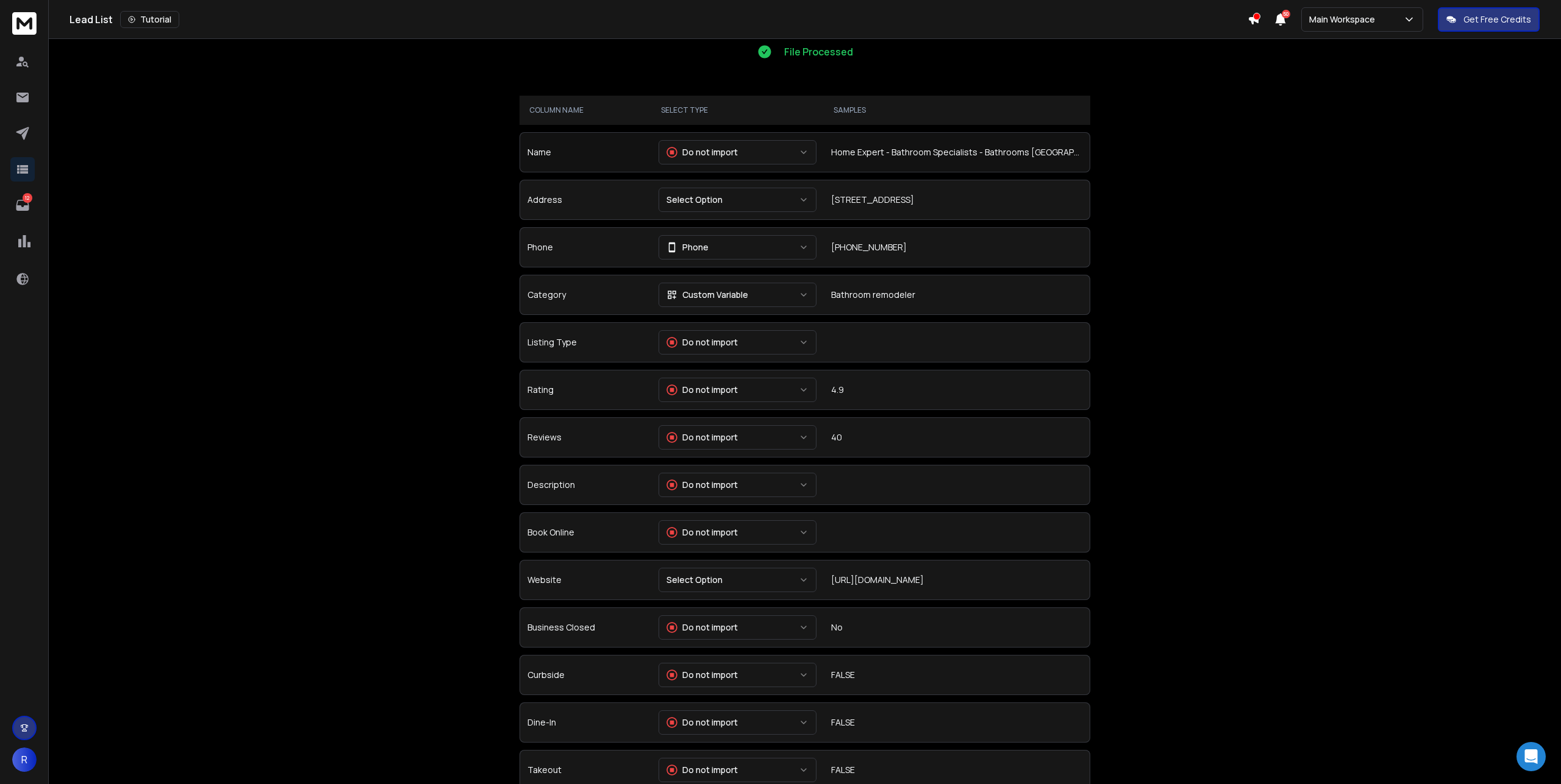
click at [755, 162] on button "Do not import" at bounding box center [738, 152] width 159 height 25
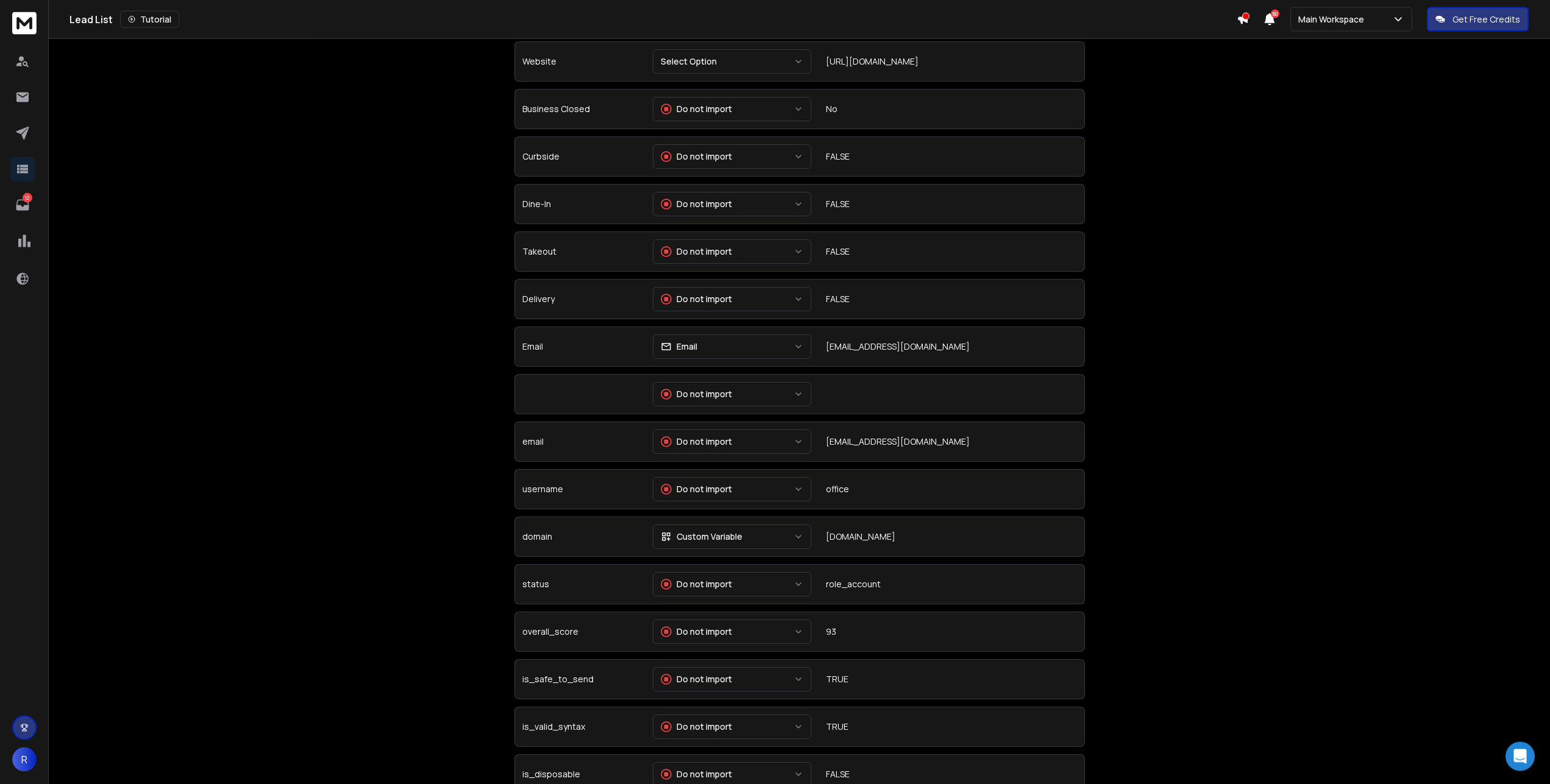
scroll to position [1441, 0]
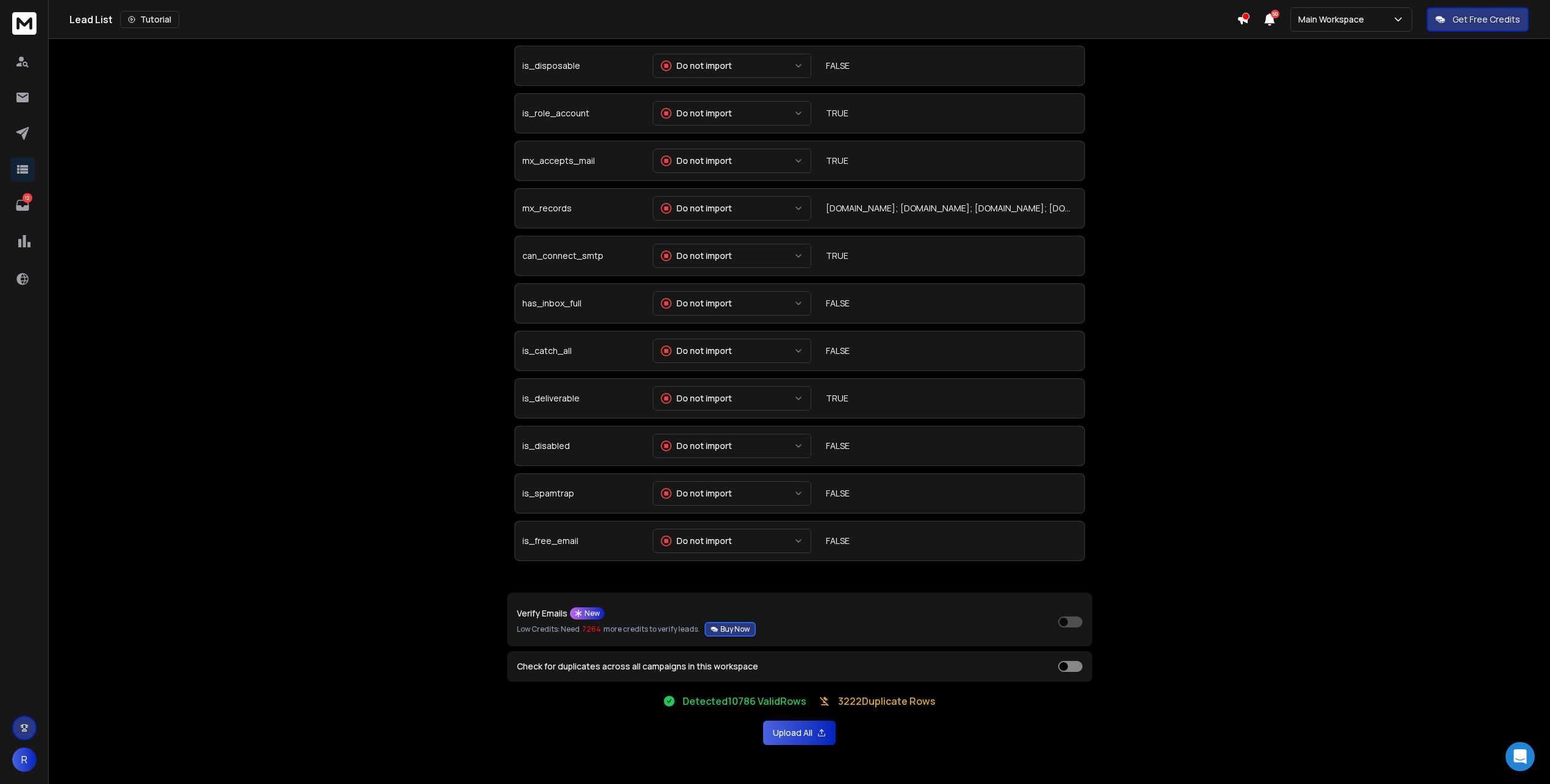
drag, startPoint x: 1188, startPoint y: 410, endPoint x: 1172, endPoint y: 808, distance: 398.3
drag, startPoint x: 699, startPoint y: 666, endPoint x: 787, endPoint y: 659, distance: 88.3
click at [780, 661] on div "Check for duplicates across all campaigns in this workspace" at bounding box center [799, 667] width 585 height 31
click at [793, 658] on div "Check for duplicates across all campaigns in this workspace" at bounding box center [799, 667] width 585 height 31
drag, startPoint x: 784, startPoint y: 731, endPoint x: 1070, endPoint y: 679, distance: 290.7
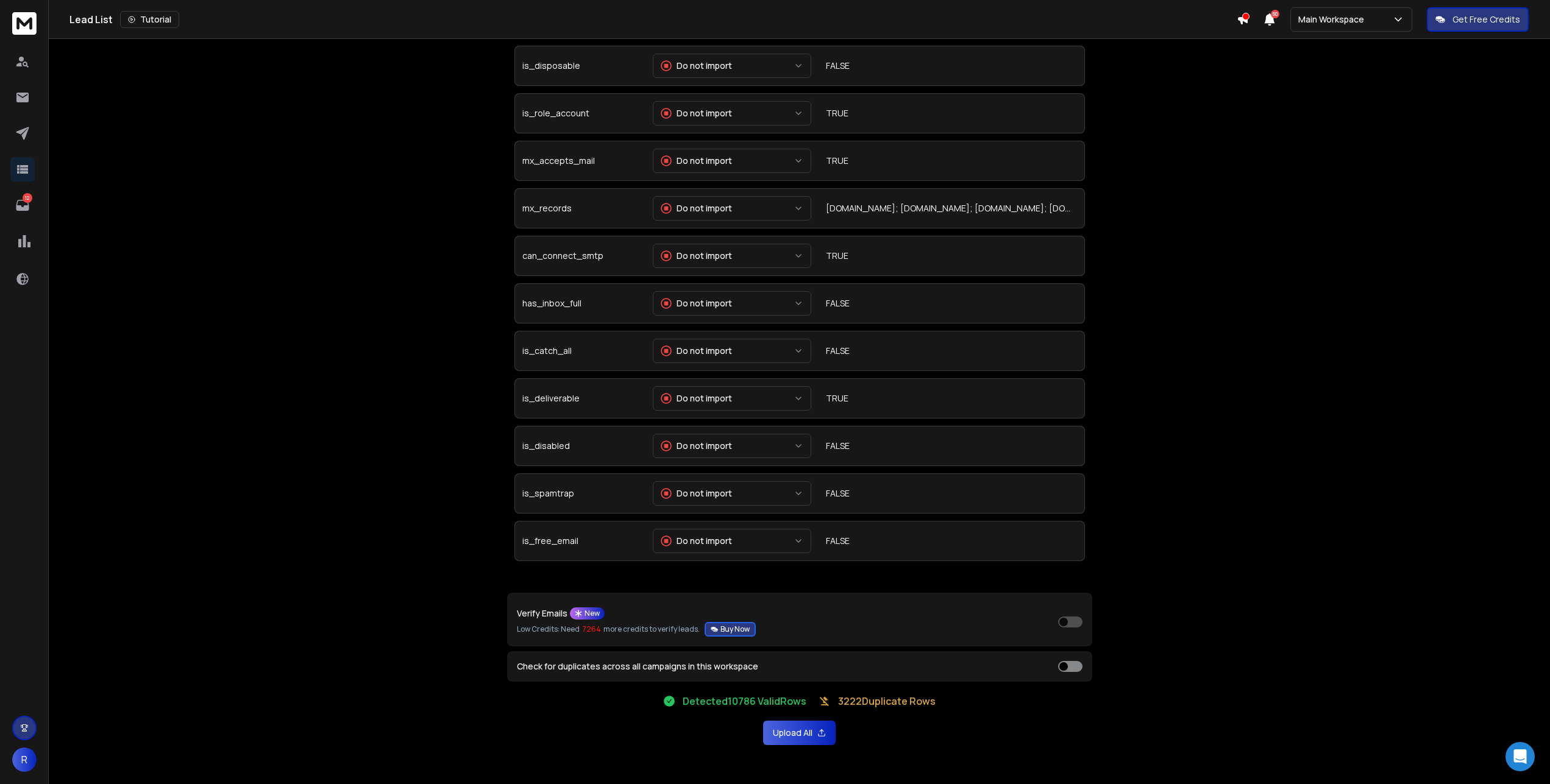
click at [1073, 663] on button "Check for duplicates across all campaigns in this workspace" at bounding box center [1070, 667] width 25 height 11
click at [1075, 669] on button "Check for duplicates across all campaigns in this workspace" at bounding box center [1070, 667] width 25 height 11
click at [787, 732] on button "Upload All" at bounding box center [800, 733] width 73 height 25
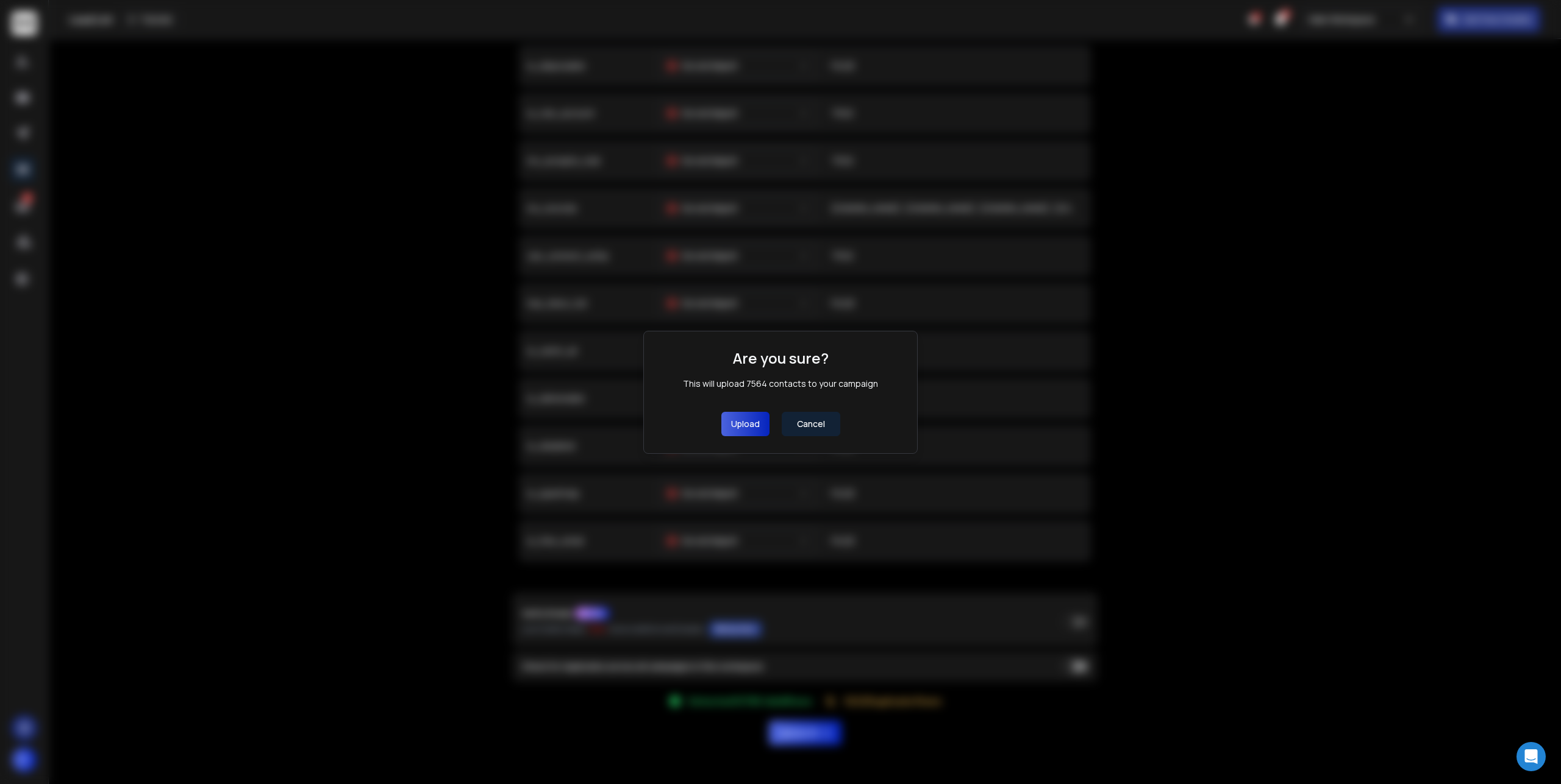
click at [745, 432] on button "Upload" at bounding box center [745, 424] width 48 height 25
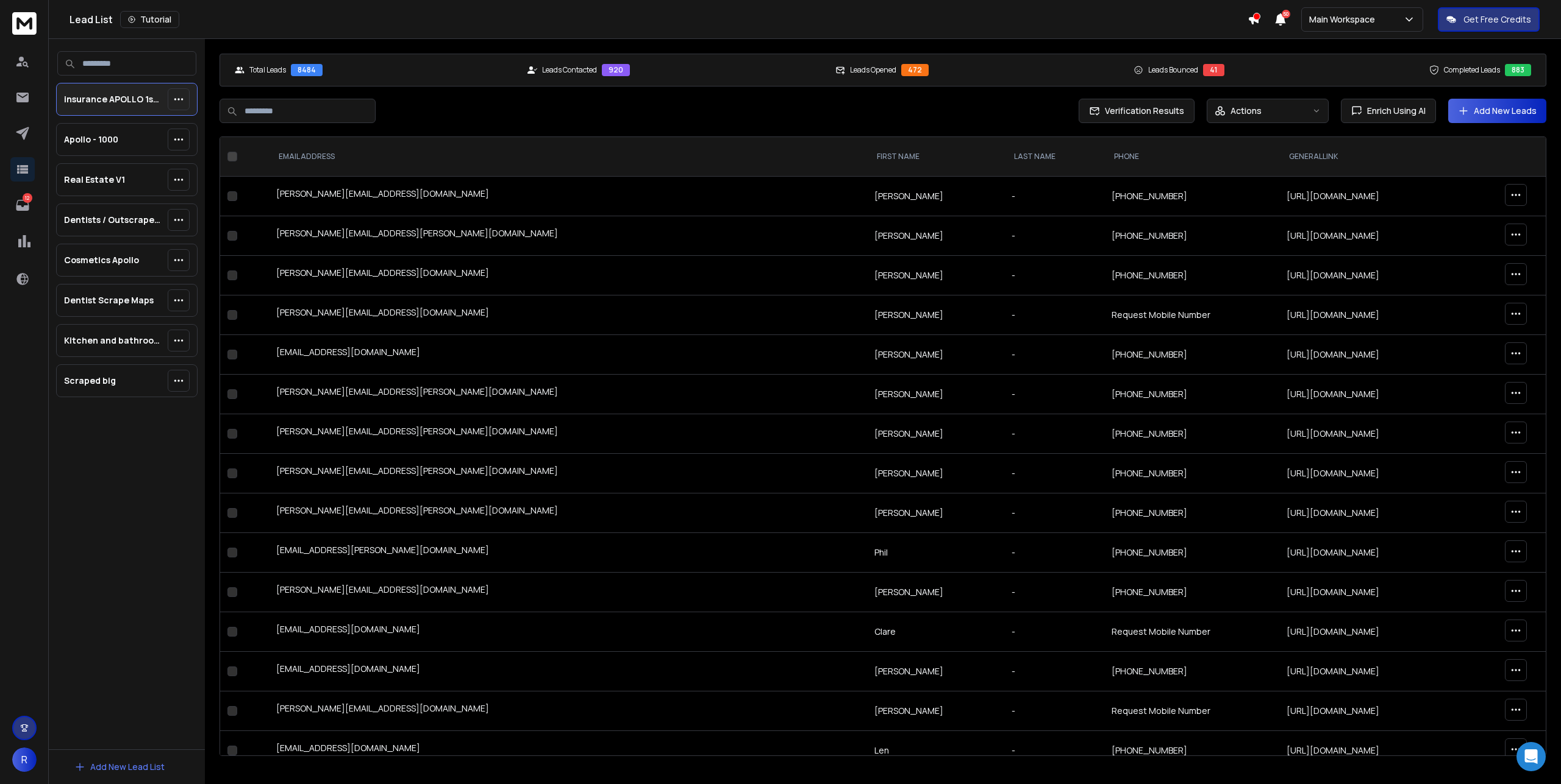
click at [117, 375] on div "Scraped big" at bounding box center [127, 381] width 142 height 33
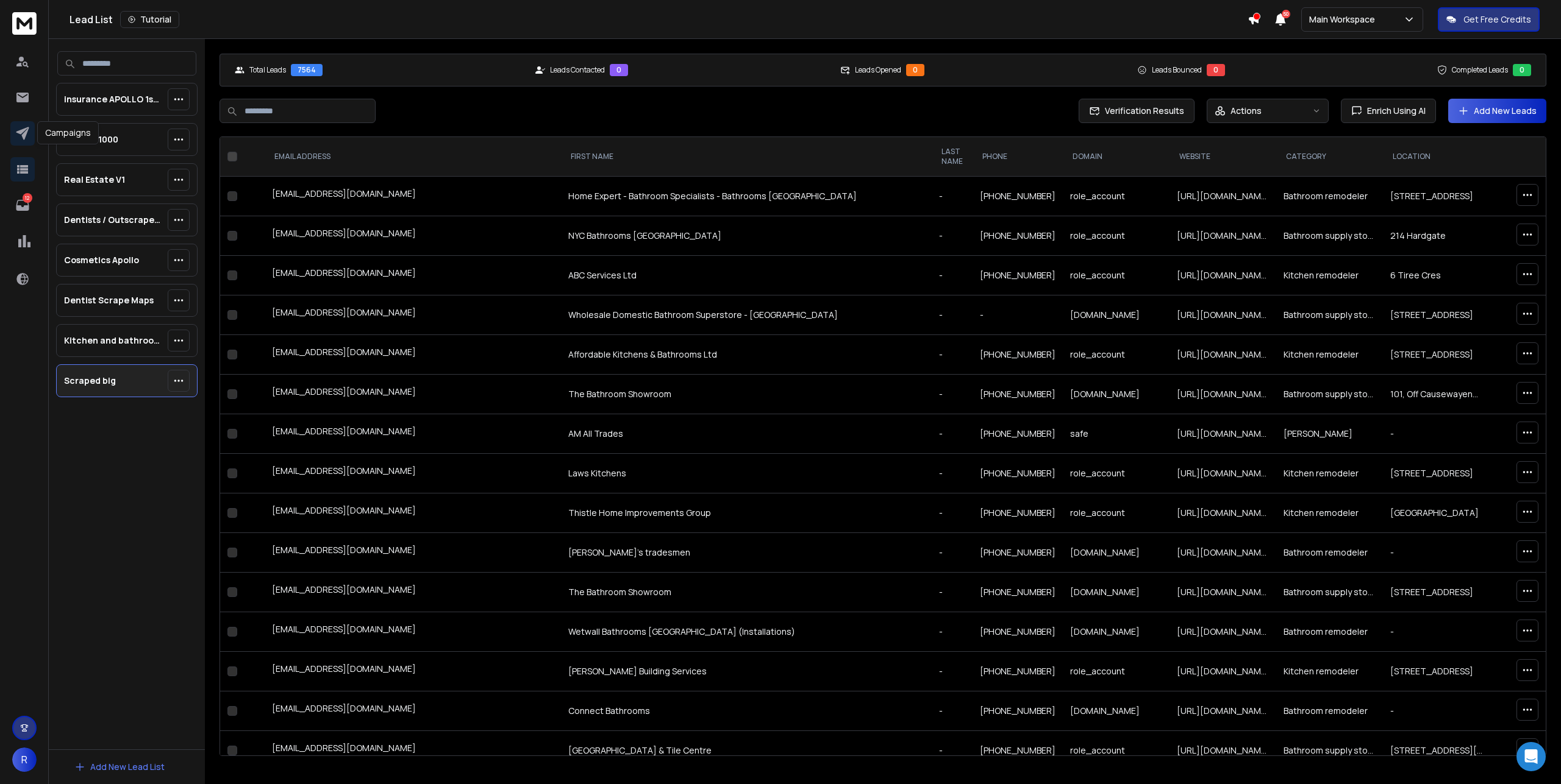
click at [22, 130] on icon at bounding box center [22, 133] width 13 height 13
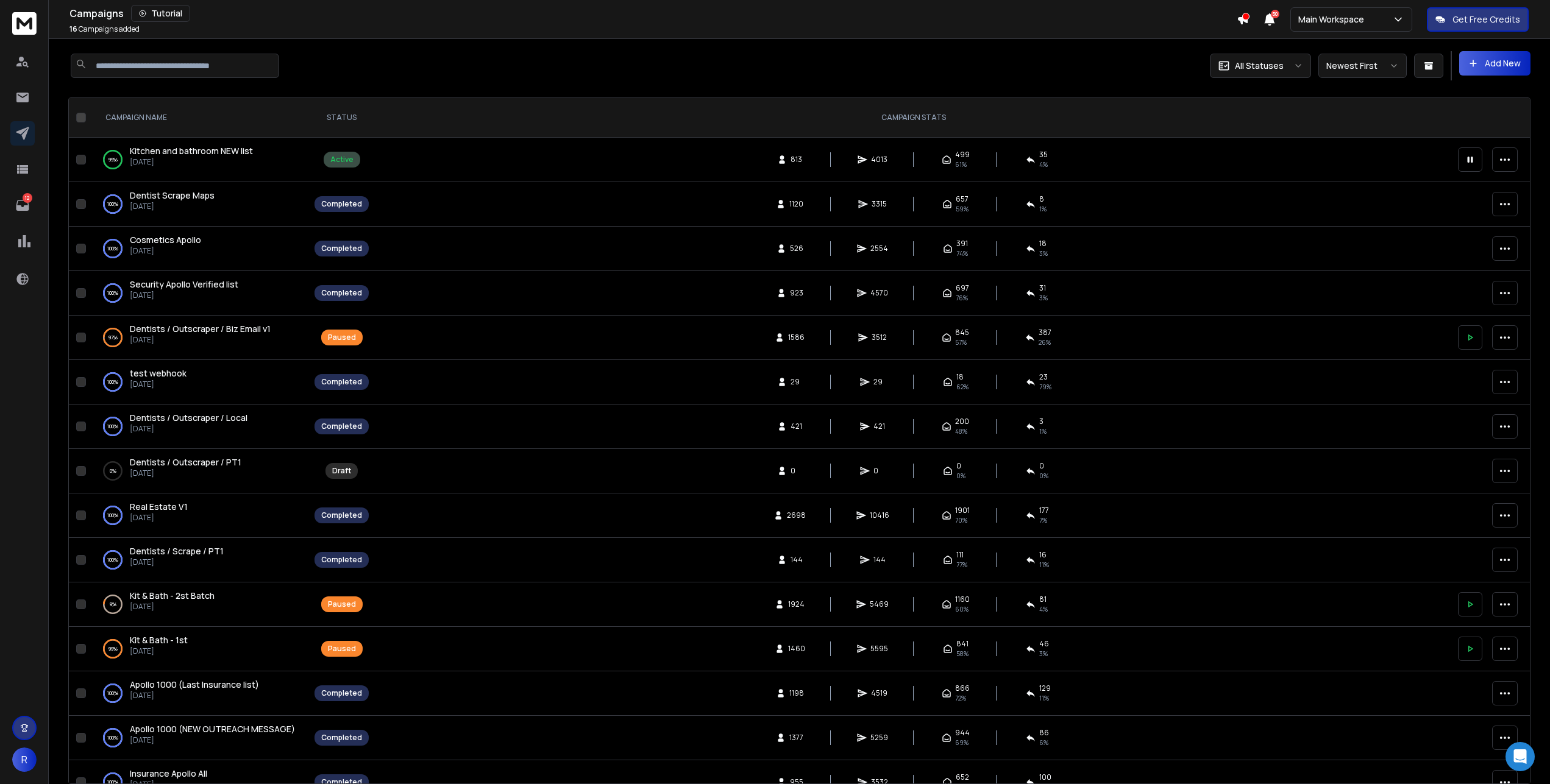
click at [1501, 63] on button "Add New" at bounding box center [1495, 63] width 71 height 25
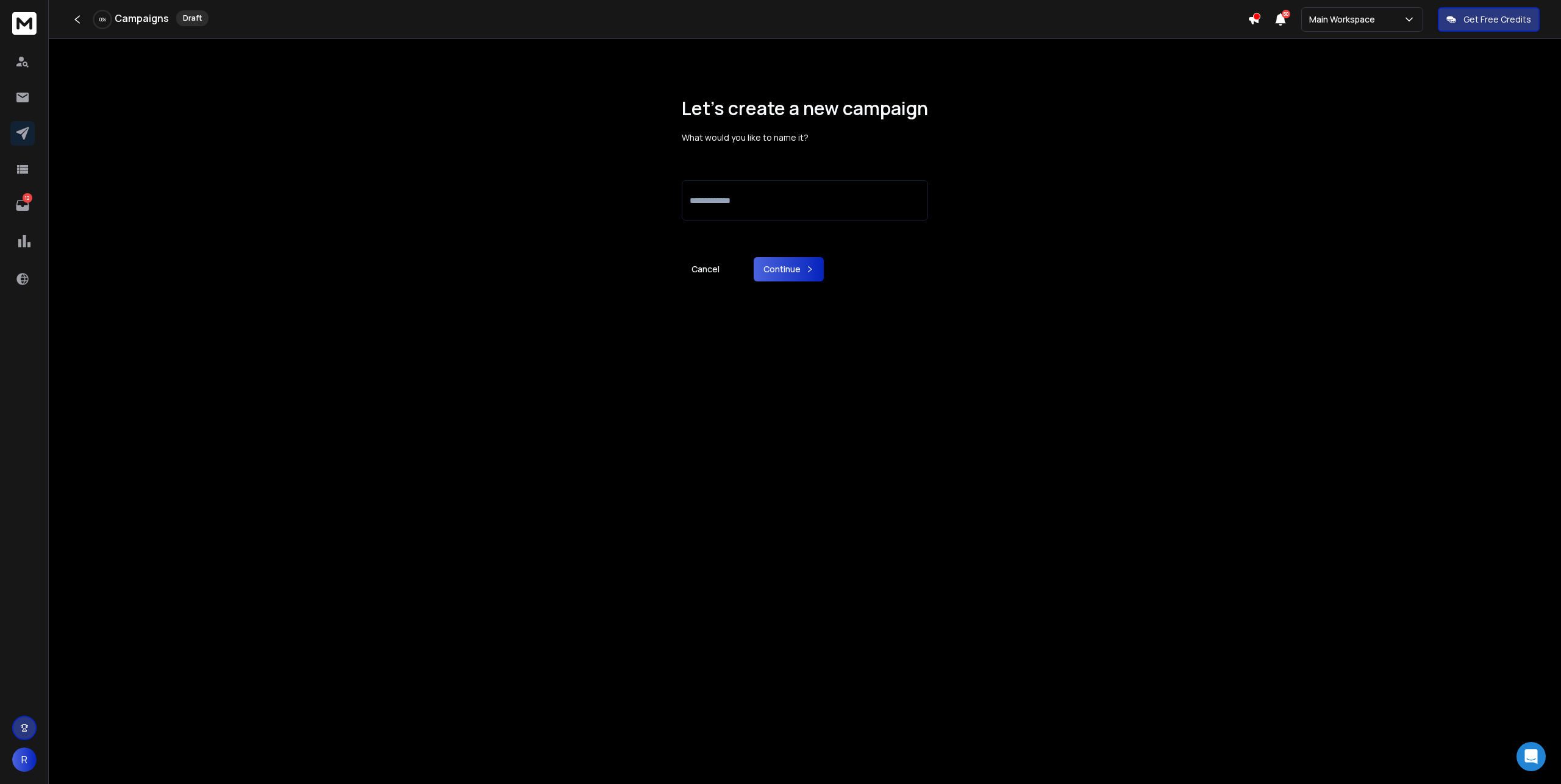
click at [744, 202] on input at bounding box center [805, 200] width 246 height 40
type input "**********"
click at [776, 267] on button "Continue" at bounding box center [789, 269] width 70 height 25
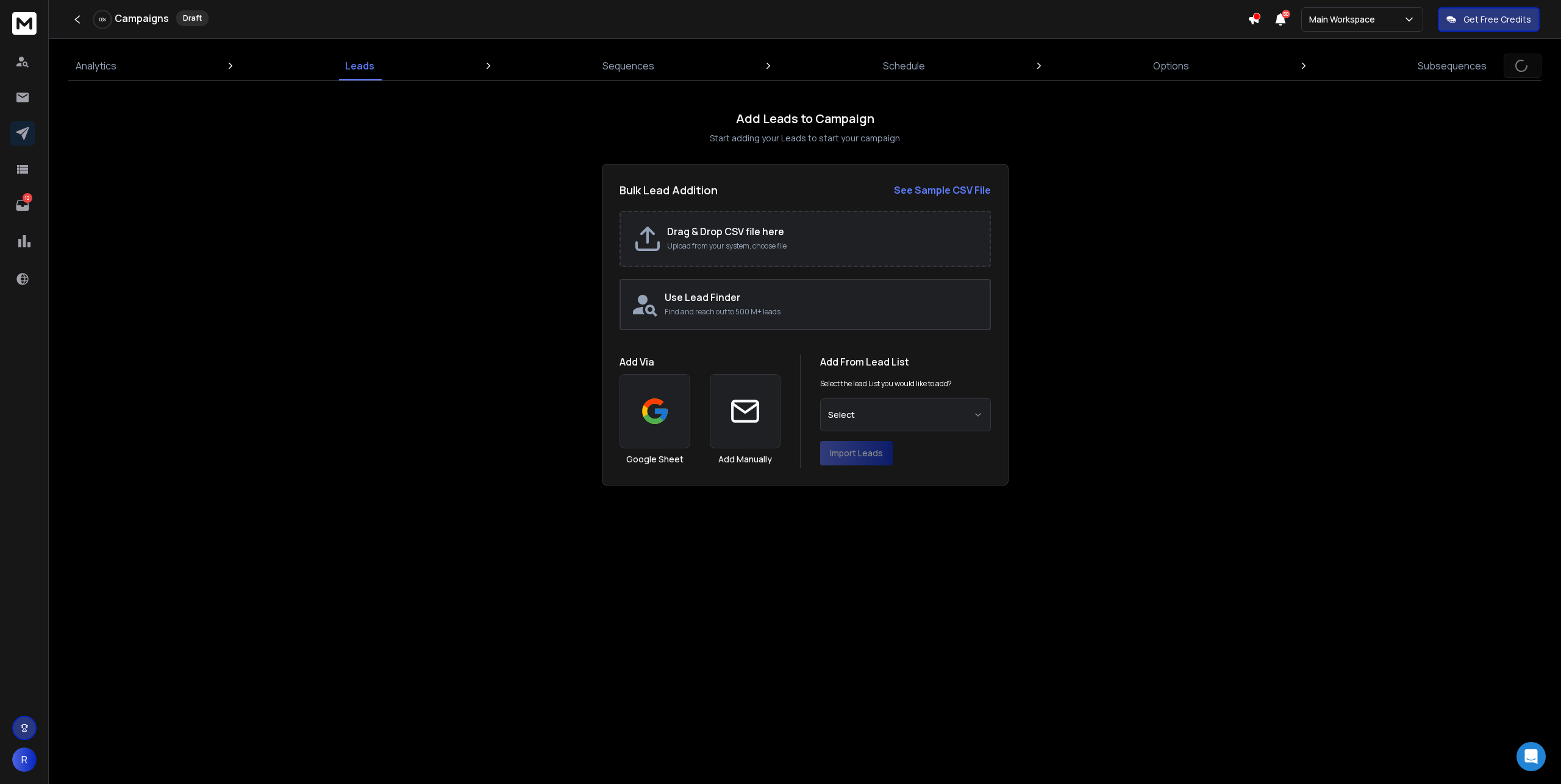
click at [836, 222] on div "Drag & Drop CSV file here Upload from your system, choose file" at bounding box center [805, 239] width 371 height 56
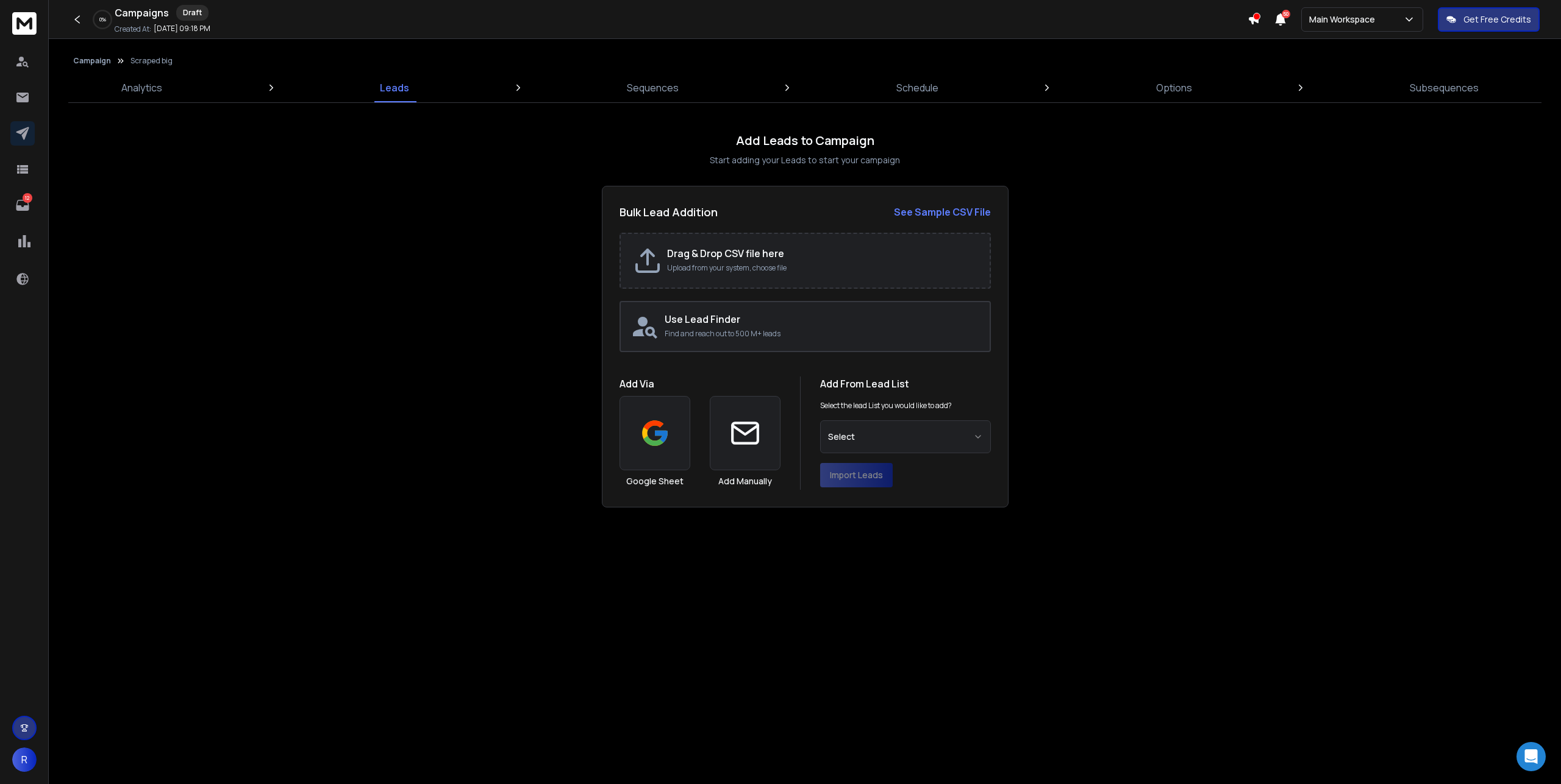
click at [899, 438] on button "Select" at bounding box center [905, 437] width 170 height 33
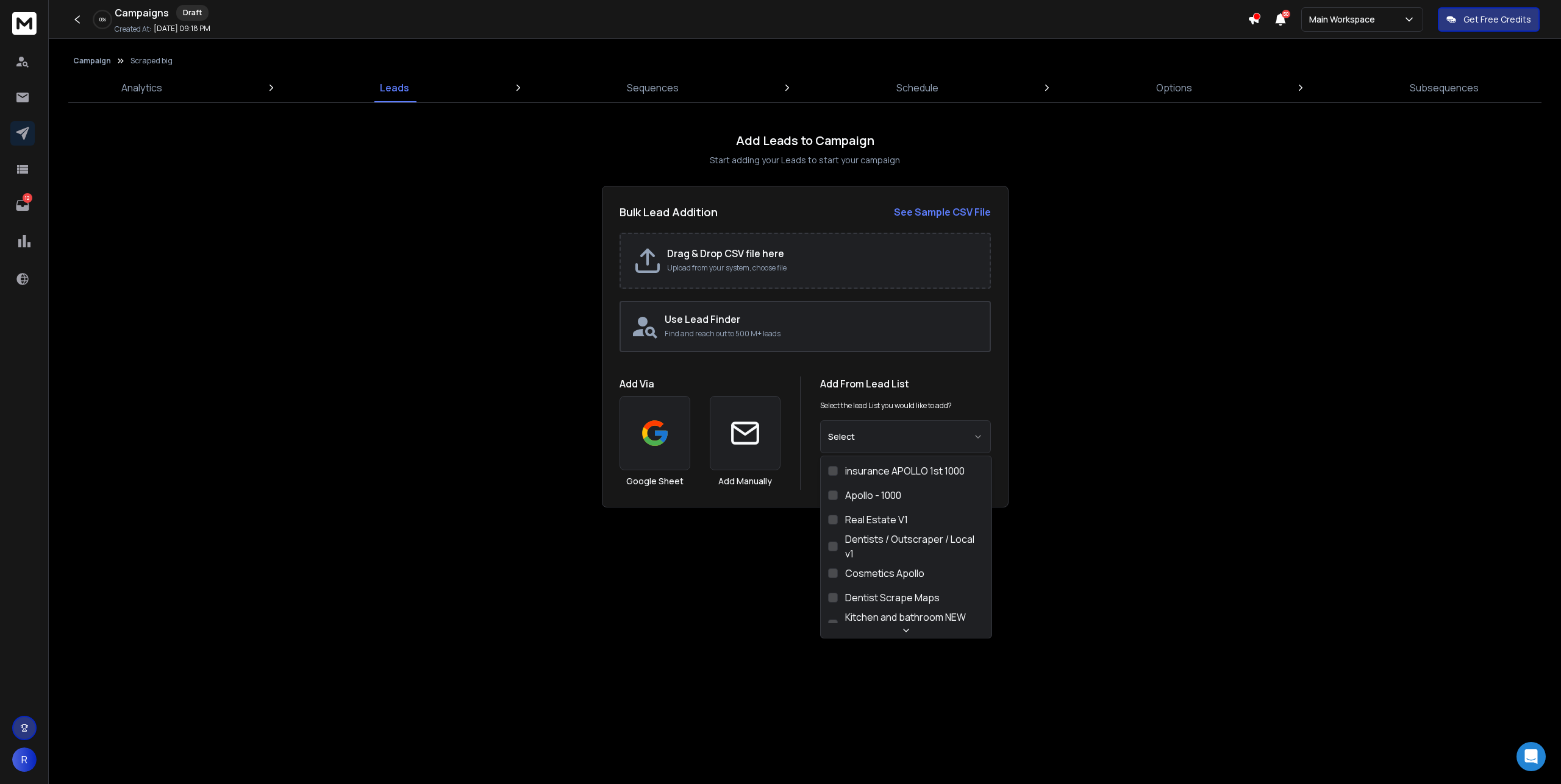
click at [907, 633] on icon at bounding box center [906, 631] width 10 height 10
click at [903, 629] on icon at bounding box center [906, 631] width 10 height 10
click at [903, 628] on icon at bounding box center [906, 631] width 10 height 10
click at [903, 627] on icon at bounding box center [906, 631] width 10 height 10
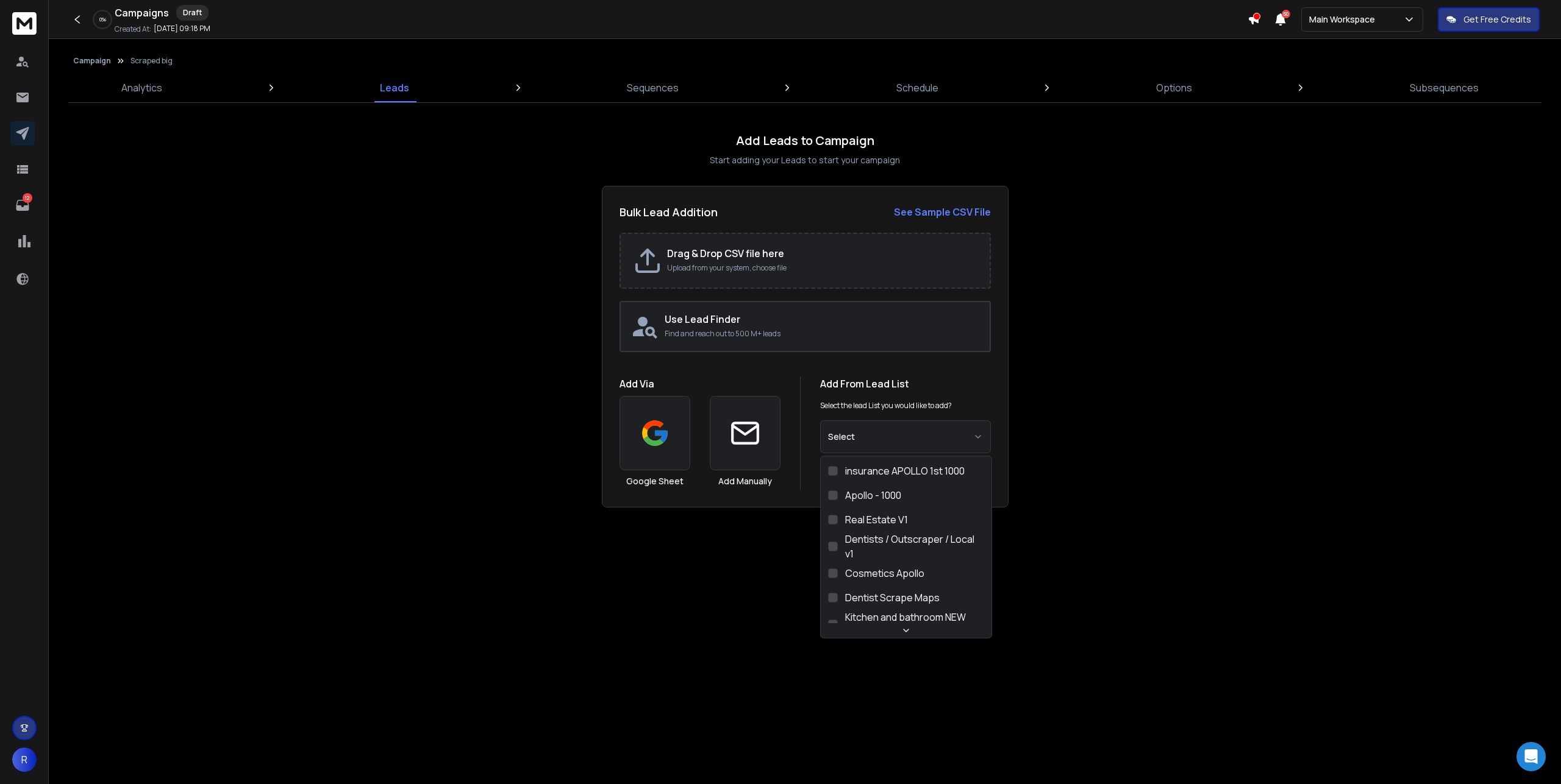
click at [900, 623] on div "Kitchen and bathroom NEW list" at bounding box center [911, 625] width 132 height 30
click at [875, 616] on div "Kitchen and bathroom NEW list" at bounding box center [911, 625] width 132 height 30
click at [905, 633] on icon at bounding box center [906, 631] width 10 height 10
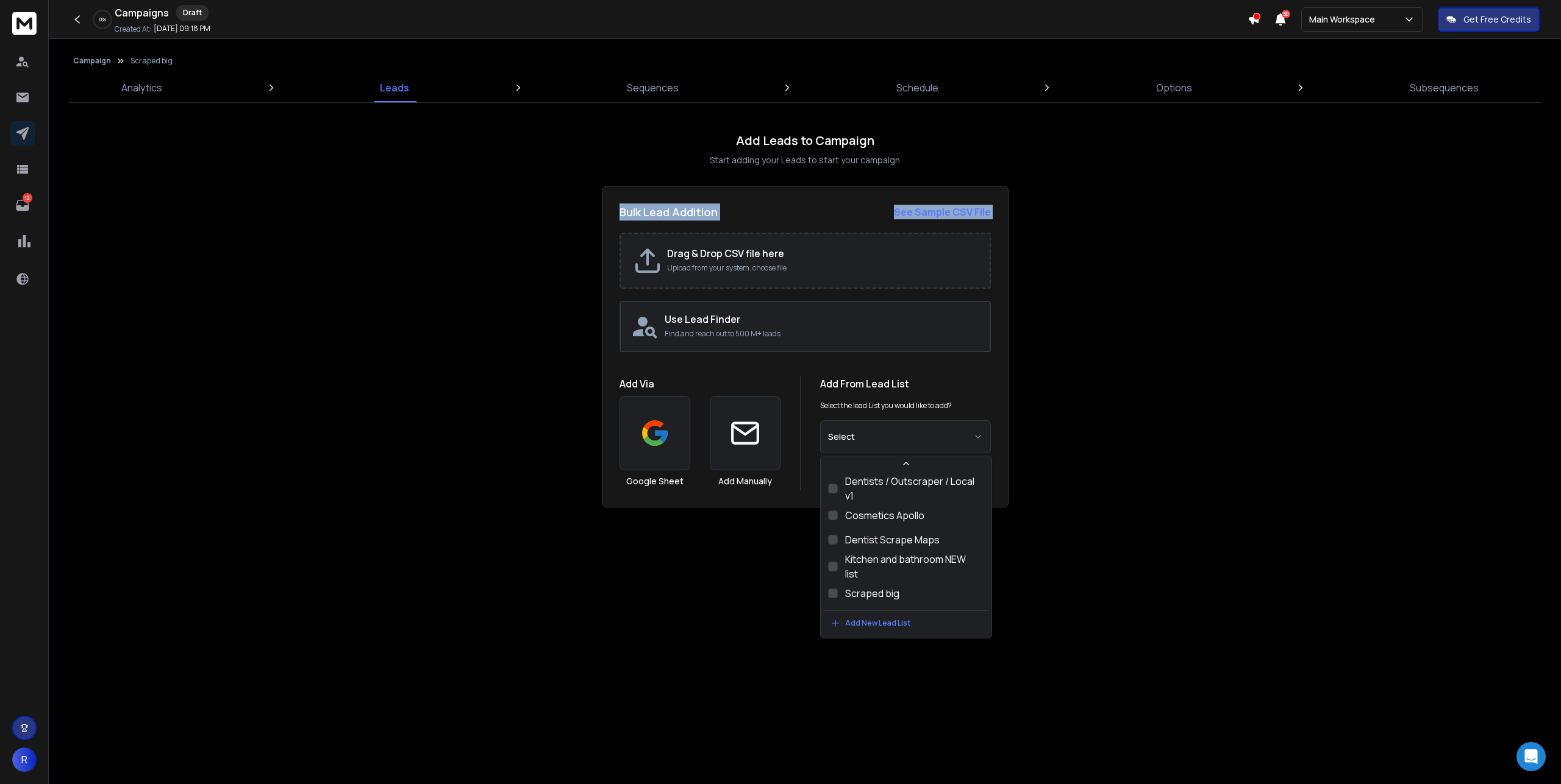
drag, startPoint x: 899, startPoint y: 556, endPoint x: 950, endPoint y: 662, distance: 117.6
click at [950, 504] on div "Dentists / Outscraper / Local v1" at bounding box center [903, 489] width 159 height 30
click at [965, 433] on icon "button" at bounding box center [970, 437] width 9 height 9
click at [836, 592] on button "button" at bounding box center [833, 593] width 10 height 10
click at [973, 433] on icon "button" at bounding box center [978, 437] width 10 height 10
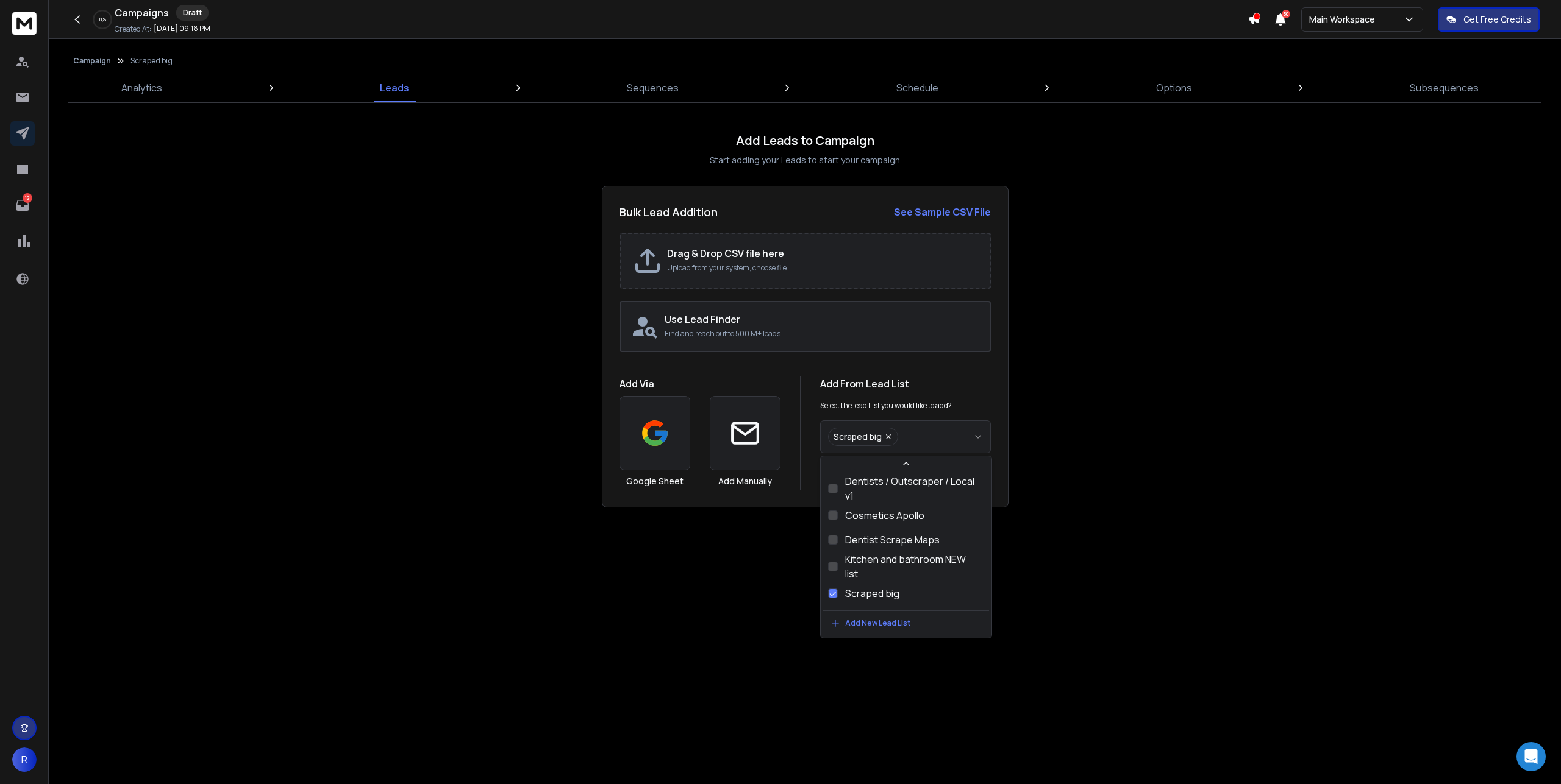
click at [984, 395] on div "Add From Lead List Select the lead List you would like to add? Scraped big Impo…" at bounding box center [905, 433] width 170 height 113
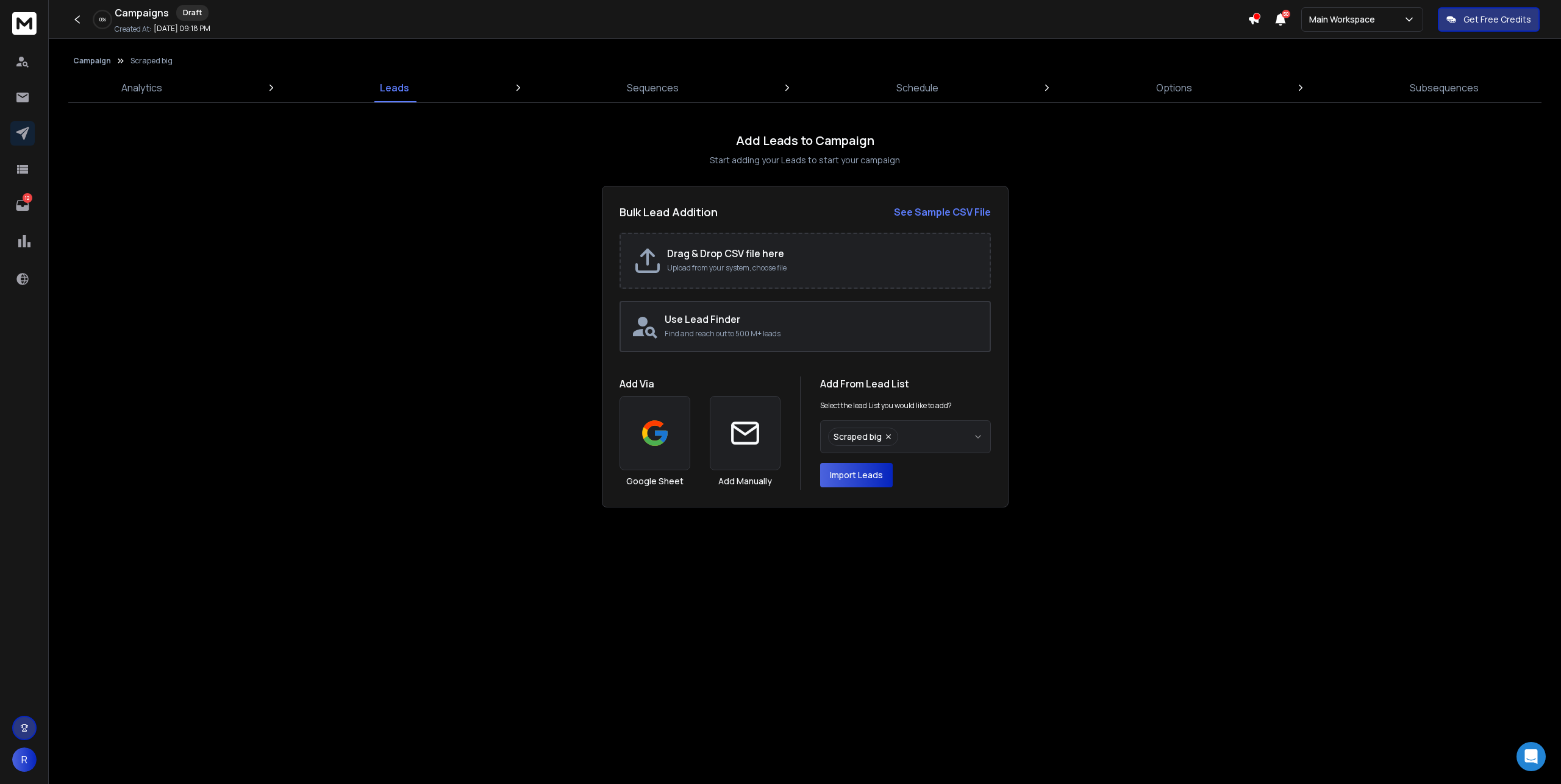
click at [973, 432] on icon "button" at bounding box center [978, 437] width 10 height 10
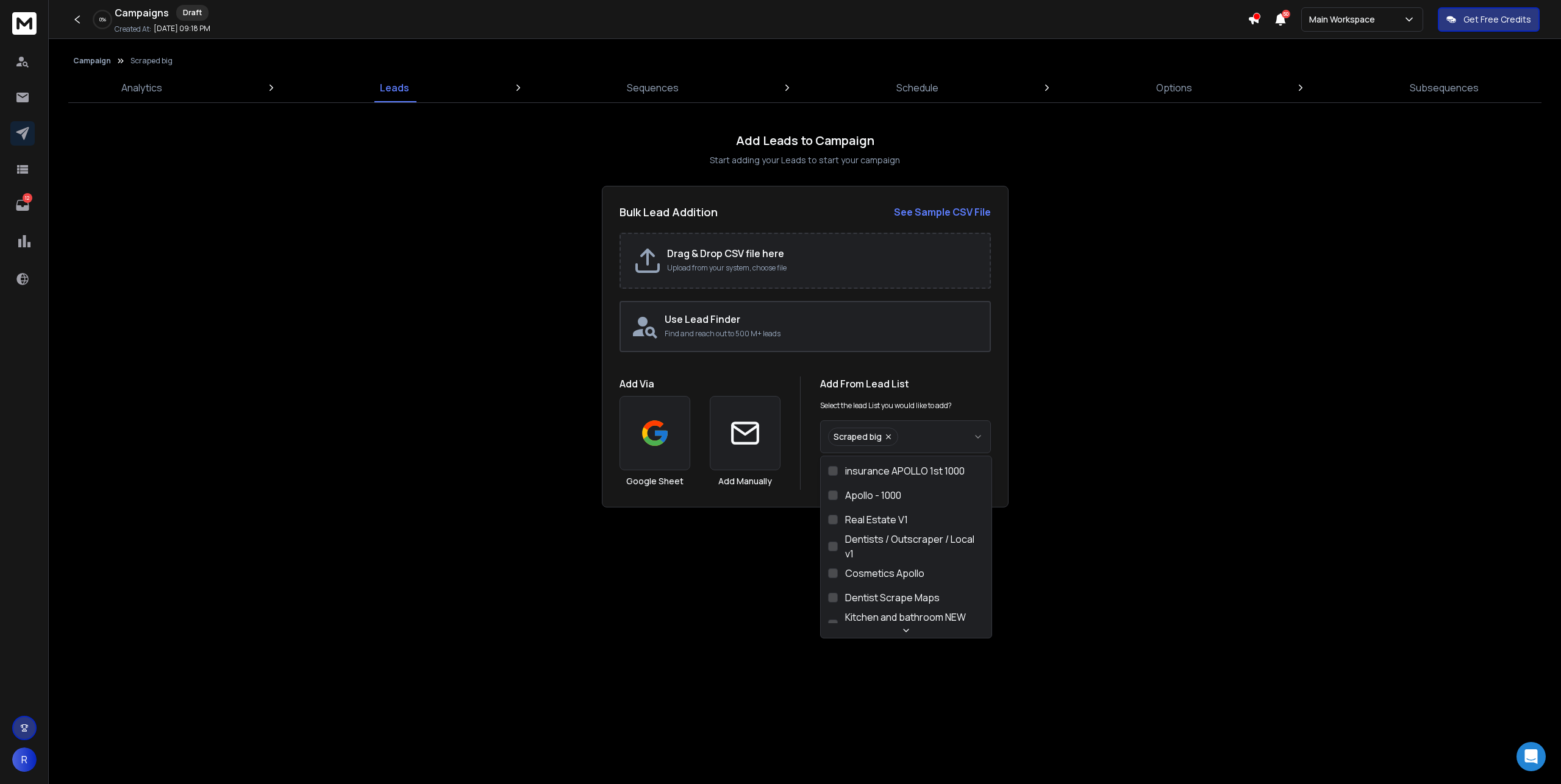
click at [973, 432] on icon "button" at bounding box center [978, 437] width 10 height 10
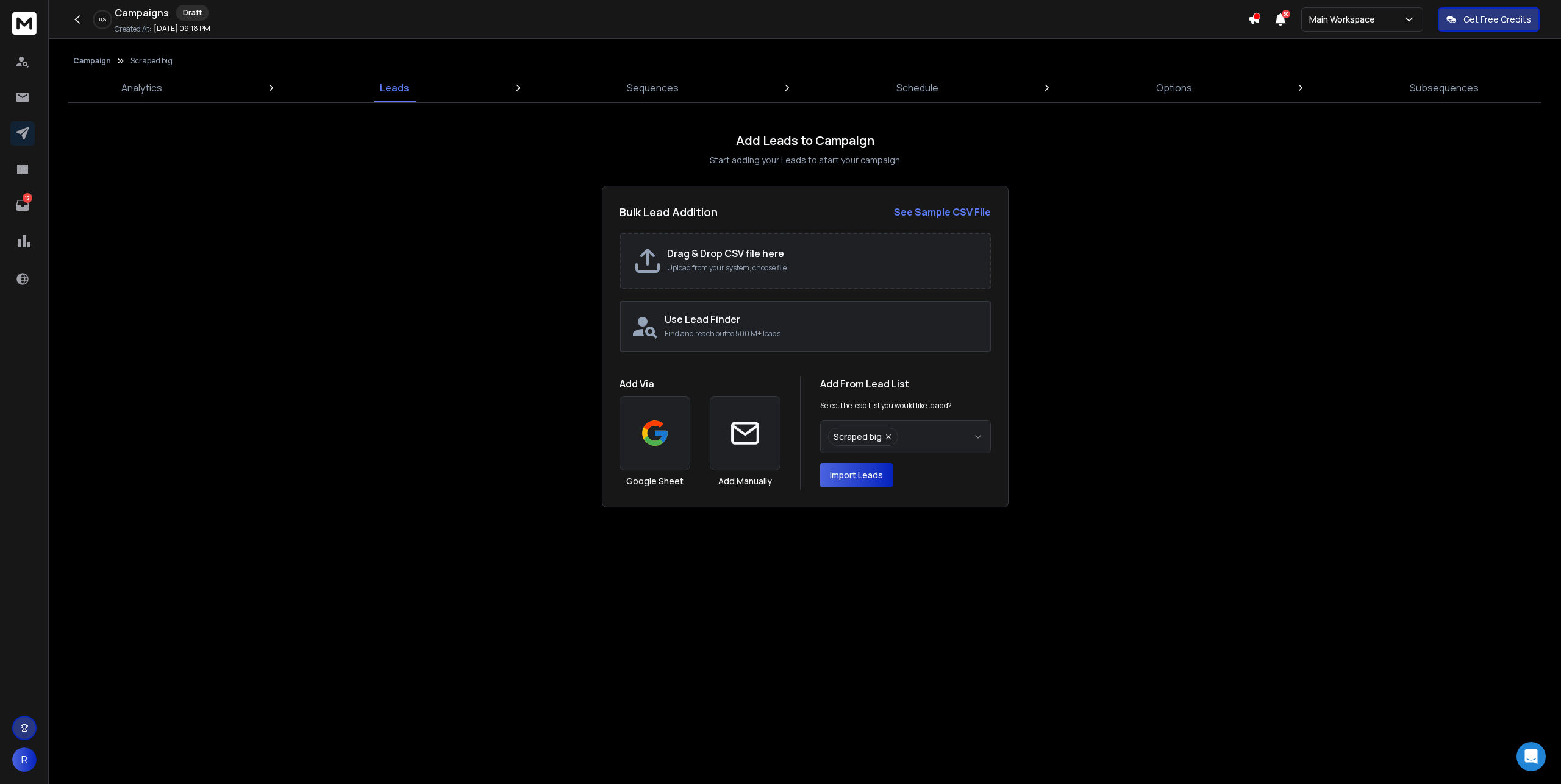
click at [989, 397] on div "Add From Lead List Select the lead List you would like to add? Scraped big Impo…" at bounding box center [905, 433] width 170 height 113
click at [853, 478] on button "Import Leads" at bounding box center [856, 475] width 73 height 25
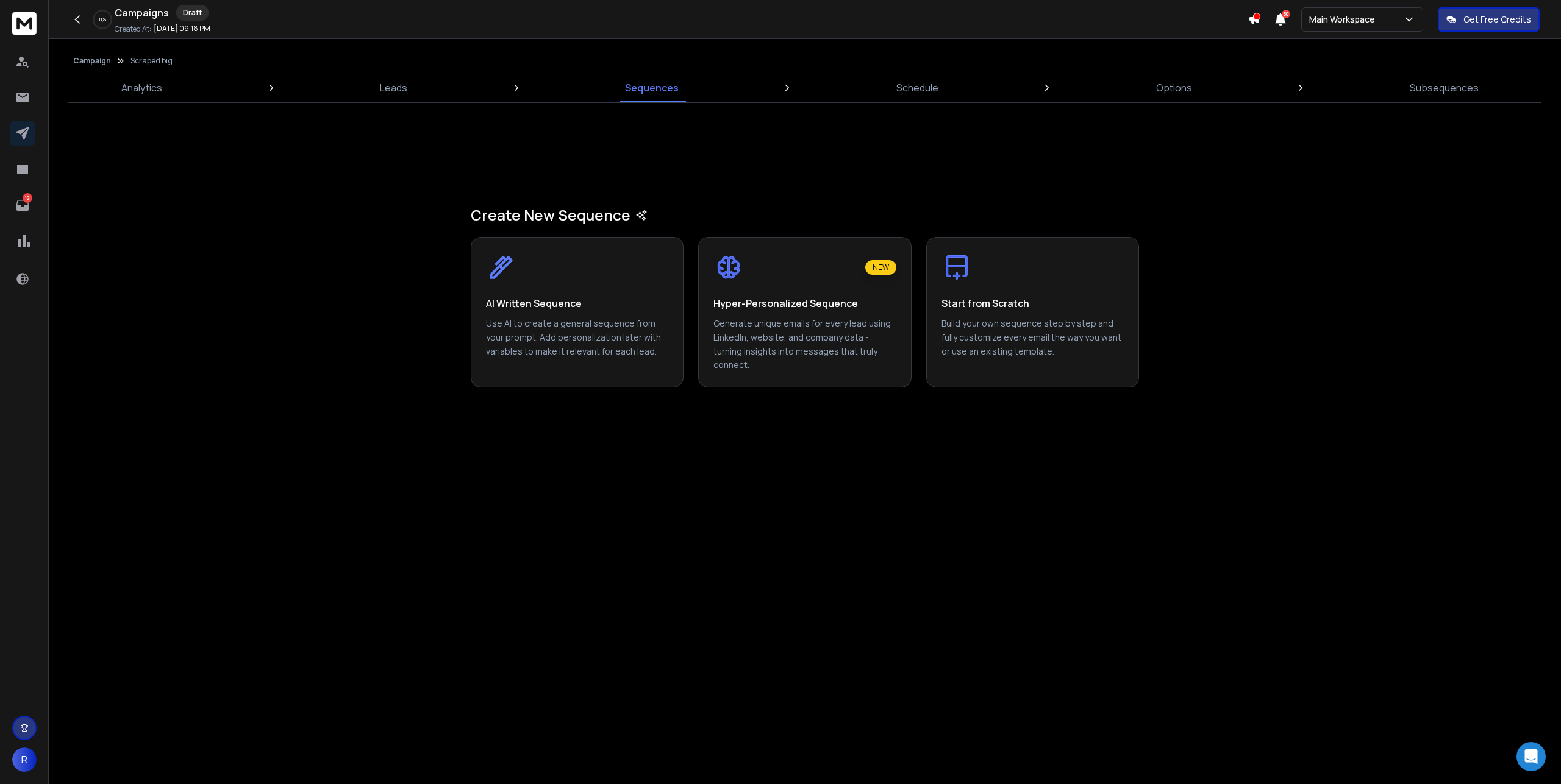
click at [1040, 312] on div "Start from Scratch Build your own sequence step by step and fully customize eve…" at bounding box center [1032, 312] width 212 height 149
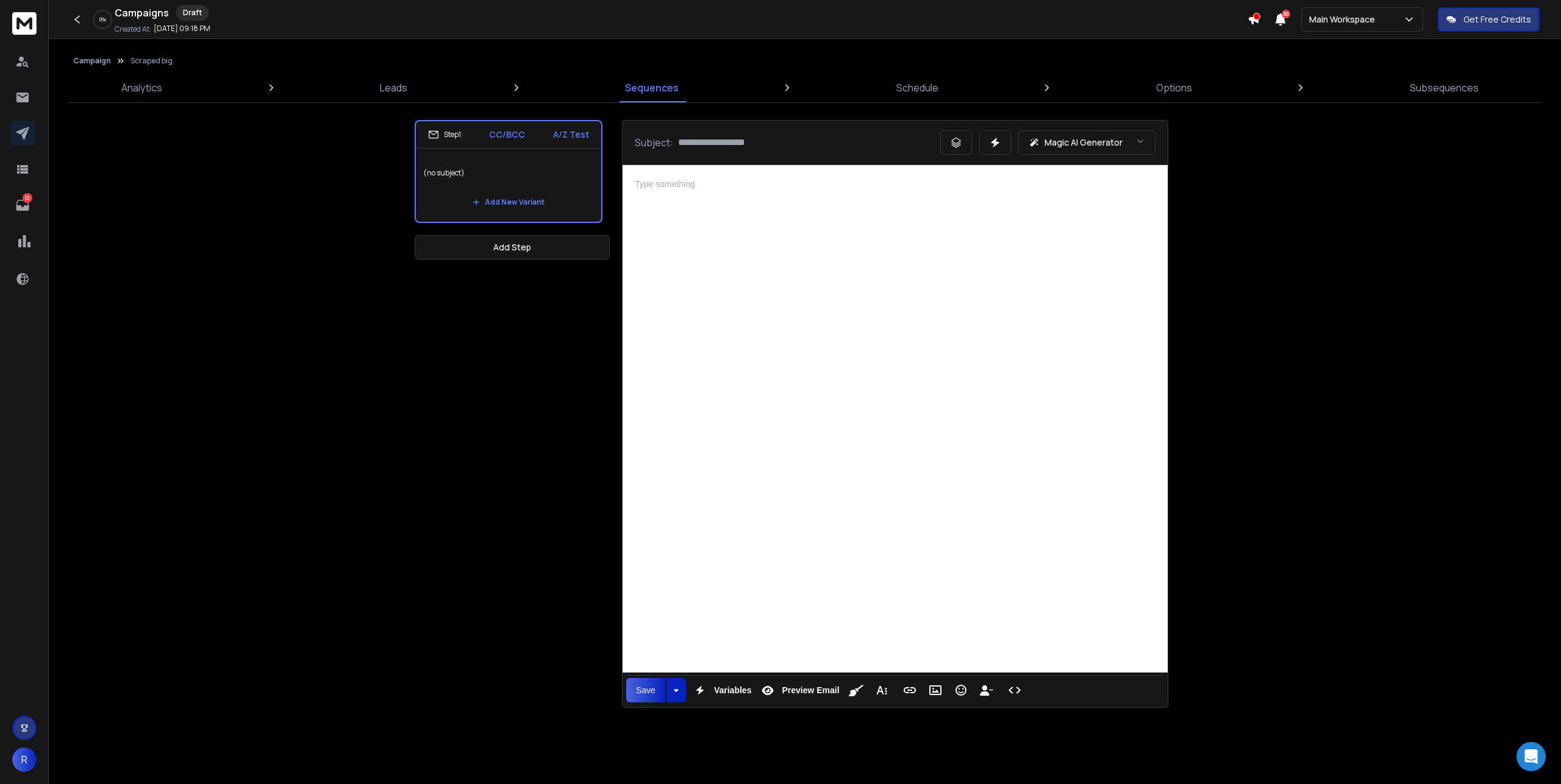
click at [701, 189] on div at bounding box center [895, 184] width 521 height 14
click at [738, 131] on div "Subject: Magic AI Generator" at bounding box center [895, 143] width 545 height 44
click at [739, 139] on input at bounding box center [803, 143] width 250 height 15
click at [761, 156] on div "Subject: Magic AI Generator" at bounding box center [895, 143] width 545 height 44
click at [746, 155] on div "Subject: Magic AI Generator" at bounding box center [895, 143] width 545 height 44
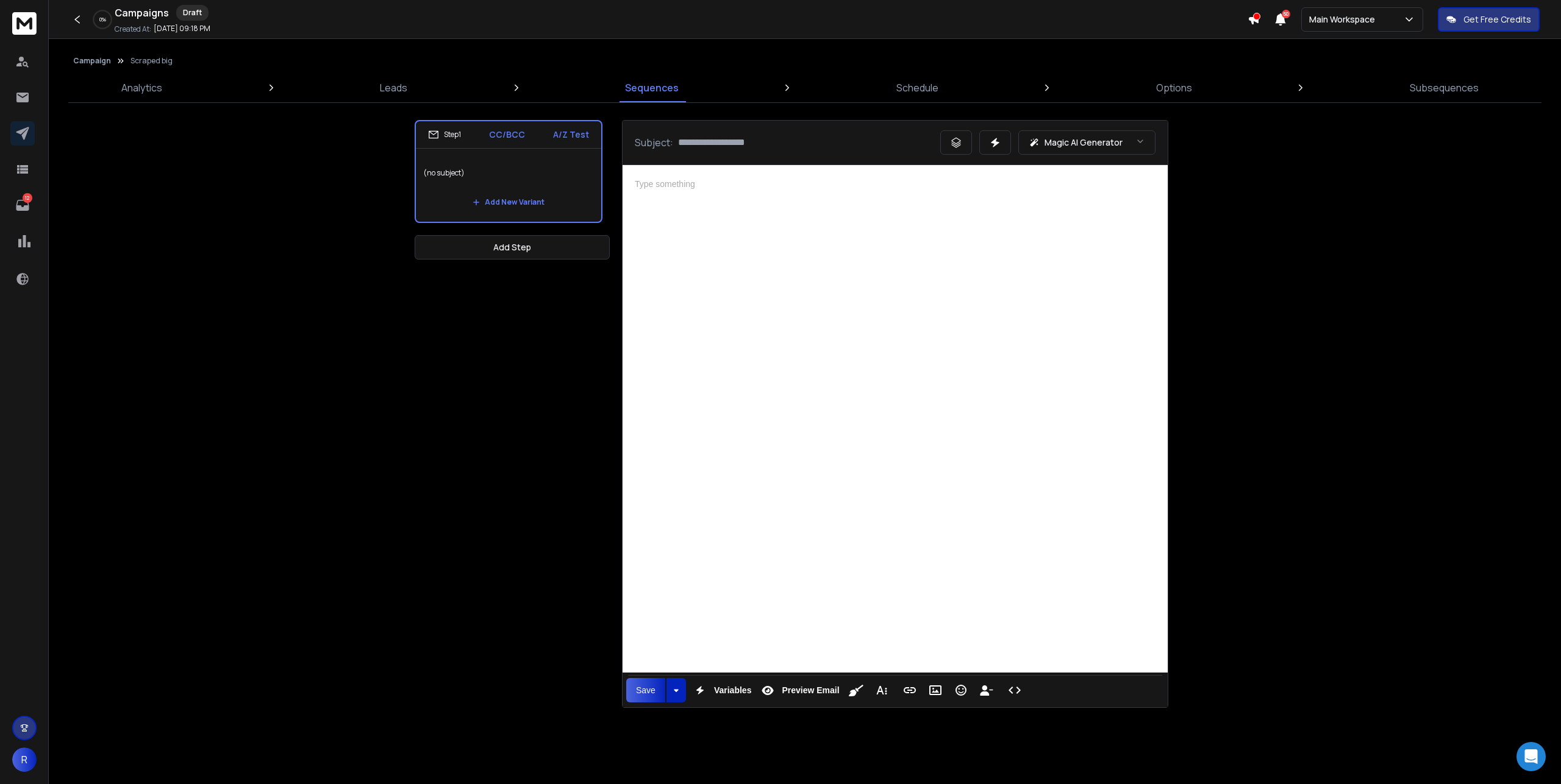
click at [738, 140] on input at bounding box center [803, 143] width 250 height 15
click at [298, 185] on div "Step 1 CC/BCC A/Z Test (no subject) Add New Variant Add Step Subject: Magic AI …" at bounding box center [805, 414] width 1473 height 598
click at [25, 205] on icon at bounding box center [23, 205] width 15 height 15
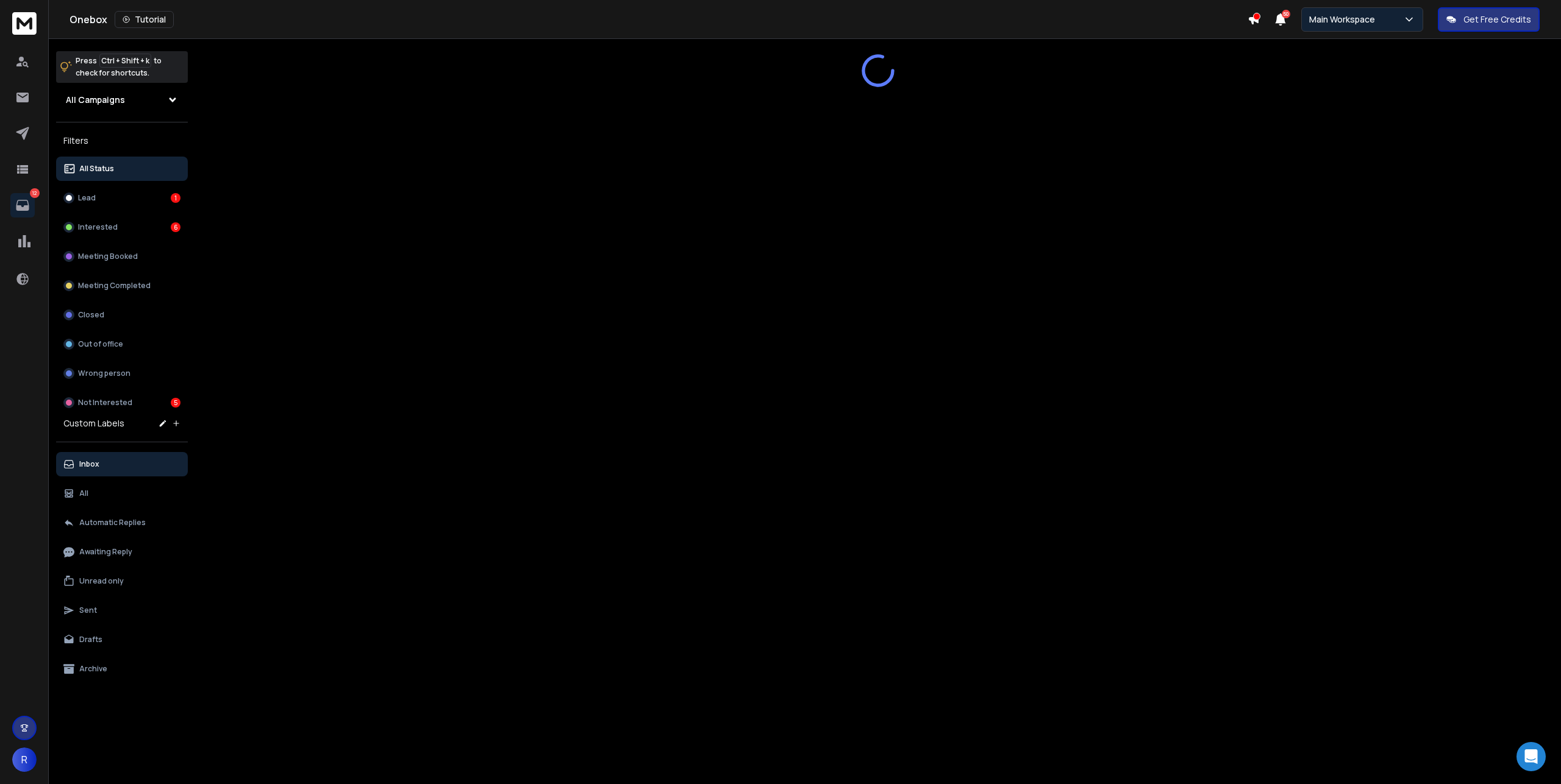
click at [1380, 25] on p "Main Workspace" at bounding box center [1344, 20] width 71 height 12
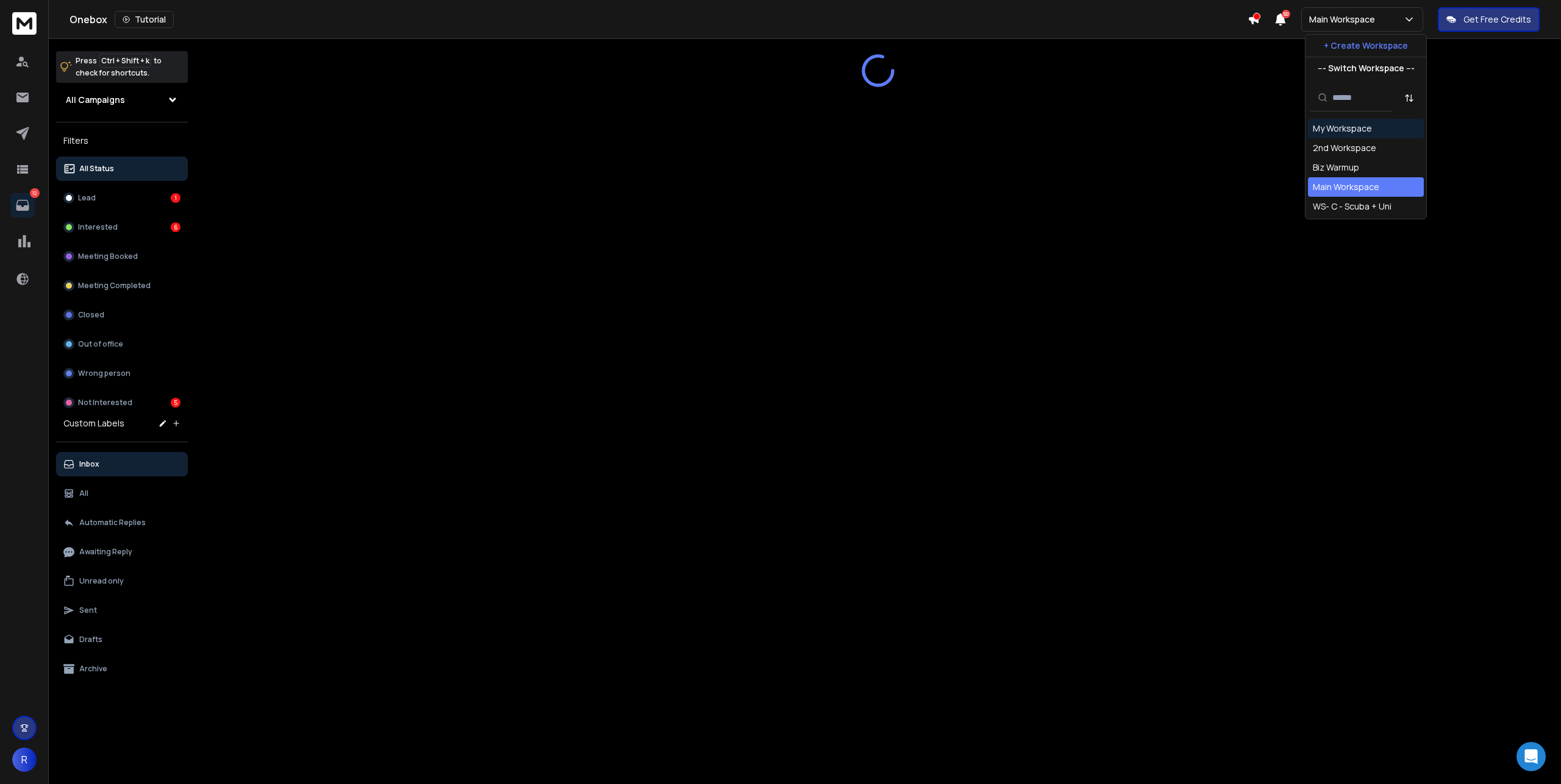
click at [1348, 129] on div "My Workspace" at bounding box center [1343, 129] width 59 height 12
